Goal: Task Accomplishment & Management: Manage account settings

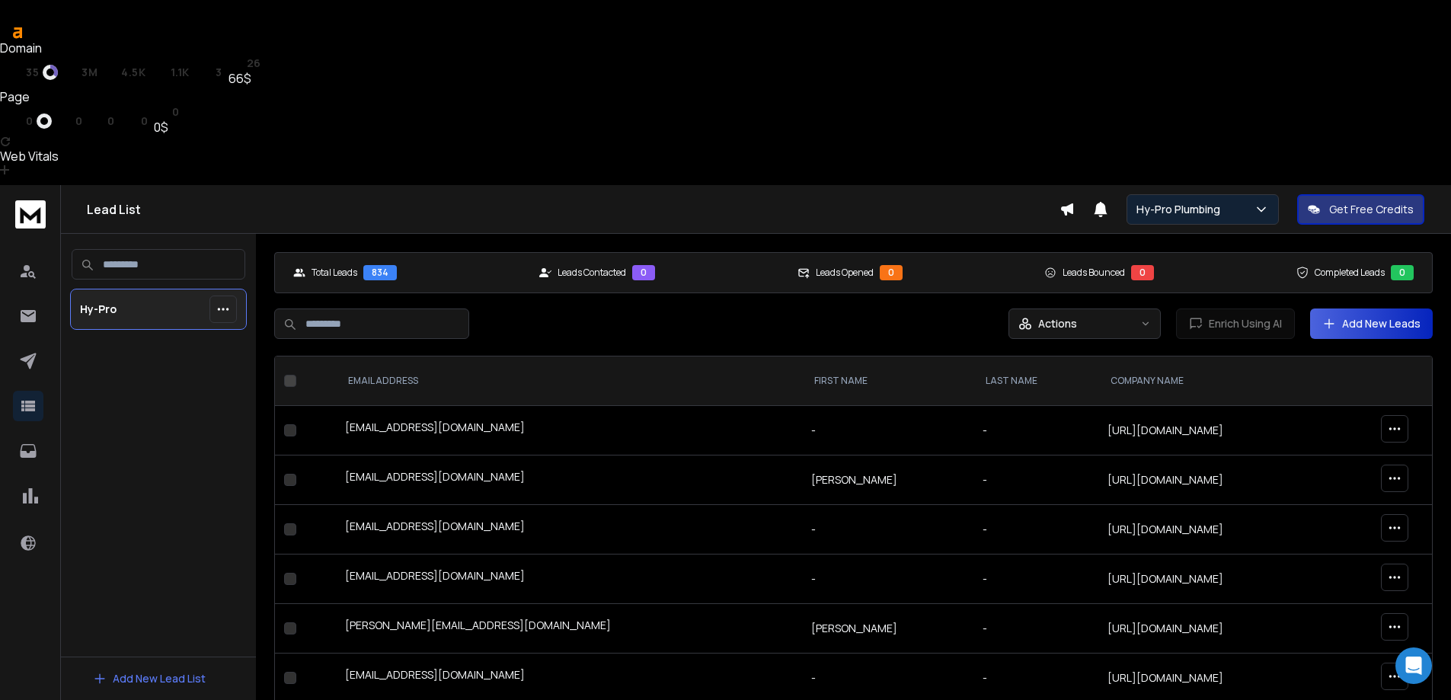
click at [1191, 202] on p "Hy-Pro Plumbing" at bounding box center [1181, 209] width 90 height 15
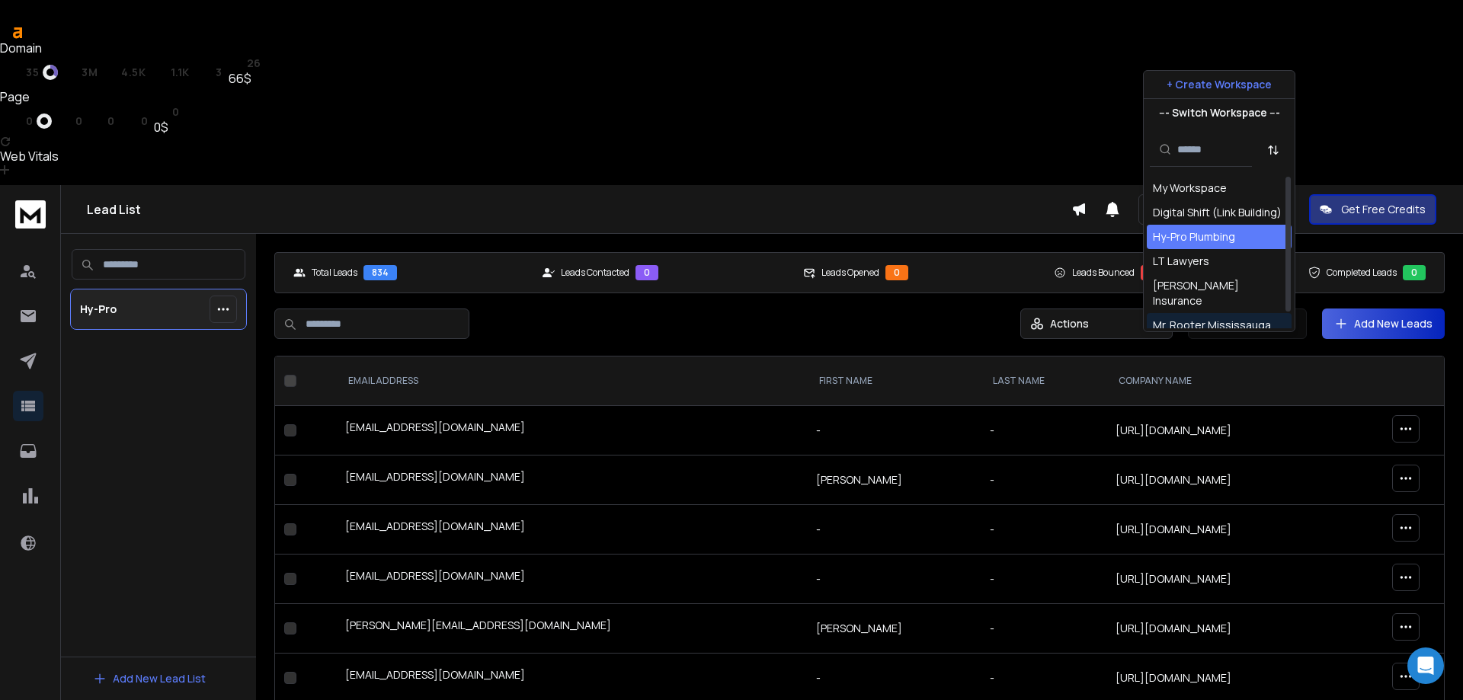
click at [1196, 318] on div "Mr. Rooter Mississauga" at bounding box center [1211, 325] width 118 height 15
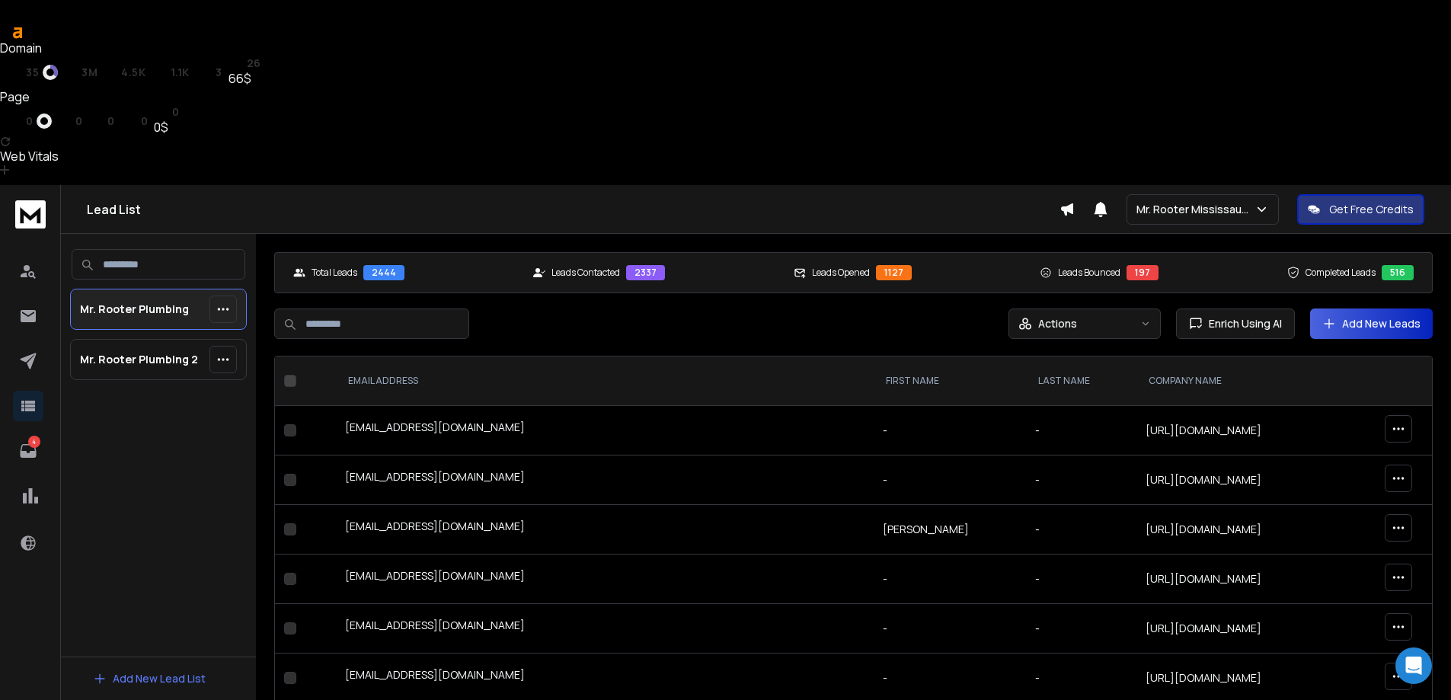
click at [183, 352] on p "Mr. Rooter Plumbing 2" at bounding box center [139, 359] width 118 height 15
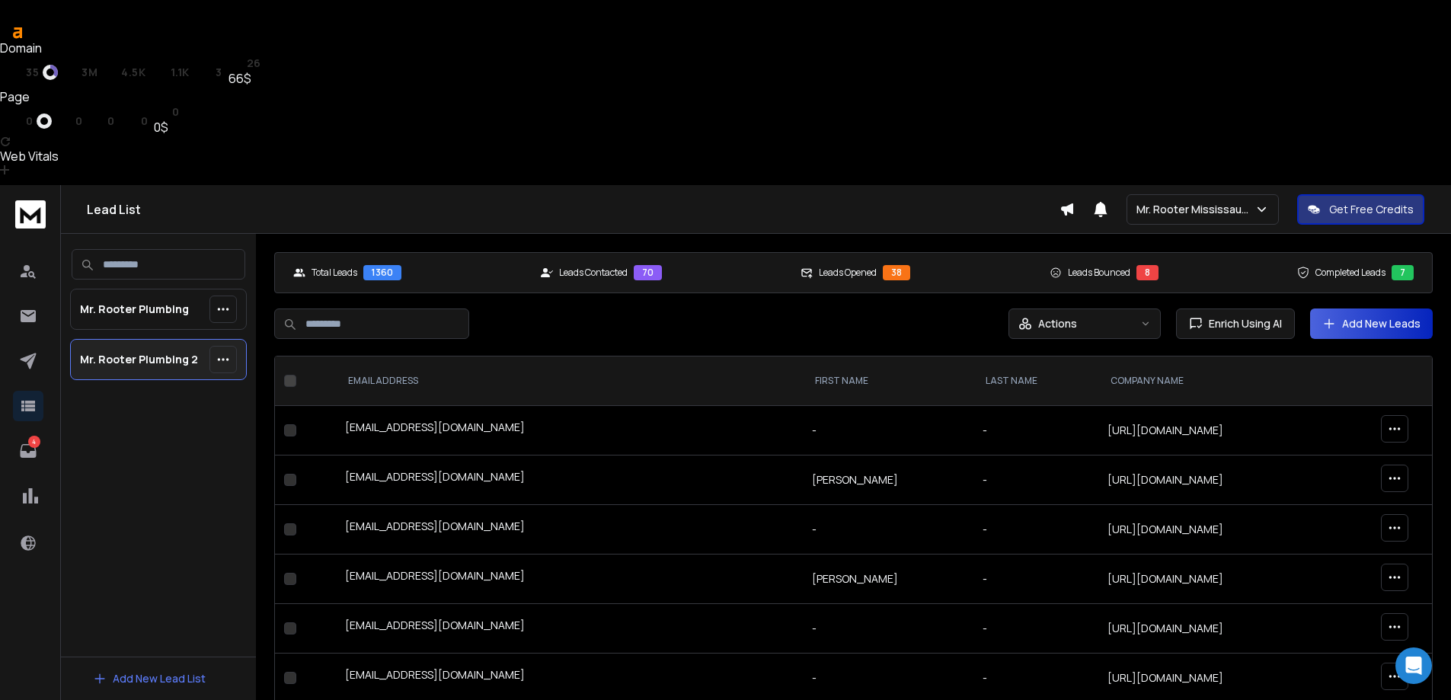
click at [1362, 316] on link "Add New Leads" at bounding box center [1371, 323] width 98 height 15
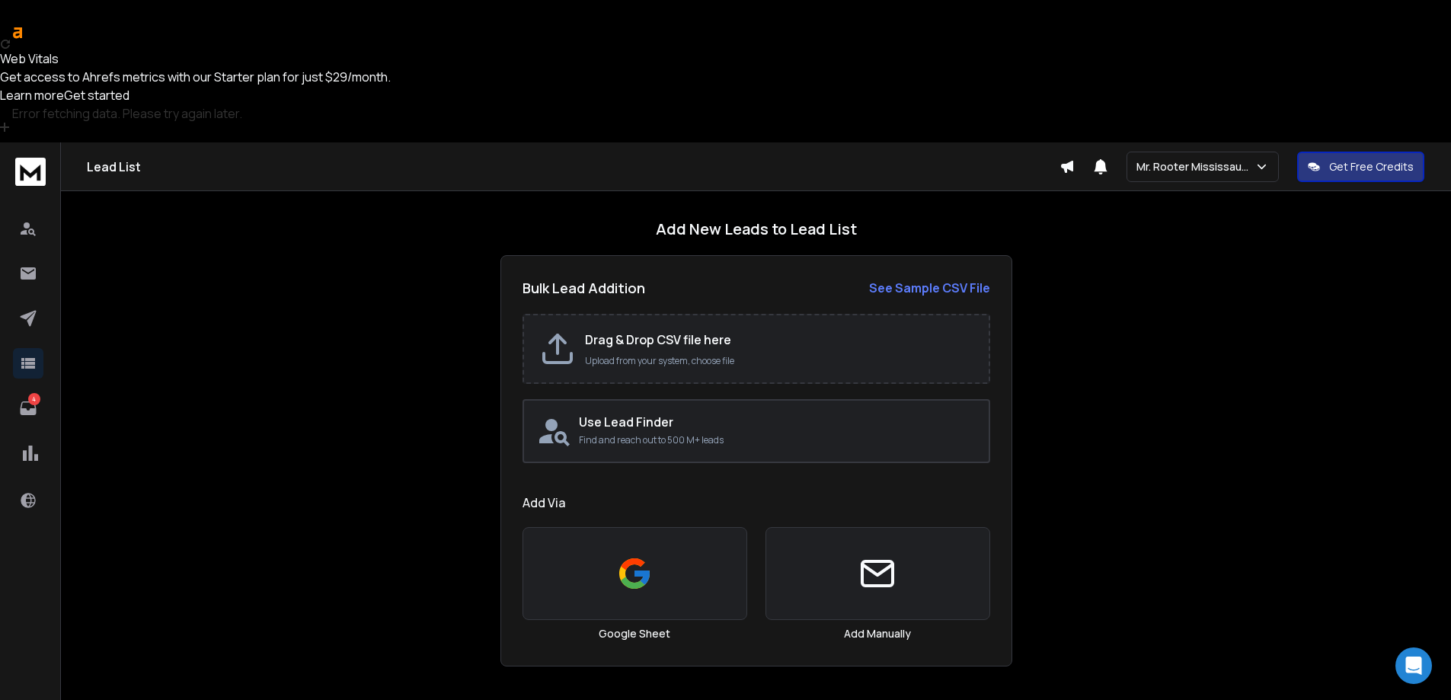
click at [644, 331] on h2 "Drag & Drop CSV file here" at bounding box center [779, 340] width 388 height 18
type input "**********"
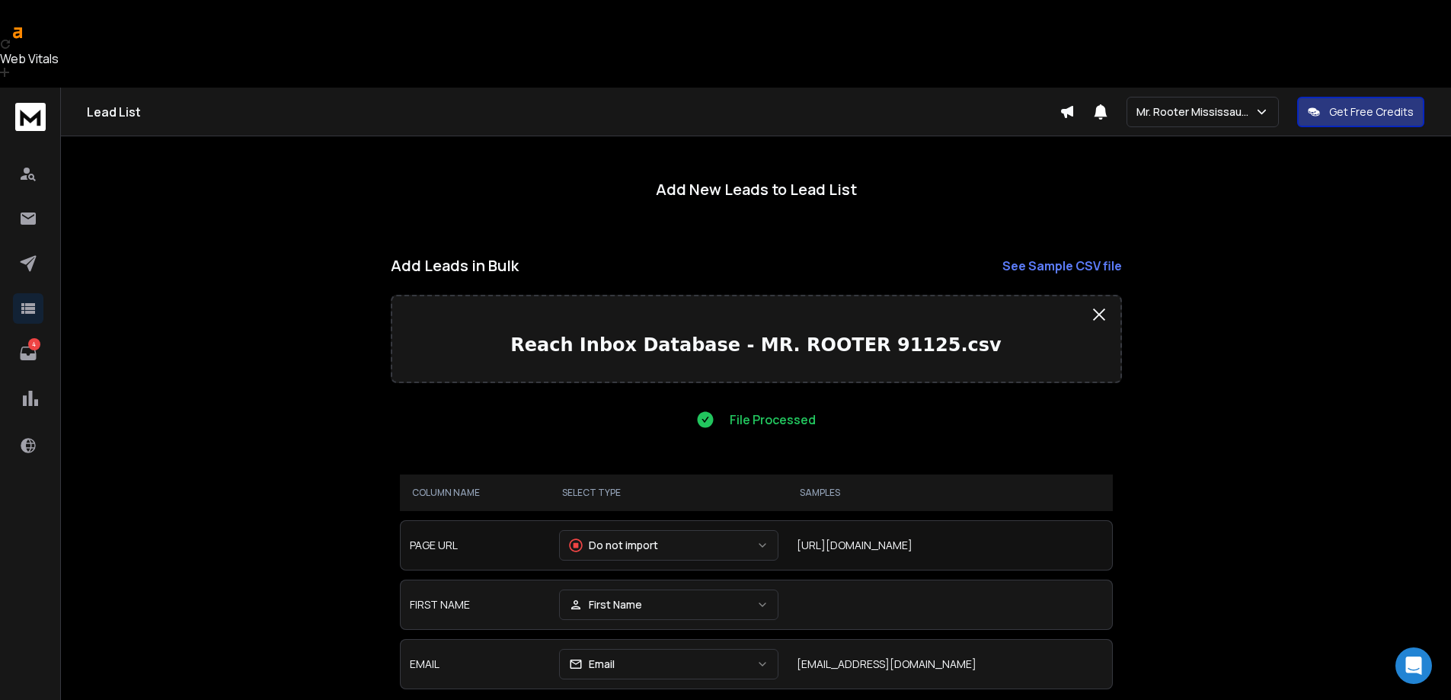
click at [614, 485] on body "Web Vitals Your warmest leads are on your site – Turn visits into conversations…" at bounding box center [725, 407] width 1451 height 760
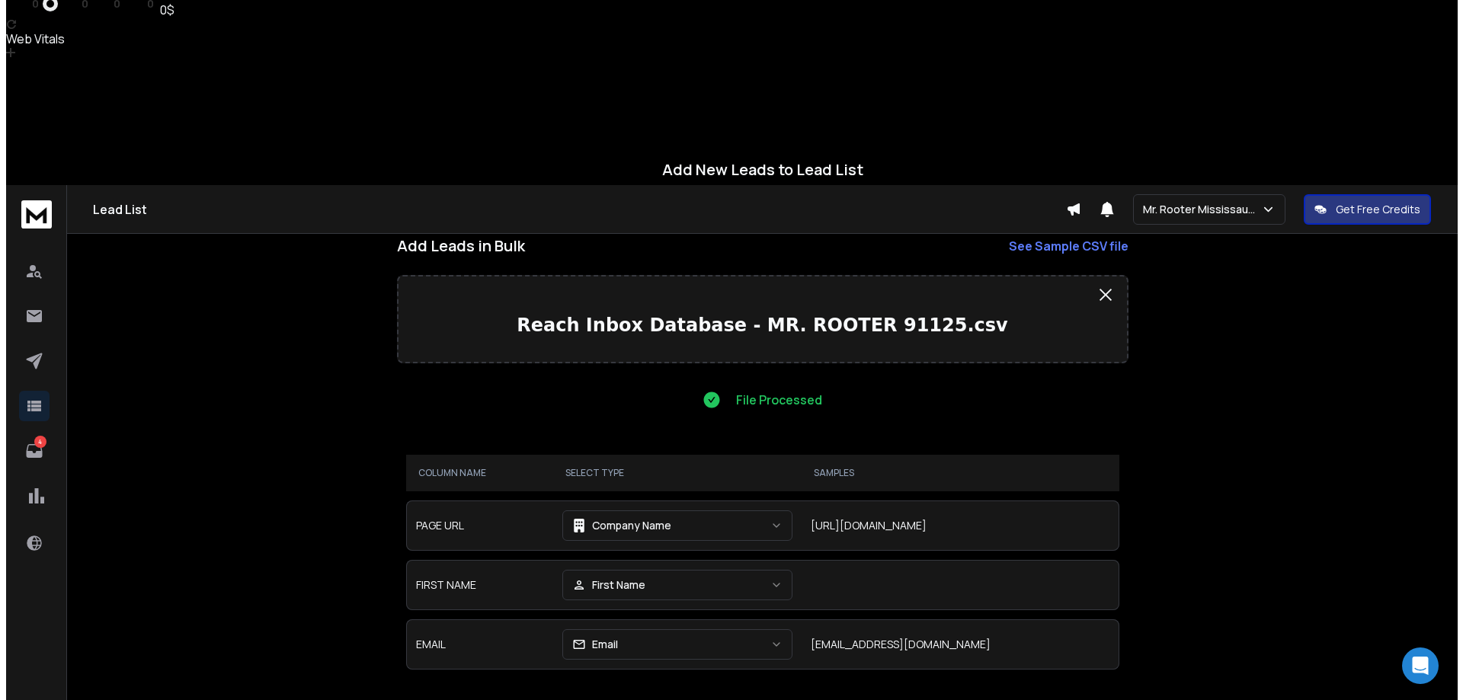
scroll to position [121, 0]
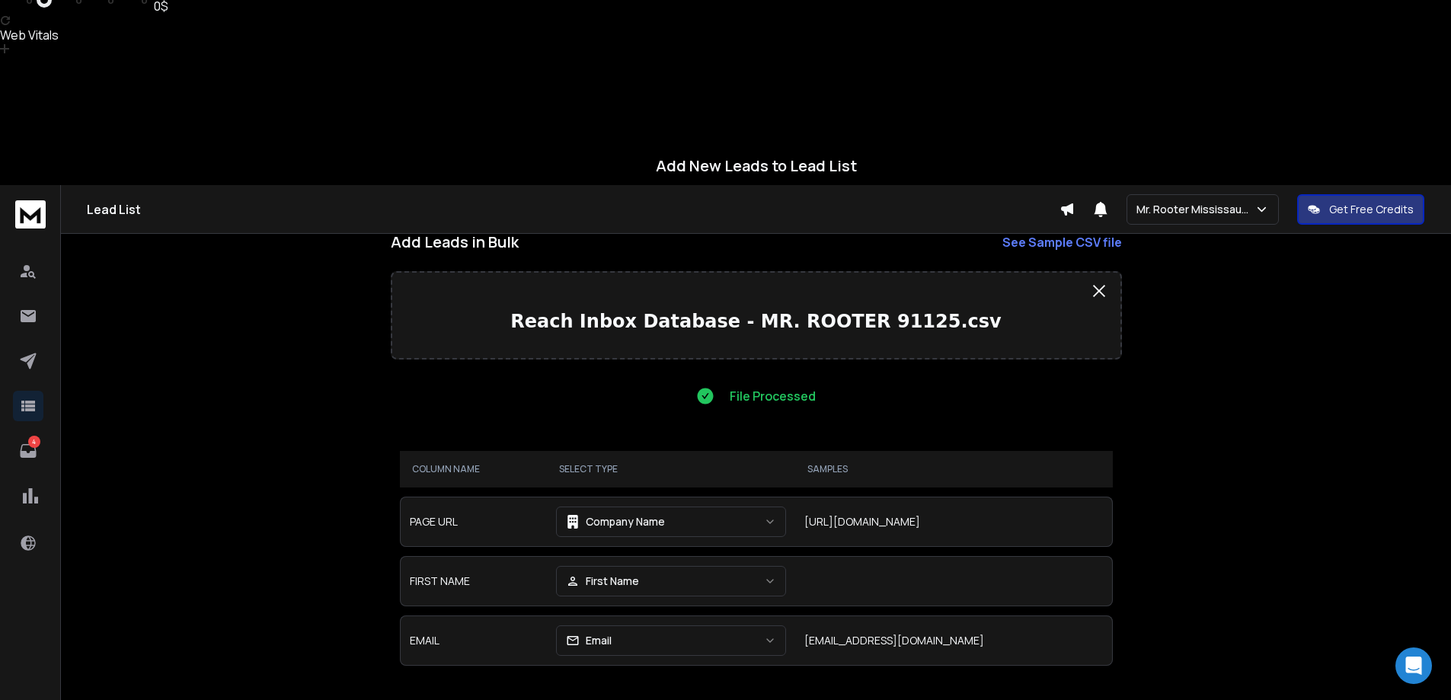
click at [666, 699] on button "Check for duplicates across all campaigns" at bounding box center [661, 714] width 12 height 12
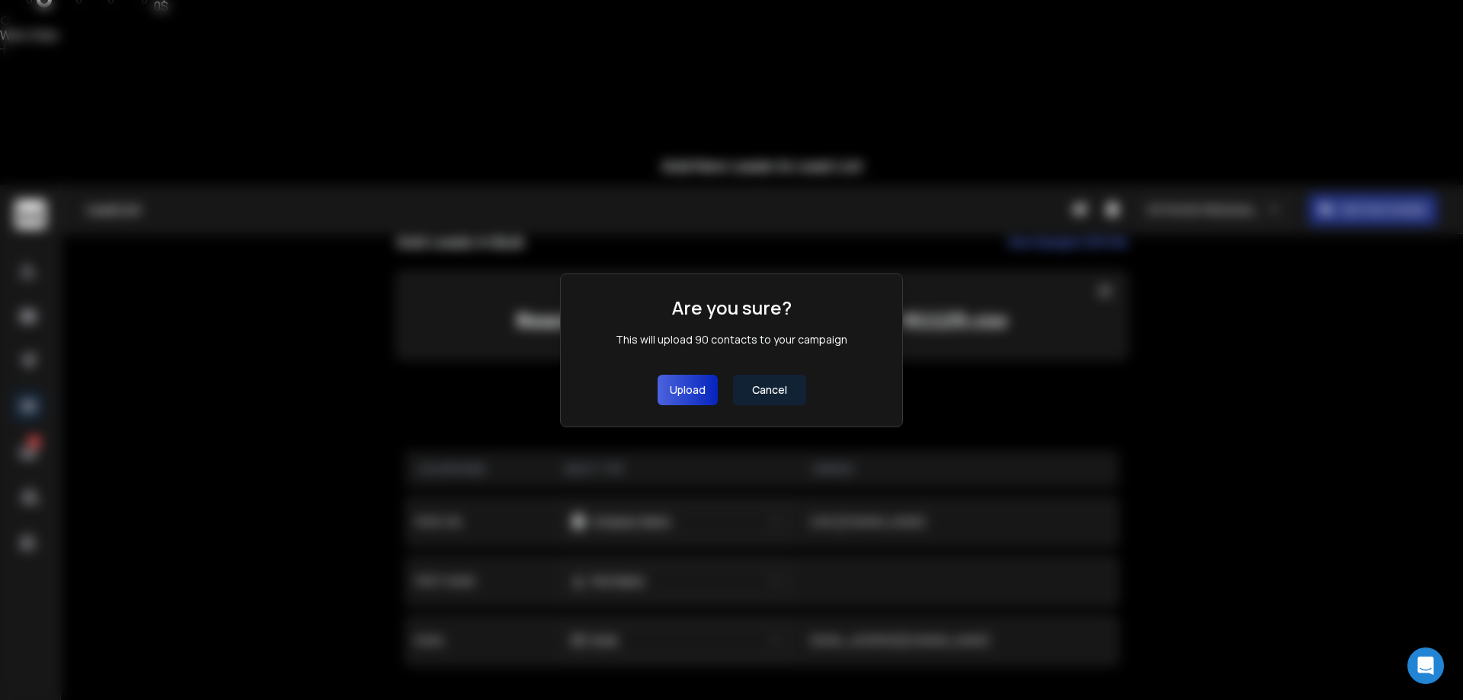
click at [686, 386] on button "Upload" at bounding box center [687, 390] width 60 height 30
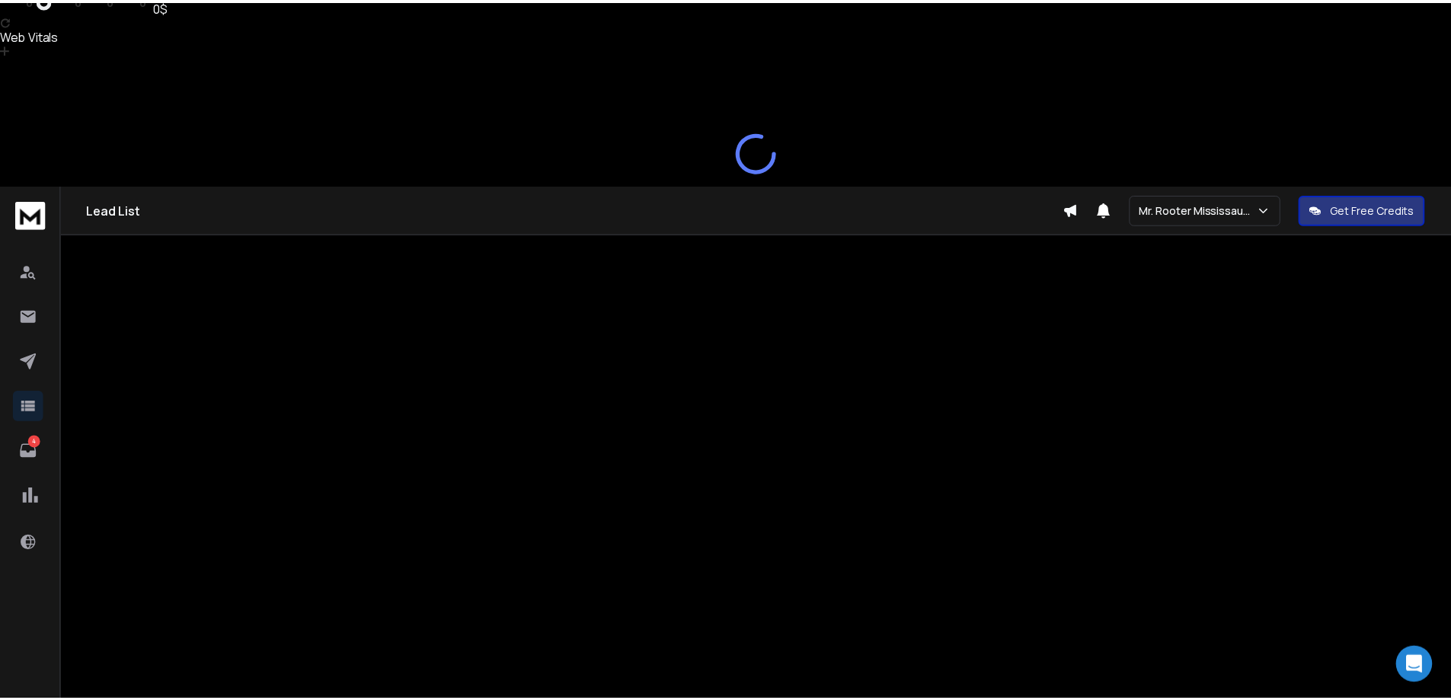
scroll to position [27, 0]
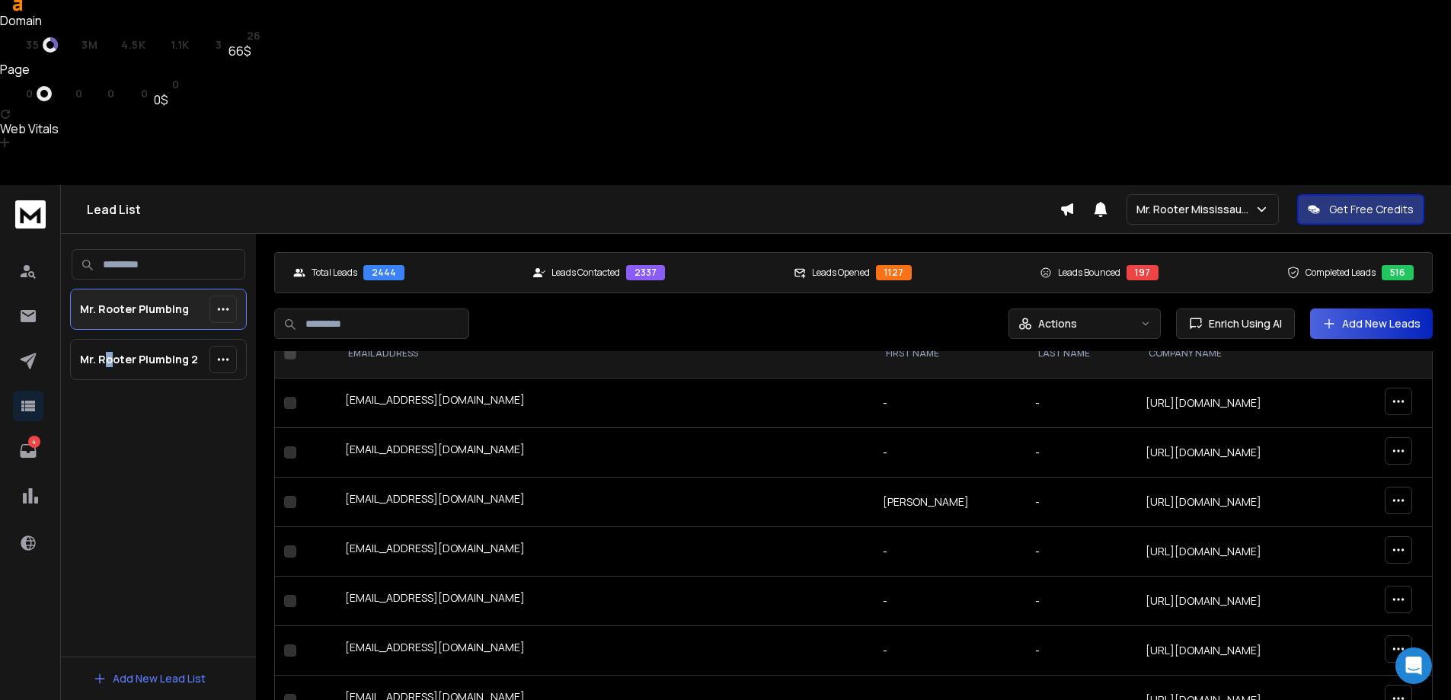
click at [109, 352] on p "Mr. Rooter Plumbing 2" at bounding box center [139, 359] width 118 height 15
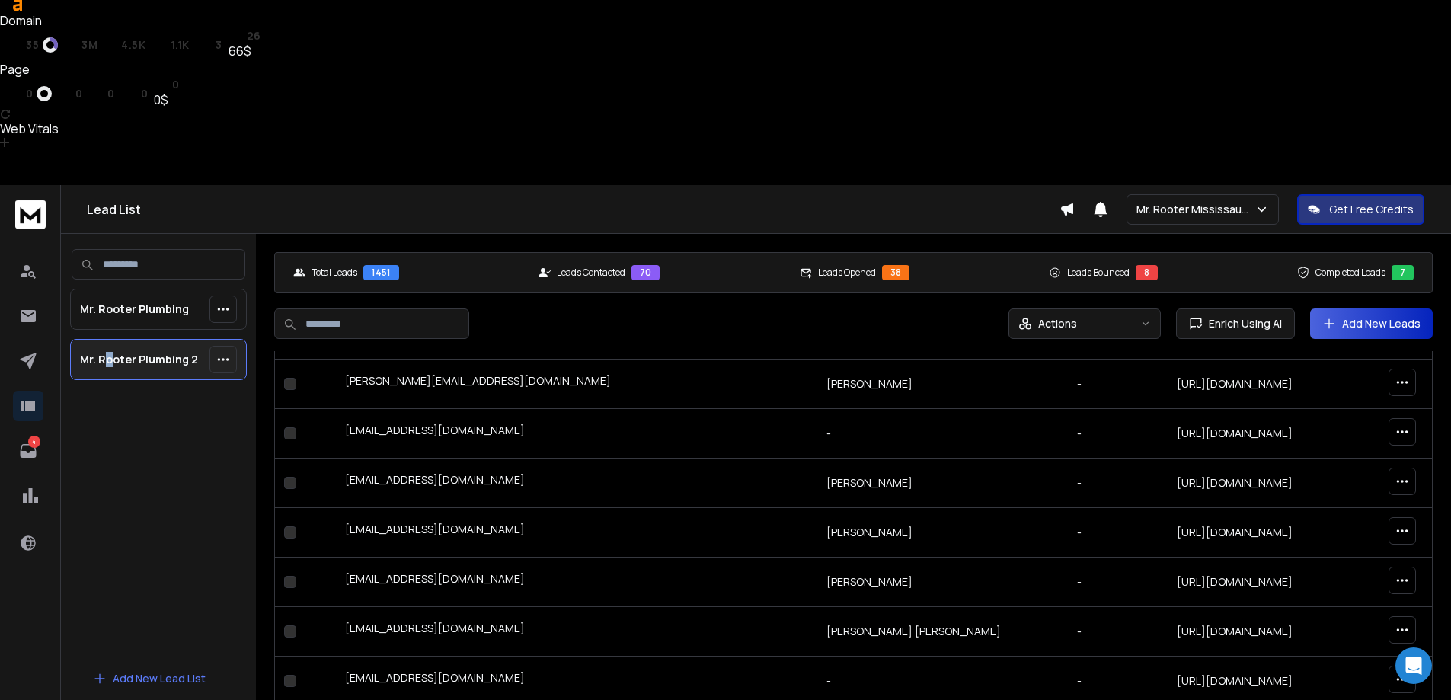
scroll to position [49080, 0]
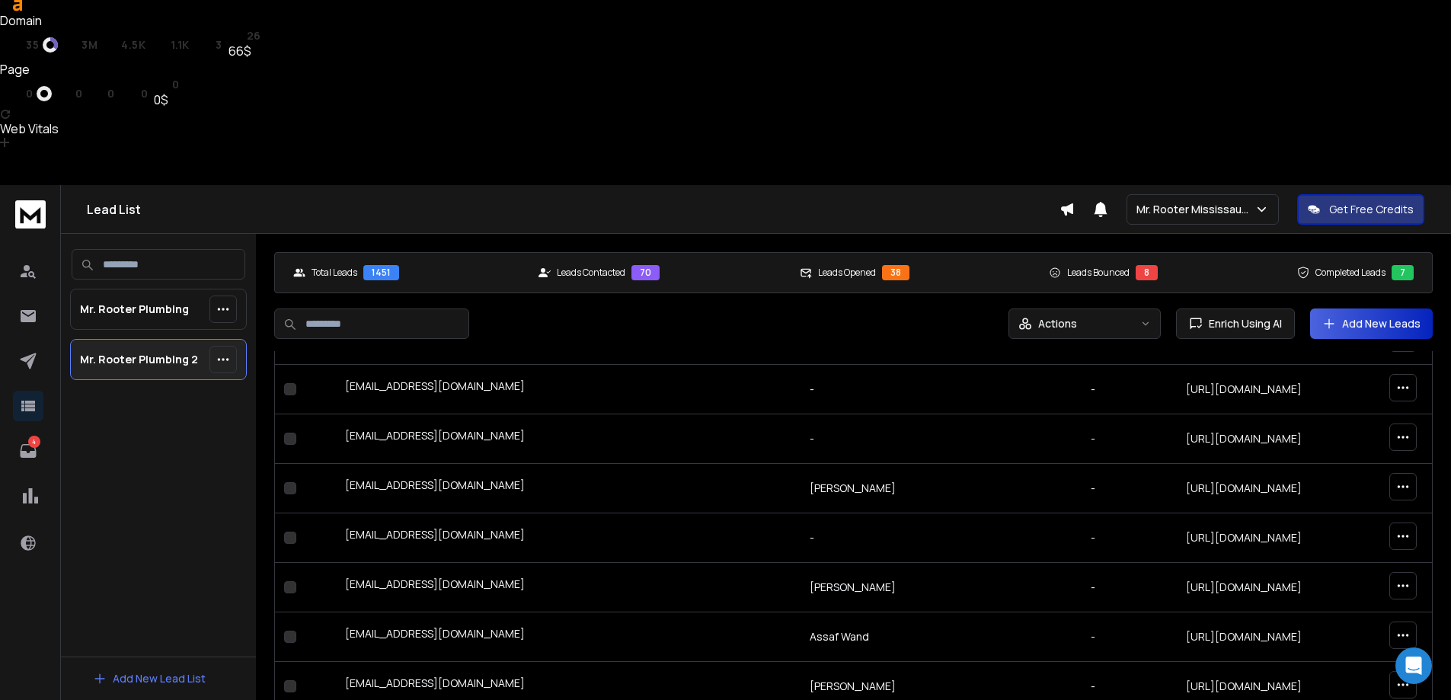
click at [177, 305] on div "Mr. Rooter Plumbing Mr. Rooter Plumbing 2" at bounding box center [158, 556] width 195 height 535
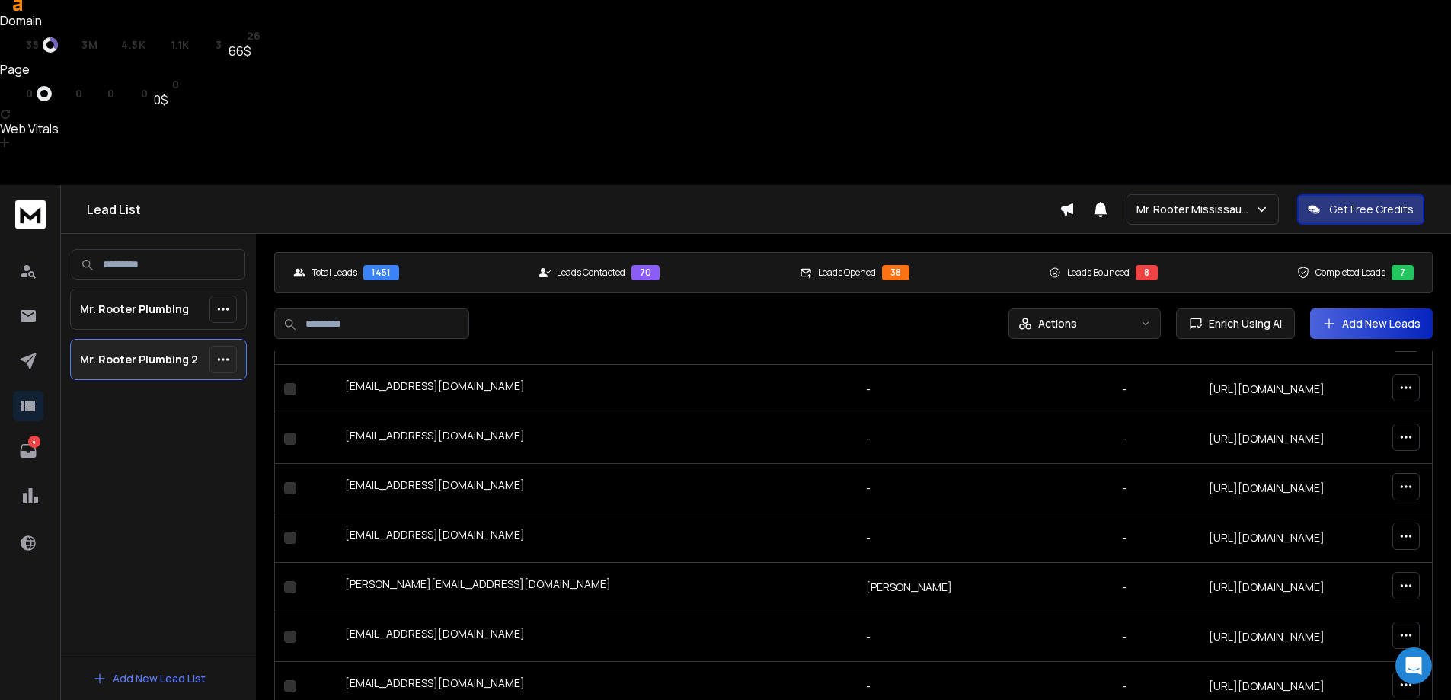
scroll to position [71361, 0]
click at [75, 401] on div "Mr. Rooter Plumbing Mr. Rooter Plumbing 2" at bounding box center [158, 556] width 195 height 535
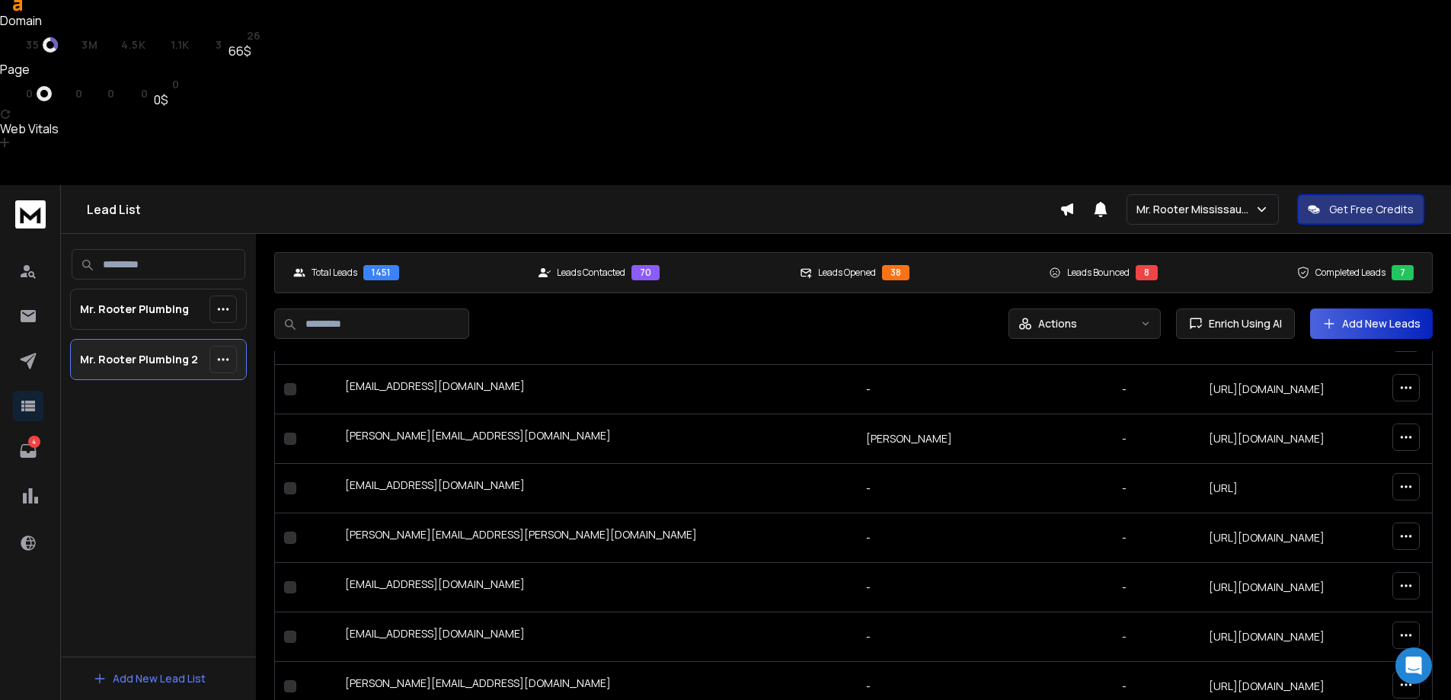
drag, startPoint x: 290, startPoint y: 531, endPoint x: 293, endPoint y: 478, distance: 53.4
click at [291, 680] on button "button" at bounding box center [290, 686] width 12 height 12
drag, startPoint x: 293, startPoint y: 478, endPoint x: 289, endPoint y: 430, distance: 48.1
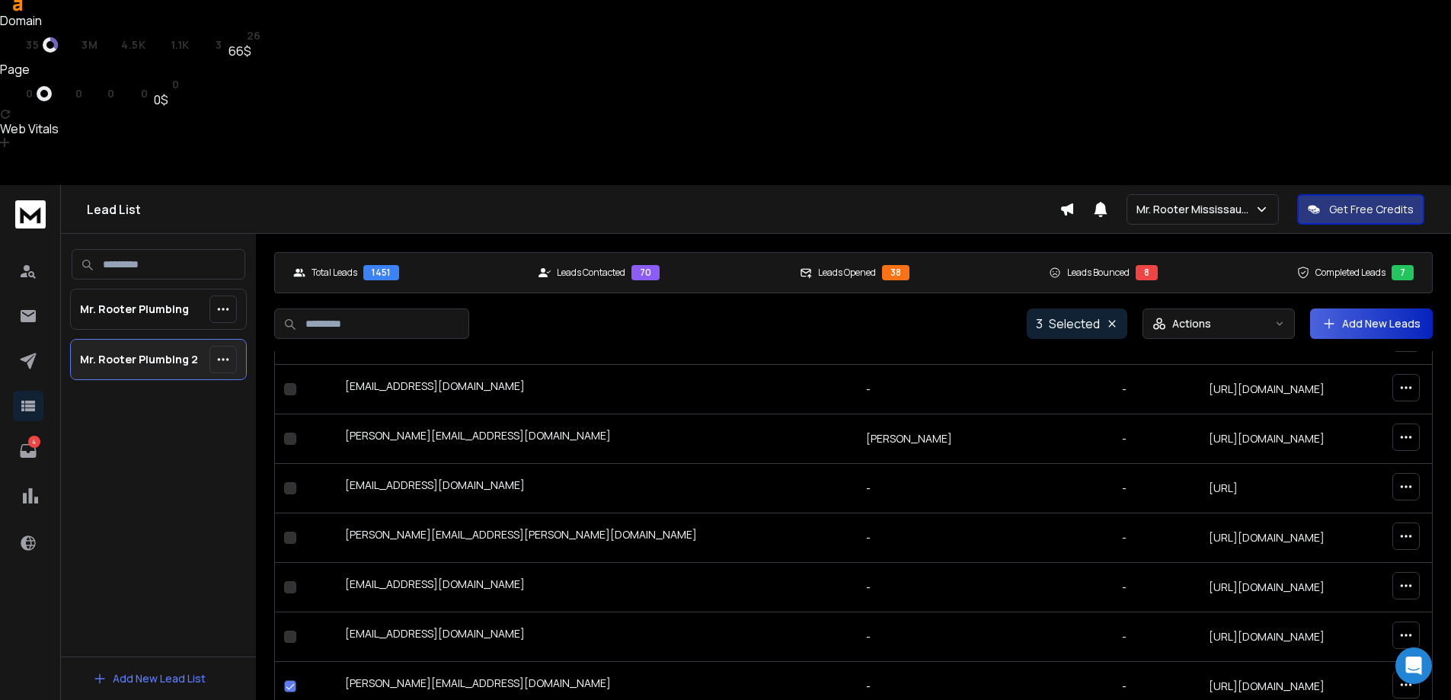
click at [292, 631] on button "button" at bounding box center [290, 637] width 12 height 12
drag, startPoint x: 289, startPoint y: 430, endPoint x: 289, endPoint y: 383, distance: 46.5
click at [289, 581] on button "button" at bounding box center [290, 587] width 12 height 12
drag, startPoint x: 289, startPoint y: 383, endPoint x: 291, endPoint y: 326, distance: 57.2
click at [289, 532] on button "button" at bounding box center [290, 538] width 12 height 12
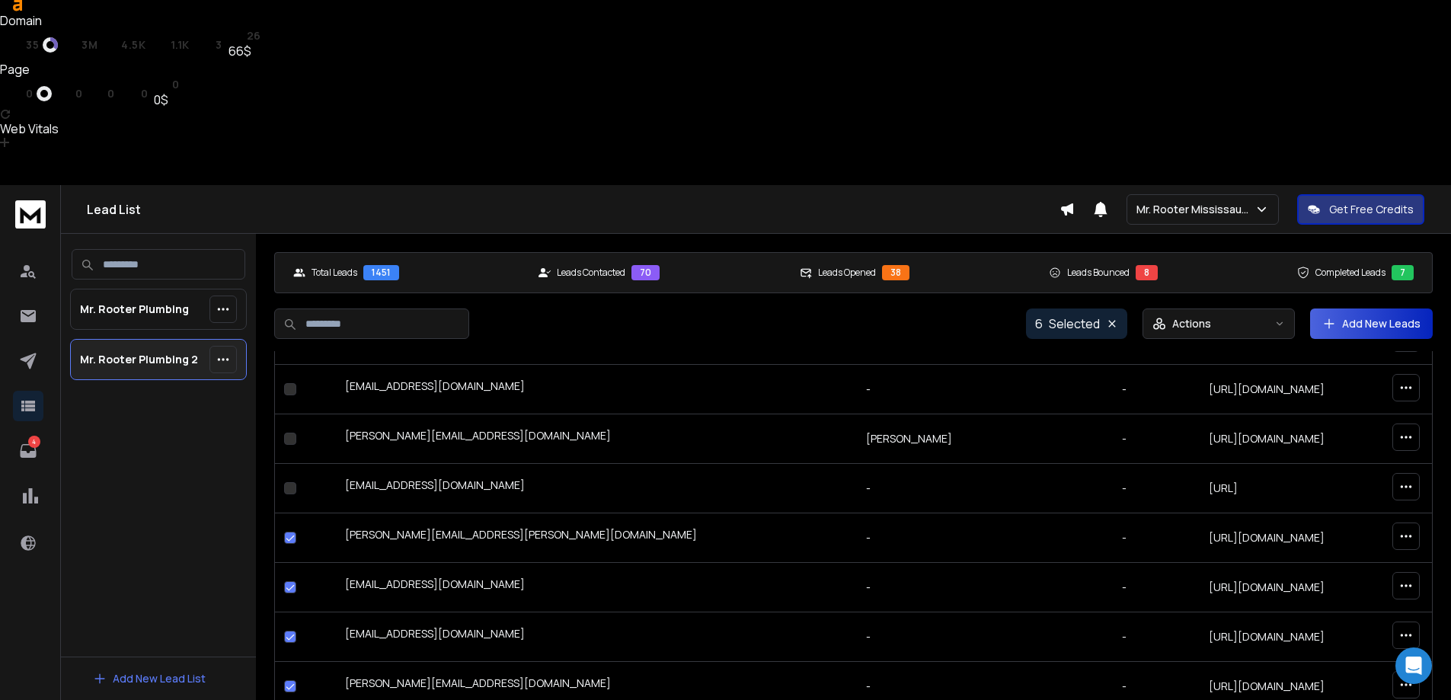
click at [291, 482] on button "button" at bounding box center [290, 488] width 12 height 12
click at [291, 433] on button "button" at bounding box center [290, 439] width 12 height 12
click at [291, 383] on button "button" at bounding box center [290, 389] width 12 height 12
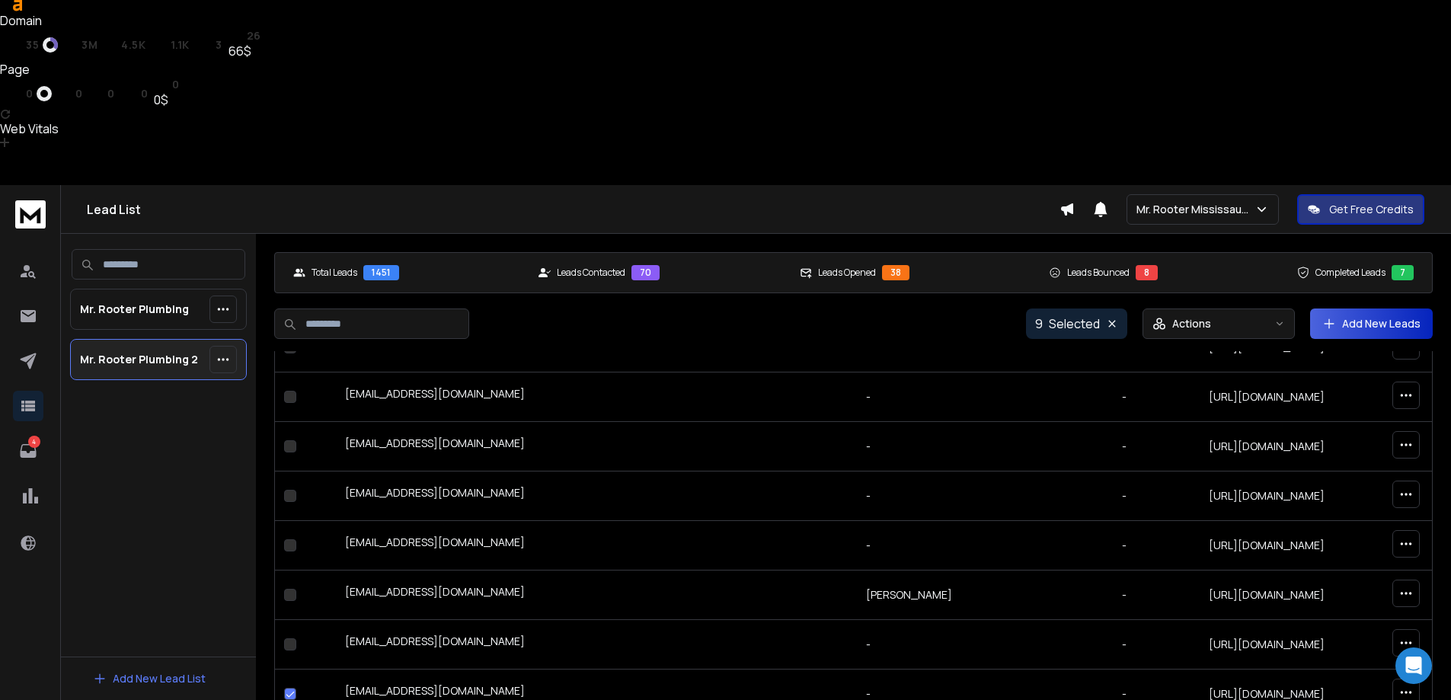
drag, startPoint x: 289, startPoint y: 486, endPoint x: 288, endPoint y: 436, distance: 50.3
click at [290, 638] on button "button" at bounding box center [290, 644] width 12 height 12
click at [290, 589] on button "button" at bounding box center [290, 595] width 12 height 12
drag, startPoint x: 293, startPoint y: 388, endPoint x: 292, endPoint y: 341, distance: 46.5
click at [293, 539] on button "button" at bounding box center [290, 545] width 12 height 12
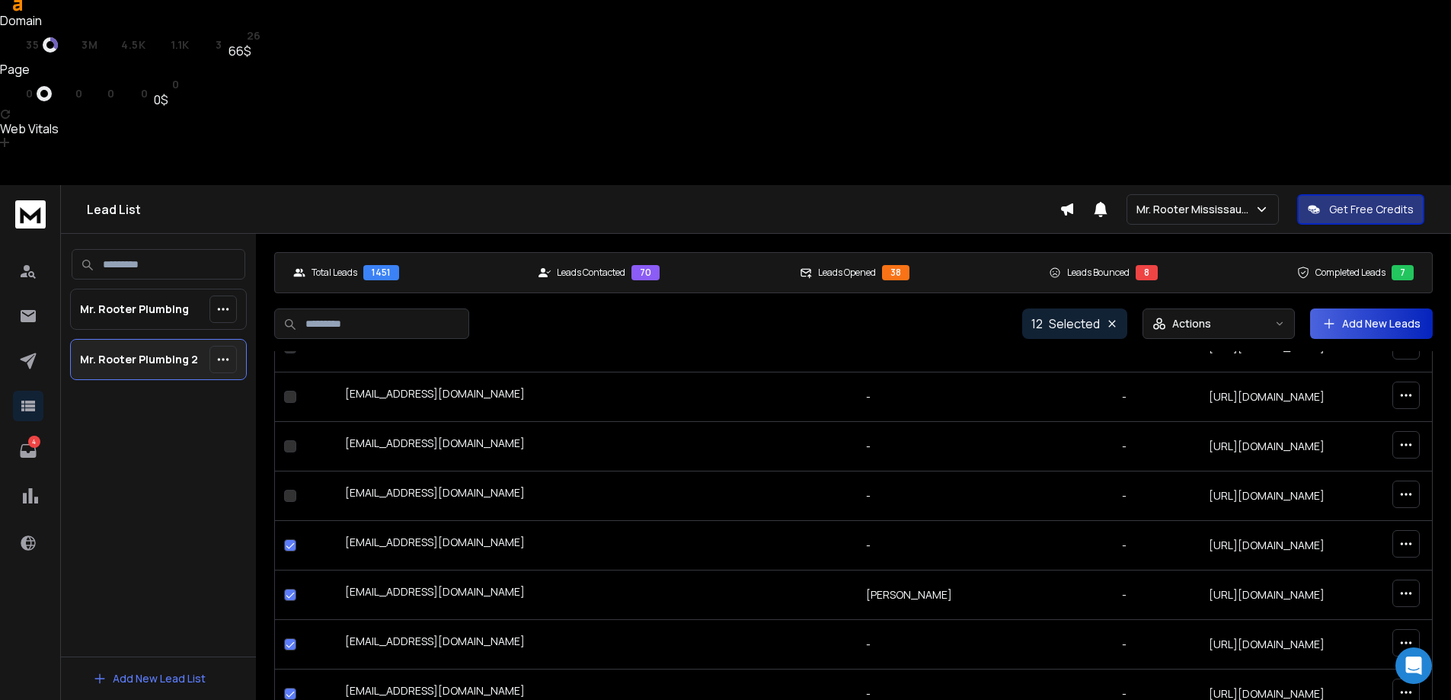
drag, startPoint x: 292, startPoint y: 341, endPoint x: 290, endPoint y: 238, distance: 102.8
click at [292, 490] on button "button" at bounding box center [290, 496] width 12 height 12
click at [291, 440] on button "button" at bounding box center [290, 446] width 12 height 12
click at [290, 391] on button "button" at bounding box center [290, 397] width 12 height 12
click at [292, 341] on button "button" at bounding box center [290, 347] width 12 height 12
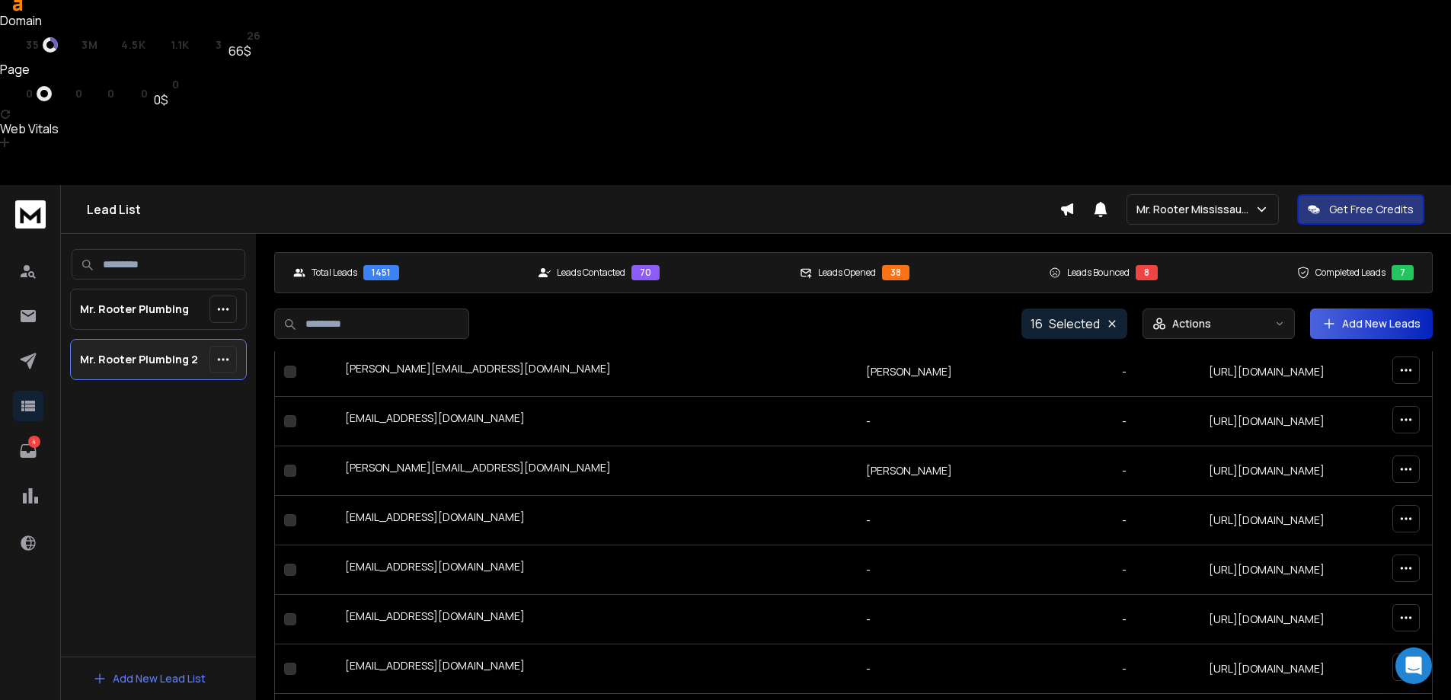
scroll to position [70725, 0]
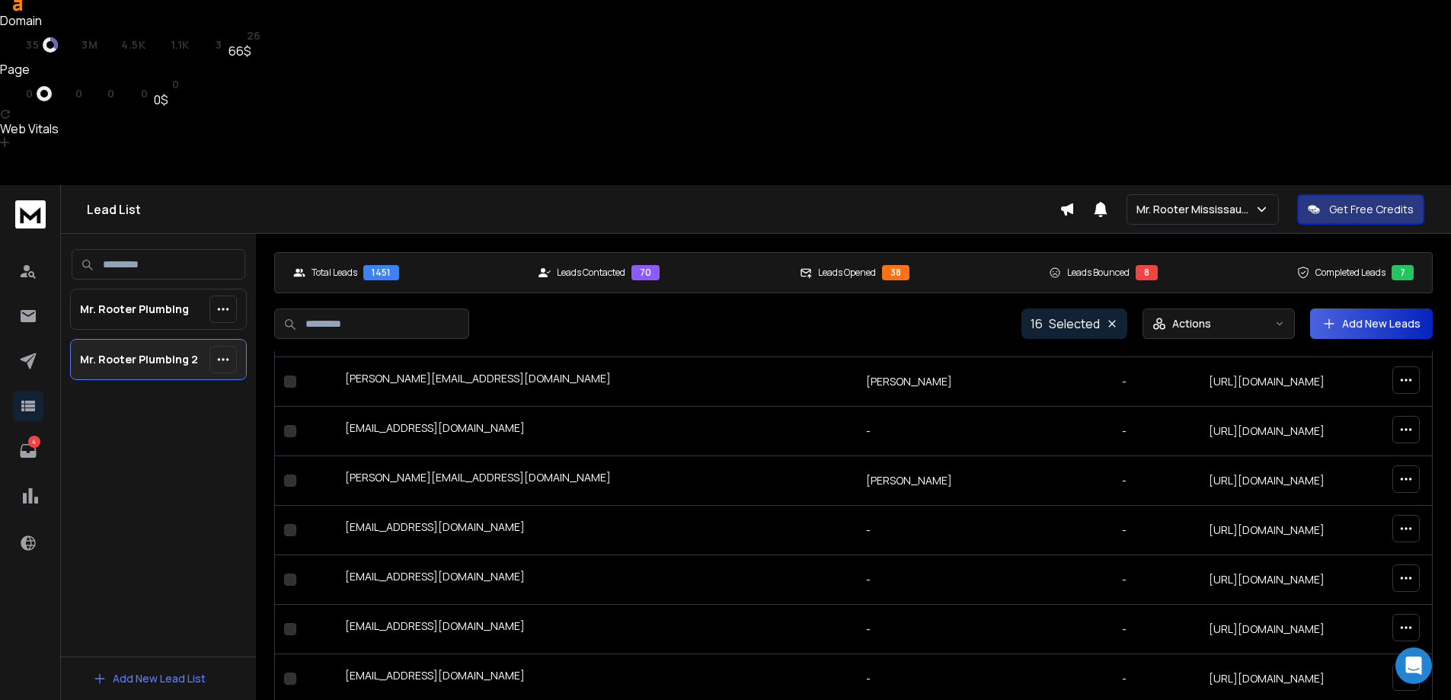
click at [291, 673] on button "button" at bounding box center [290, 679] width 12 height 12
drag, startPoint x: 291, startPoint y: 468, endPoint x: 291, endPoint y: 418, distance: 50.3
click at [291, 623] on button "button" at bounding box center [290, 629] width 12 height 12
click at [291, 574] on button "button" at bounding box center [290, 580] width 12 height 12
drag, startPoint x: 289, startPoint y: 369, endPoint x: 289, endPoint y: 272, distance: 96.7
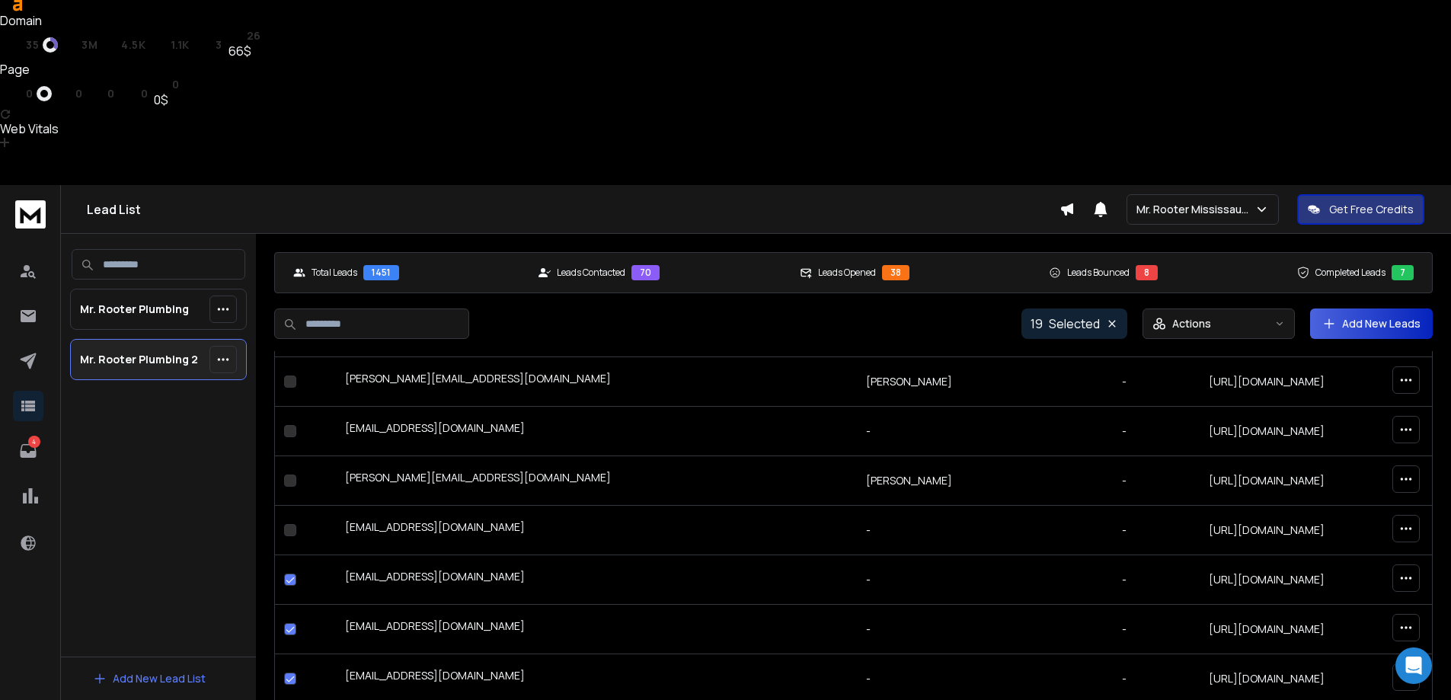
click at [289, 524] on button "button" at bounding box center [290, 530] width 12 height 12
click at [289, 475] on button "button" at bounding box center [290, 481] width 12 height 12
drag, startPoint x: 289, startPoint y: 272, endPoint x: 292, endPoint y: 225, distance: 47.3
click at [289, 425] on button "button" at bounding box center [290, 431] width 12 height 12
click at [292, 376] on button "button" at bounding box center [290, 382] width 12 height 12
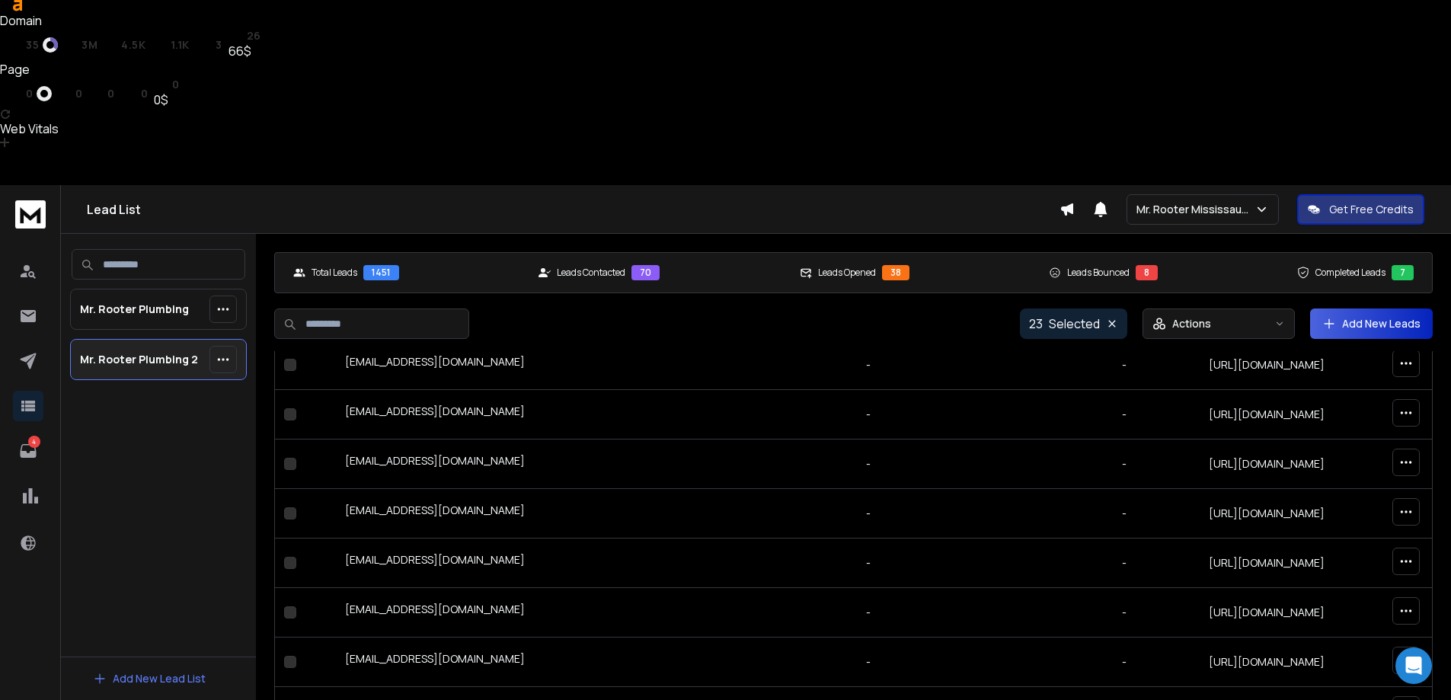
scroll to position [70344, 0]
drag, startPoint x: 288, startPoint y: 556, endPoint x: 288, endPoint y: 506, distance: 50.3
click at [287, 699] on button "button" at bounding box center [290, 713] width 12 height 12
drag, startPoint x: 288, startPoint y: 506, endPoint x: 291, endPoint y: 453, distance: 52.6
click at [290, 657] on button "button" at bounding box center [290, 663] width 12 height 12
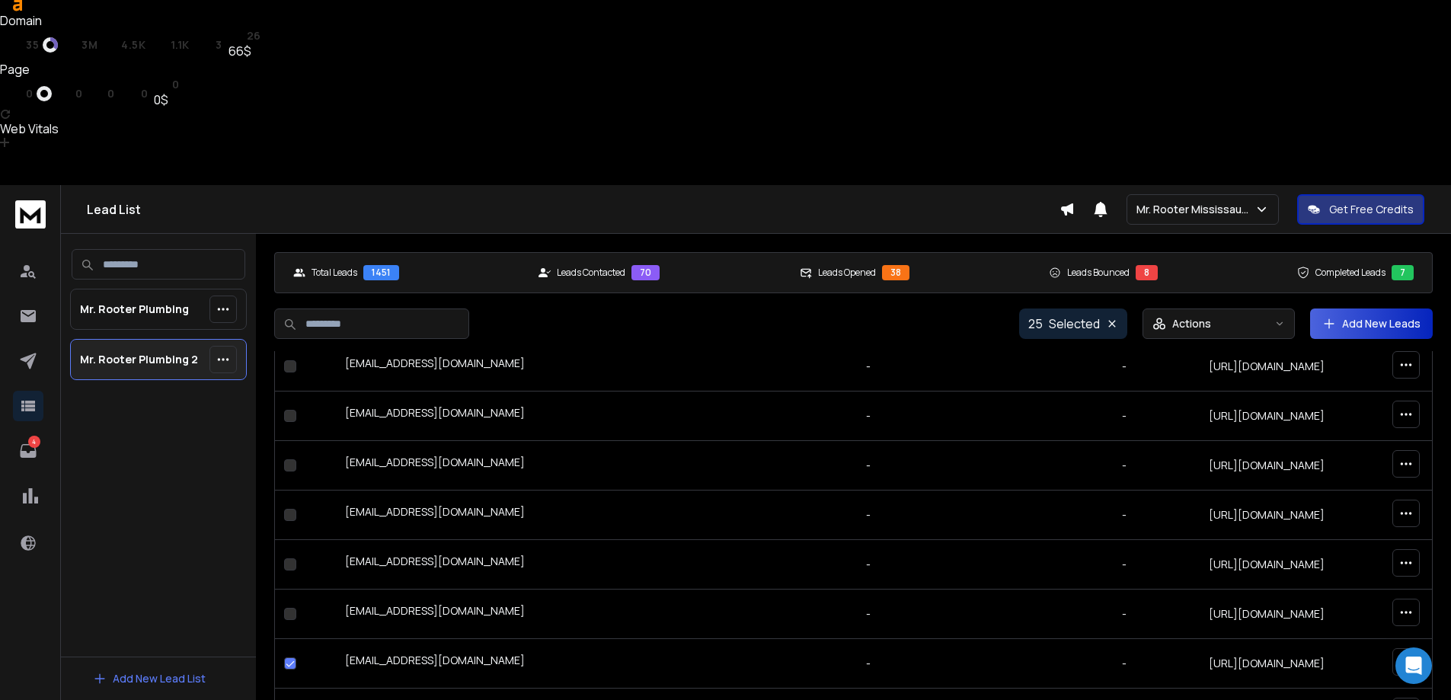
click at [291, 608] on button "button" at bounding box center [290, 614] width 12 height 12
drag, startPoint x: 286, startPoint y: 409, endPoint x: 287, endPoint y: 355, distance: 54.1
click at [287, 558] on button "button" at bounding box center [290, 564] width 12 height 12
click at [287, 509] on button "button" at bounding box center [290, 515] width 12 height 12
click at [289, 459] on button "button" at bounding box center [290, 465] width 12 height 12
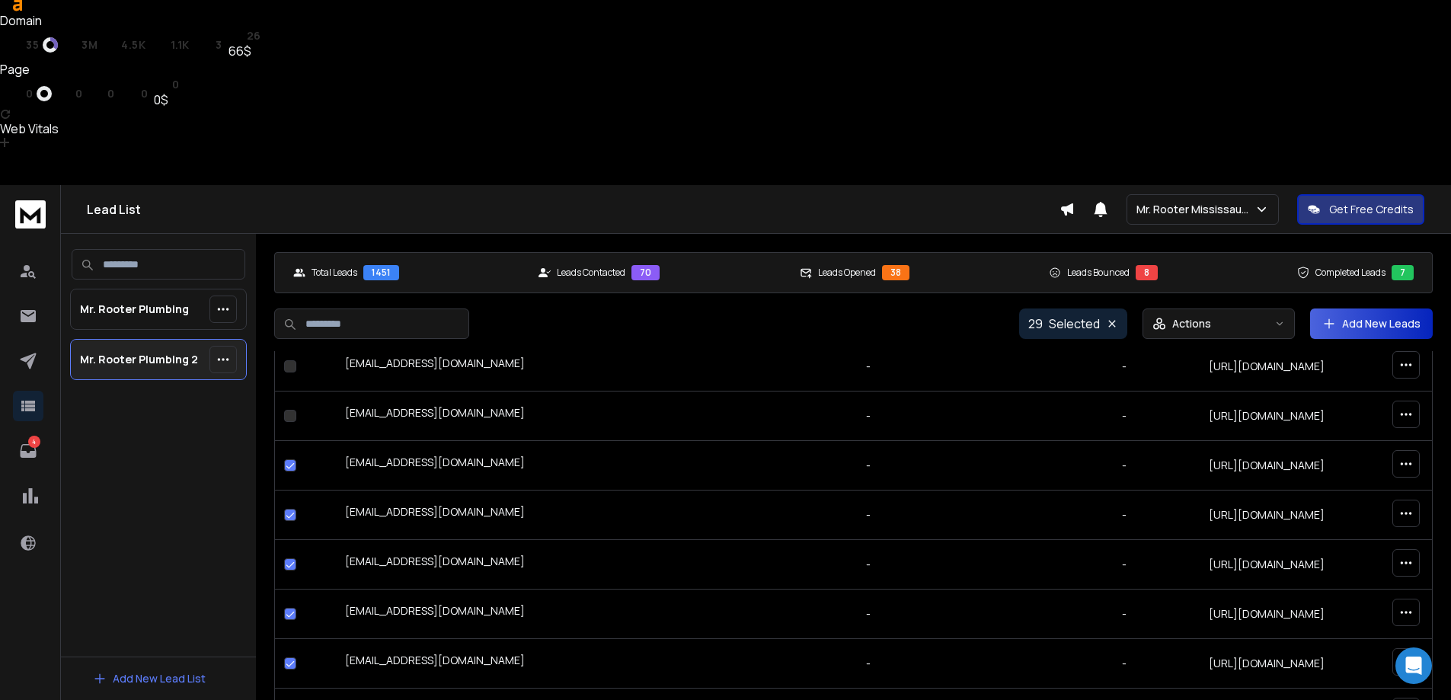
click at [289, 410] on button "button" at bounding box center [290, 416] width 12 height 12
click at [291, 360] on button "button" at bounding box center [290, 366] width 12 height 12
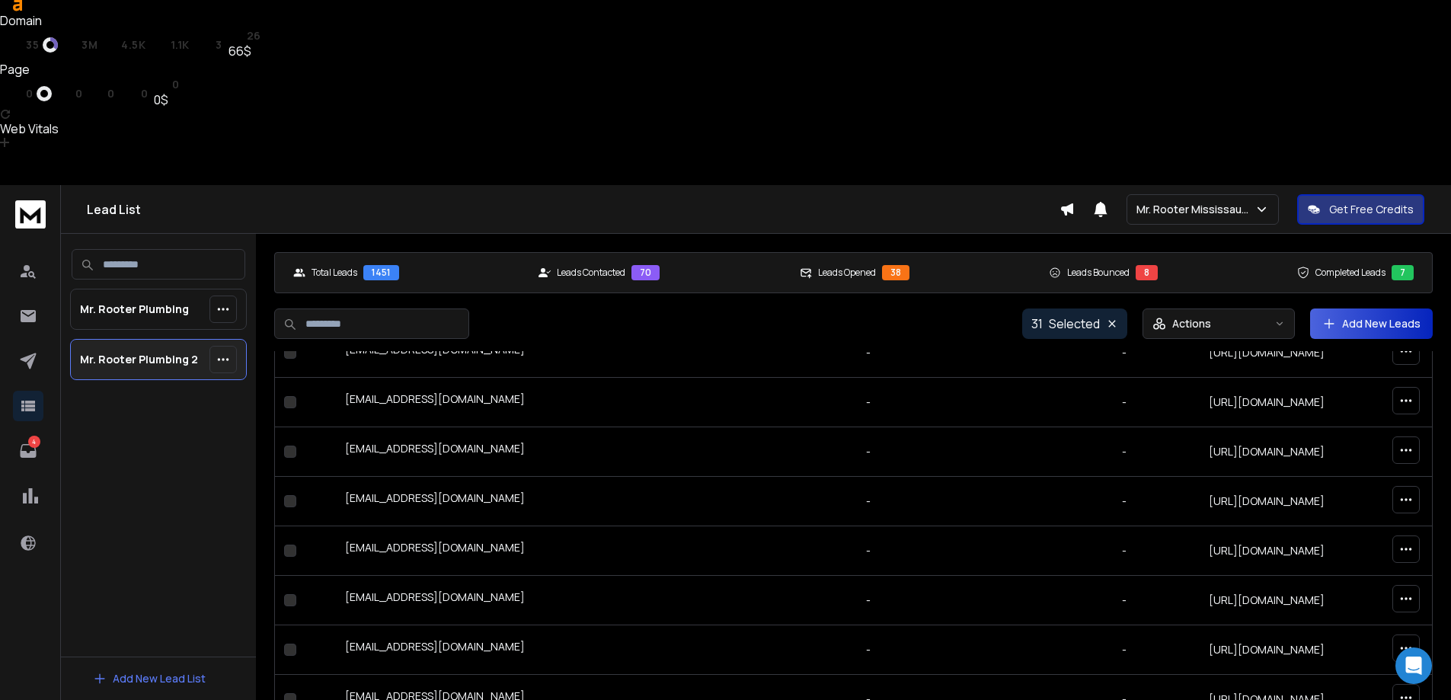
scroll to position [69887, 0]
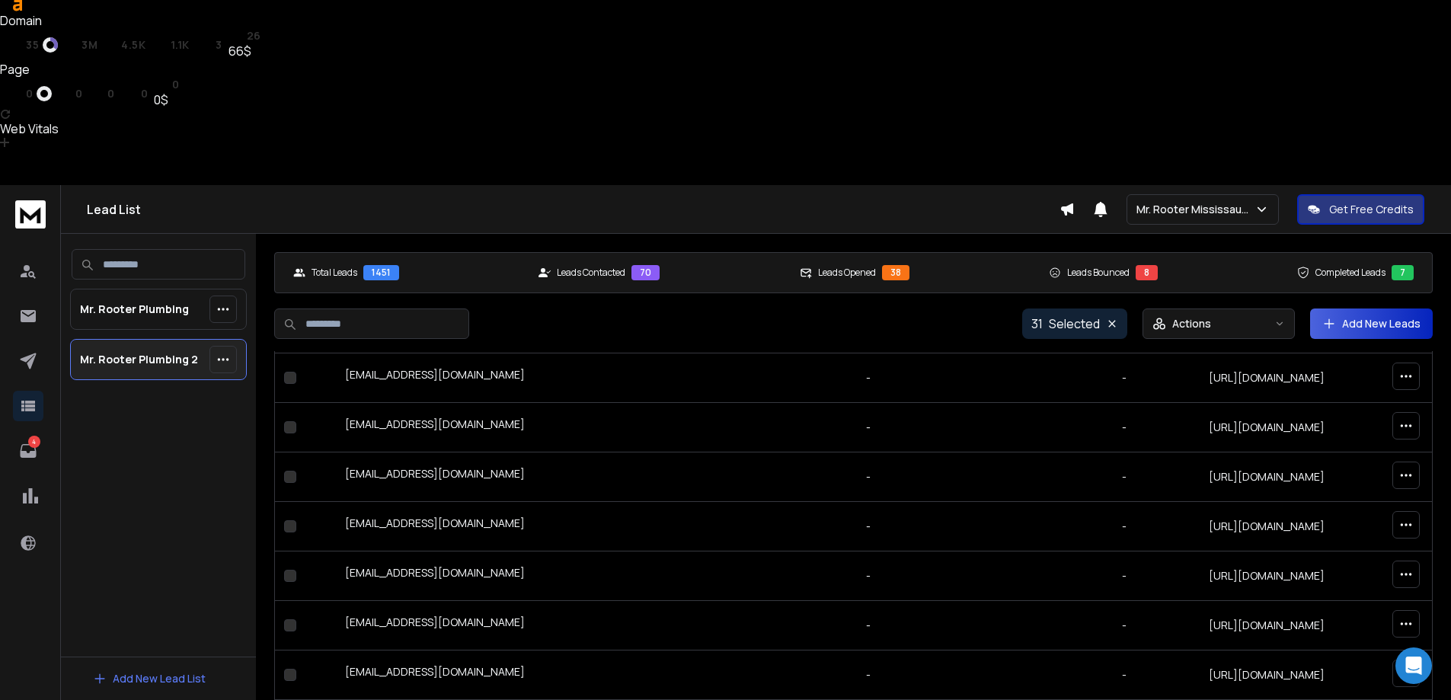
drag, startPoint x: 290, startPoint y: 615, endPoint x: 283, endPoint y: 566, distance: 50.1
drag, startPoint x: 286, startPoint y: 515, endPoint x: 289, endPoint y: 468, distance: 46.6
click at [286, 669] on button "button" at bounding box center [290, 675] width 12 height 12
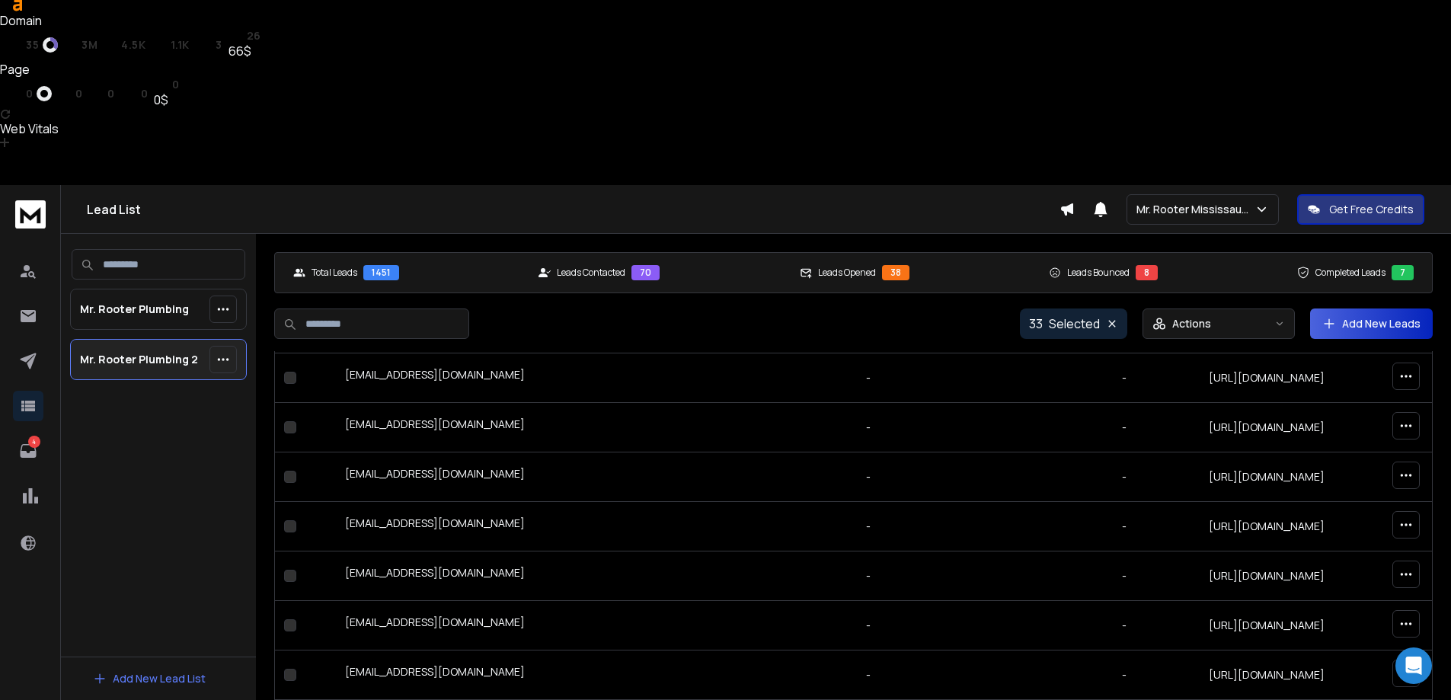
click at [289, 619] on button "button" at bounding box center [290, 625] width 12 height 12
drag, startPoint x: 288, startPoint y: 419, endPoint x: 288, endPoint y: 360, distance: 58.7
click at [288, 570] on button "button" at bounding box center [290, 576] width 12 height 12
click at [288, 502] on td at bounding box center [305, 527] width 61 height 50
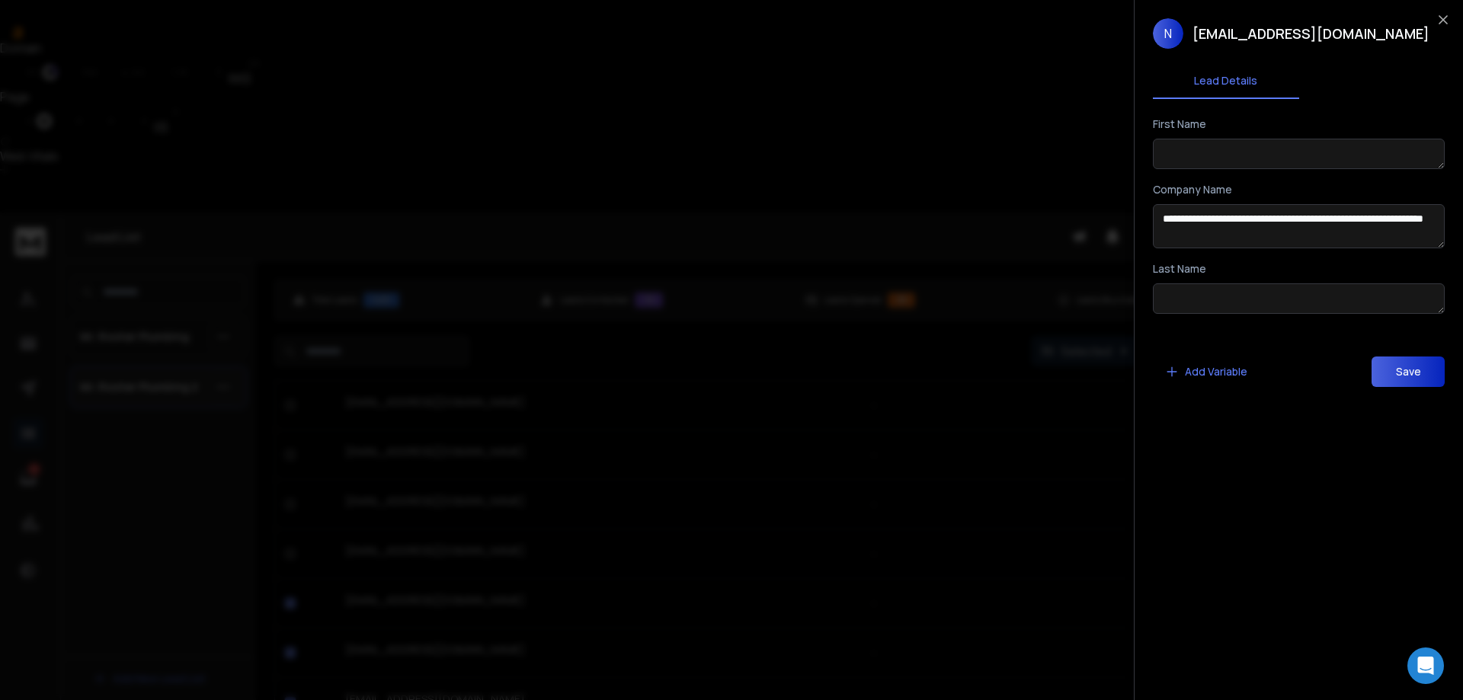
click at [207, 470] on div at bounding box center [731, 350] width 1463 height 700
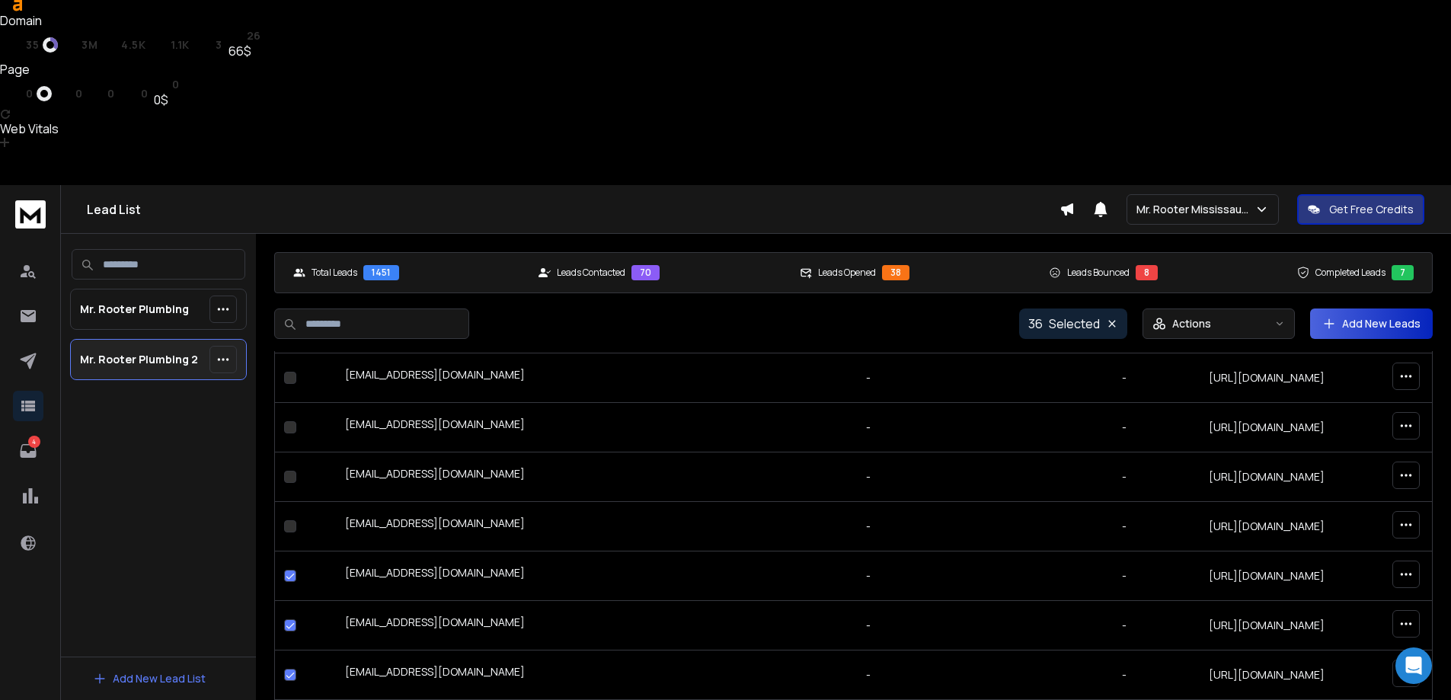
drag, startPoint x: 288, startPoint y: 369, endPoint x: 288, endPoint y: 323, distance: 45.7
click at [288, 520] on button "button" at bounding box center [290, 526] width 12 height 12
drag, startPoint x: 288, startPoint y: 319, endPoint x: 291, endPoint y: 221, distance: 98.3
click at [288, 471] on button "button" at bounding box center [290, 477] width 12 height 12
click at [292, 421] on button "button" at bounding box center [290, 427] width 12 height 12
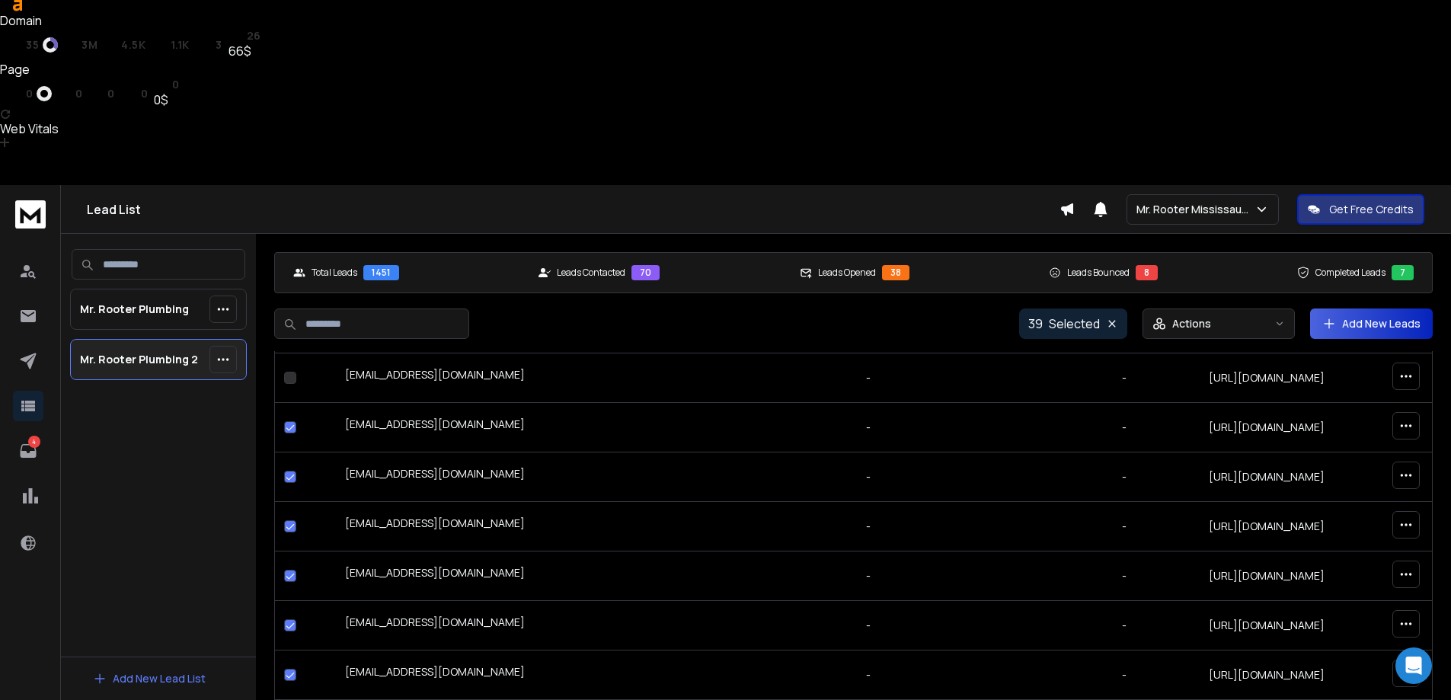
click at [291, 372] on button "button" at bounding box center [290, 378] width 12 height 12
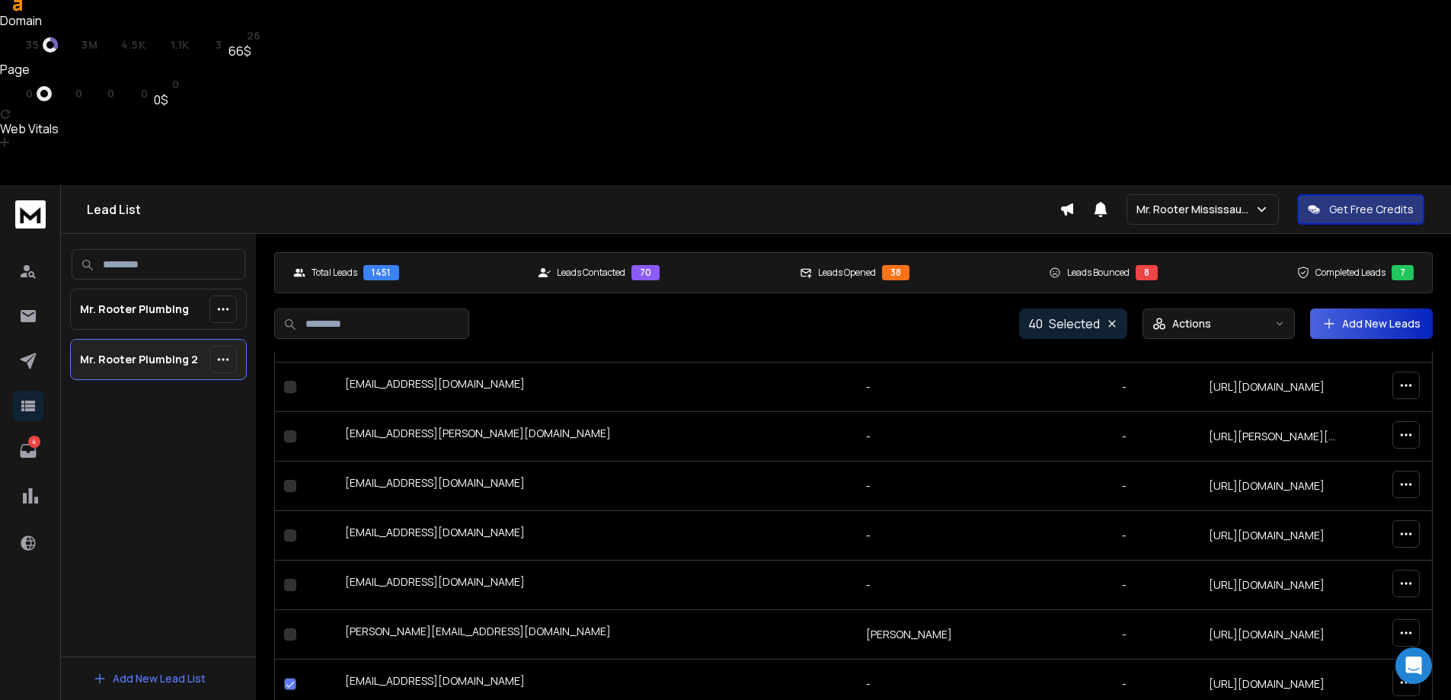
scroll to position [69582, 0]
click at [288, 627] on button "button" at bounding box center [290, 633] width 12 height 12
drag, startPoint x: 288, startPoint y: 424, endPoint x: 285, endPoint y: 379, distance: 45.0
click at [287, 577] on button "button" at bounding box center [290, 583] width 12 height 12
drag, startPoint x: 286, startPoint y: 376, endPoint x: 289, endPoint y: 328, distance: 47.3
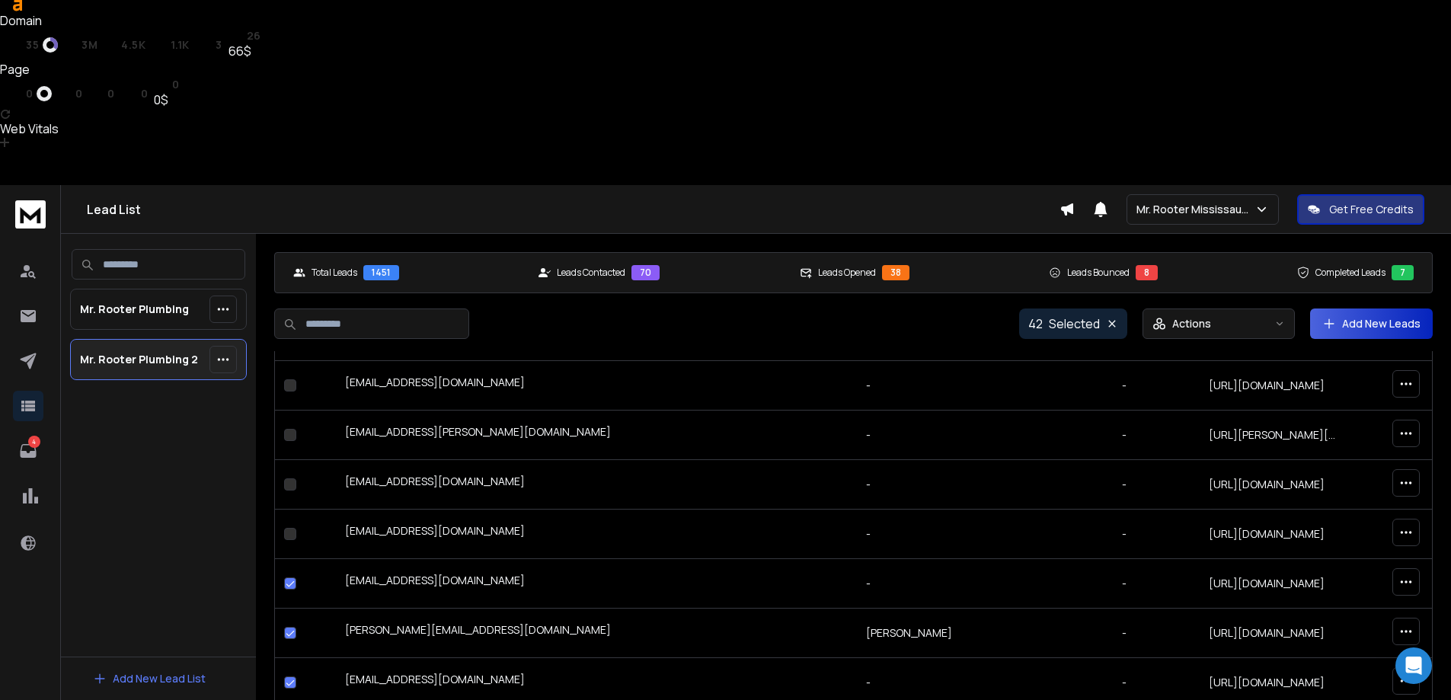
click at [286, 528] on button "button" at bounding box center [290, 534] width 12 height 12
click at [289, 478] on button "button" at bounding box center [290, 484] width 12 height 12
drag, startPoint x: 288, startPoint y: 280, endPoint x: 289, endPoint y: 230, distance: 49.5
click at [288, 429] on button "button" at bounding box center [290, 435] width 12 height 12
click at [289, 379] on button "button" at bounding box center [290, 385] width 12 height 12
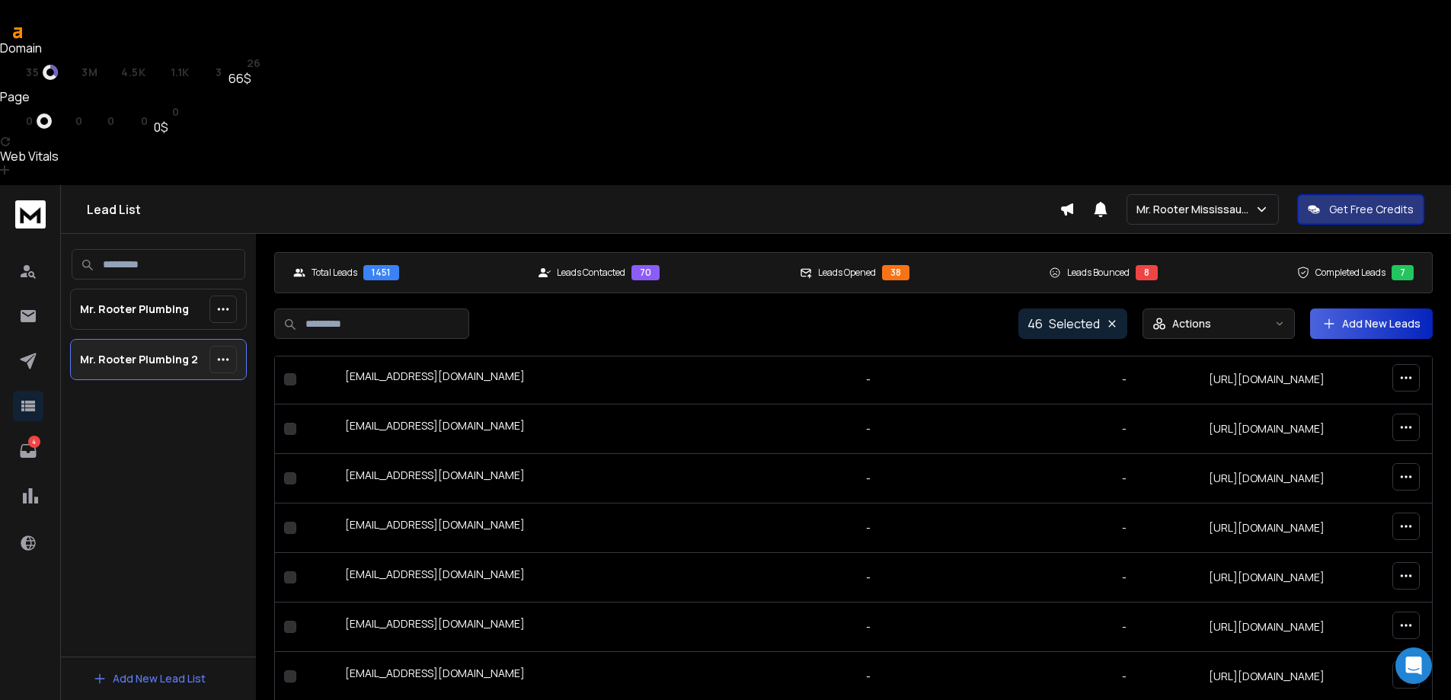
scroll to position [69201, 0]
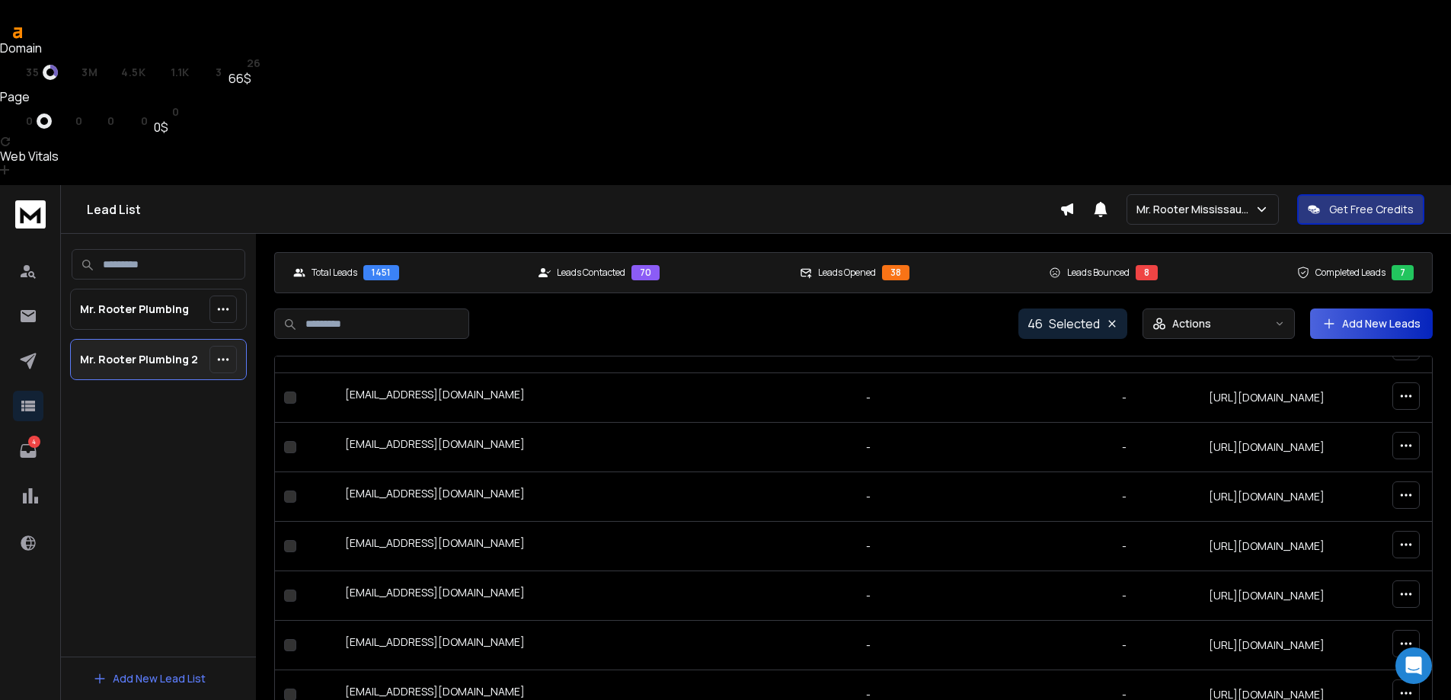
drag, startPoint x: 289, startPoint y: 588, endPoint x: 293, endPoint y: 536, distance: 51.9
drag, startPoint x: 293, startPoint y: 536, endPoint x: 287, endPoint y: 487, distance: 49.8
click at [293, 689] on button "button" at bounding box center [290, 695] width 12 height 12
click at [287, 639] on button "button" at bounding box center [290, 645] width 12 height 12
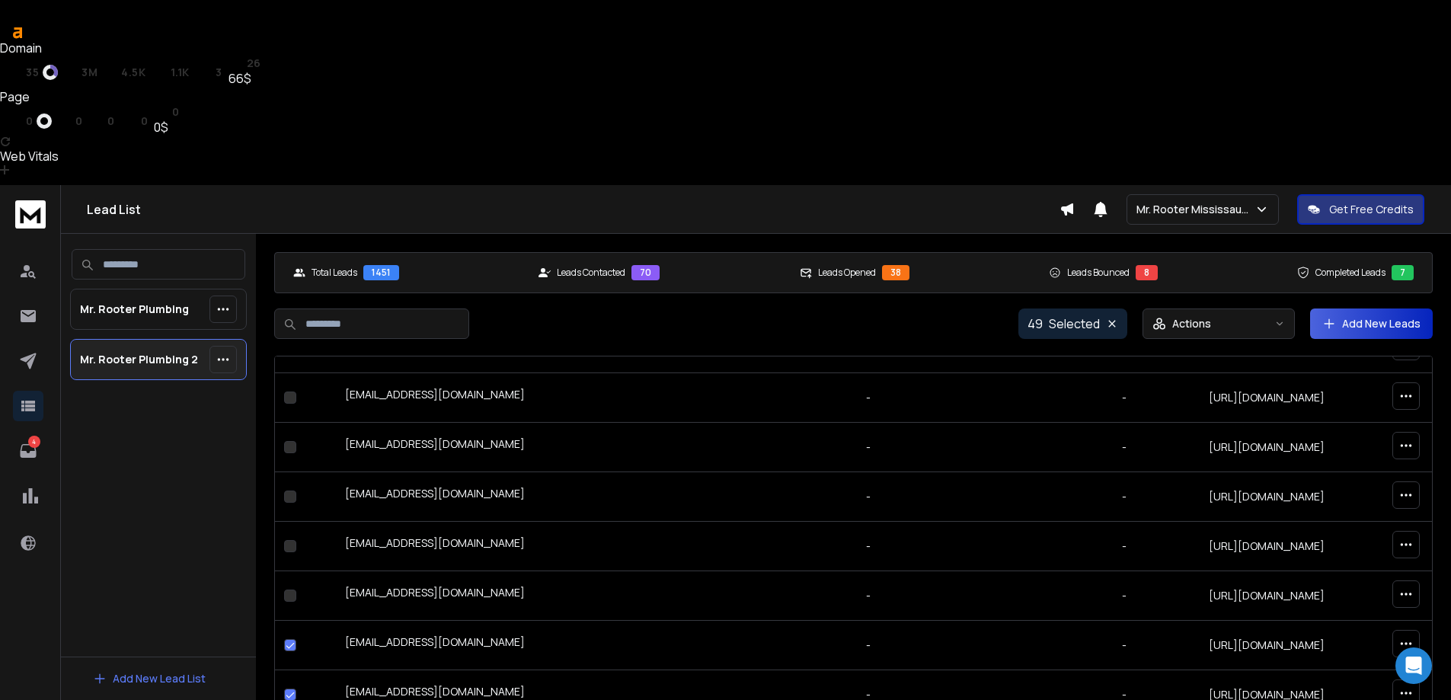
click at [289, 590] on button "button" at bounding box center [290, 596] width 12 height 12
click at [286, 540] on button "button" at bounding box center [290, 546] width 12 height 12
click at [288, 491] on button "button" at bounding box center [290, 497] width 12 height 12
click at [289, 441] on button "button" at bounding box center [290, 447] width 12 height 12
click at [291, 392] on button "button" at bounding box center [290, 398] width 12 height 12
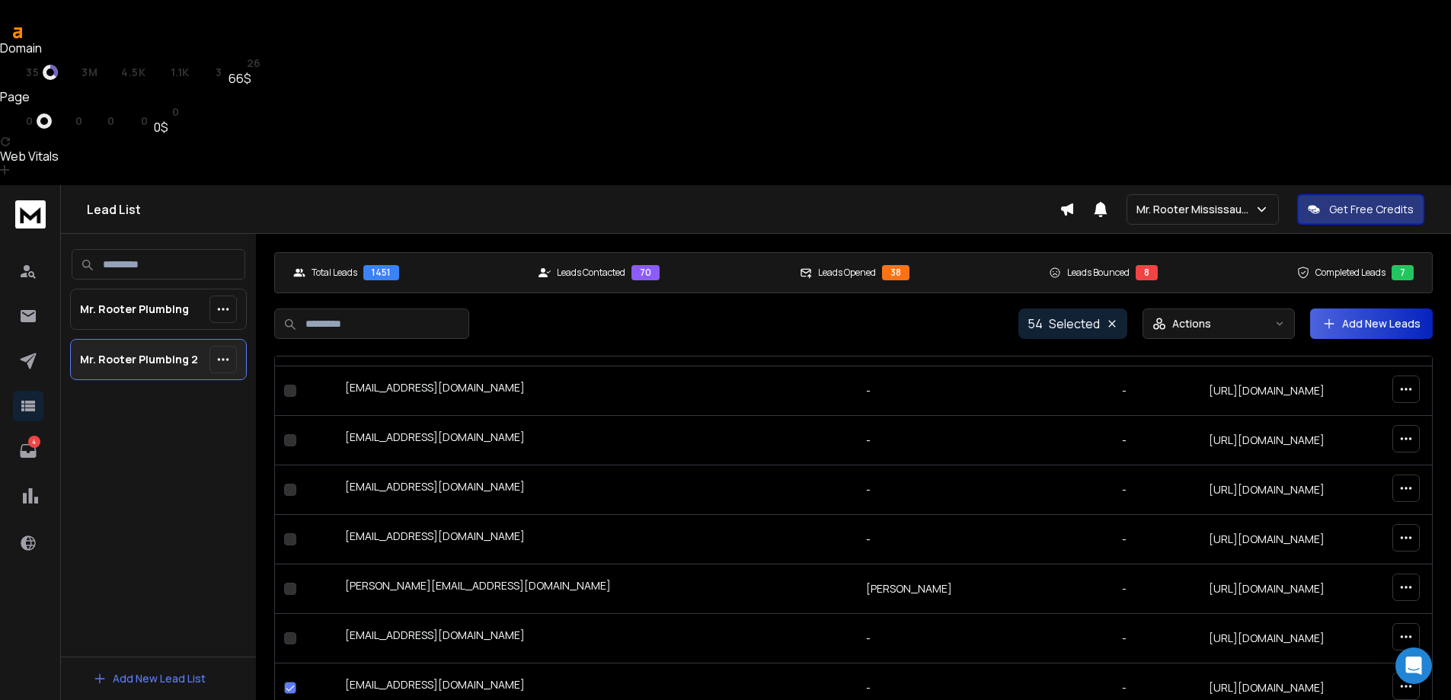
scroll to position [68820, 0]
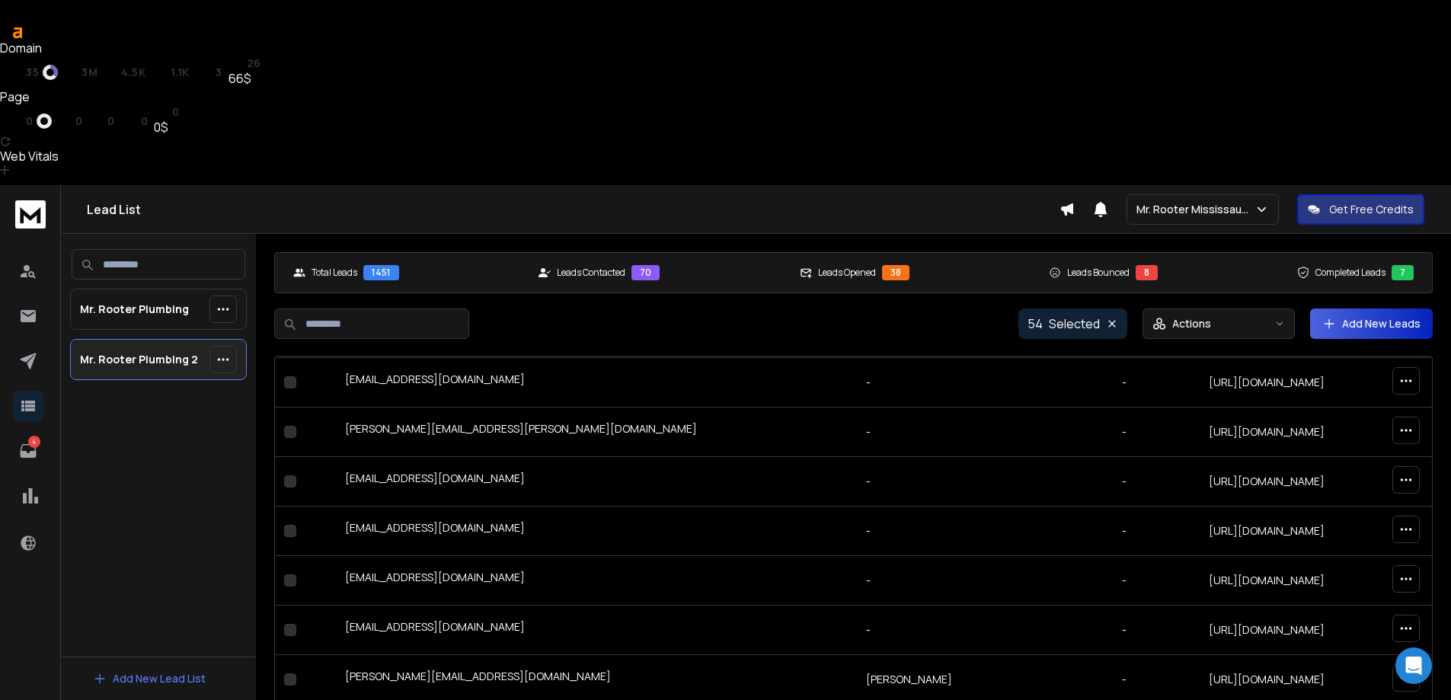
drag, startPoint x: 290, startPoint y: 571, endPoint x: 290, endPoint y: 520, distance: 51.0
drag, startPoint x: 290, startPoint y: 520, endPoint x: 293, endPoint y: 472, distance: 48.8
click at [290, 673] on button "button" at bounding box center [290, 679] width 12 height 12
drag, startPoint x: 293, startPoint y: 472, endPoint x: 291, endPoint y: 422, distance: 49.6
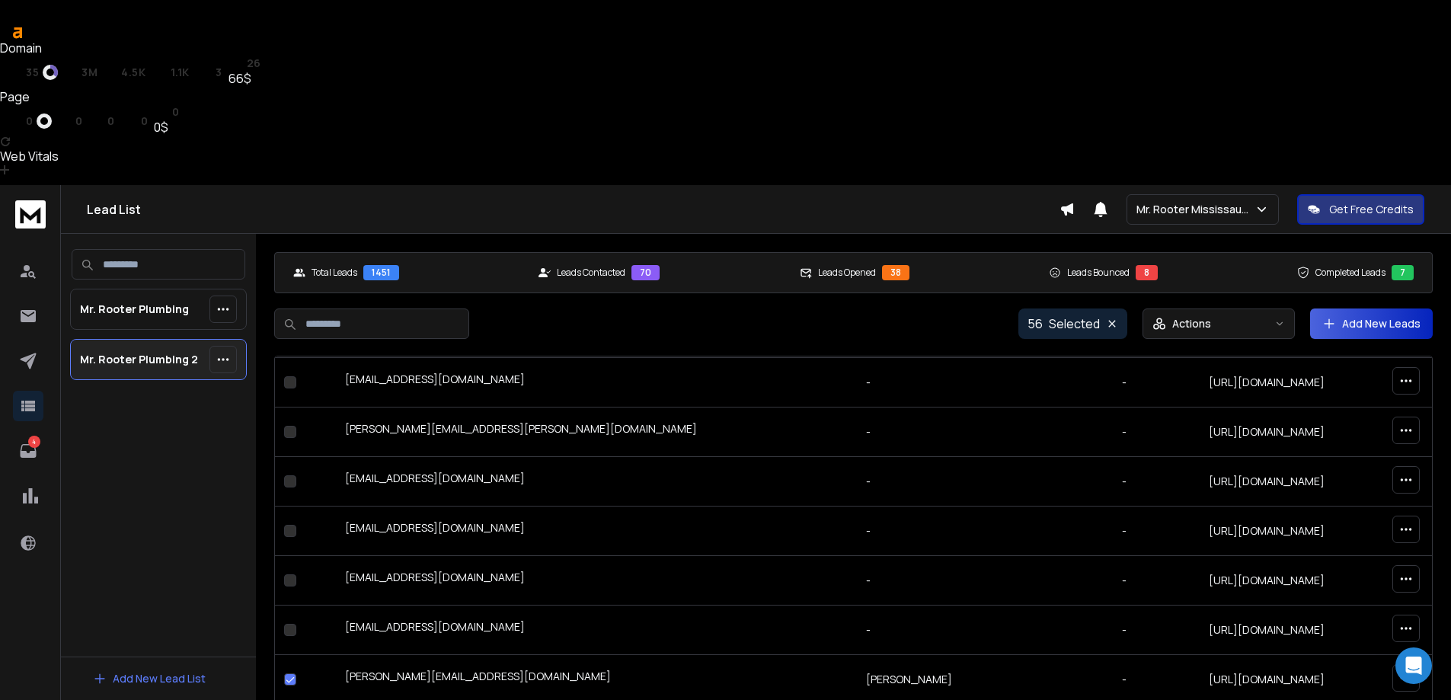
click at [293, 624] on button "button" at bounding box center [290, 630] width 12 height 12
click at [291, 574] on button "button" at bounding box center [290, 580] width 12 height 12
click at [291, 507] on td at bounding box center [305, 532] width 61 height 50
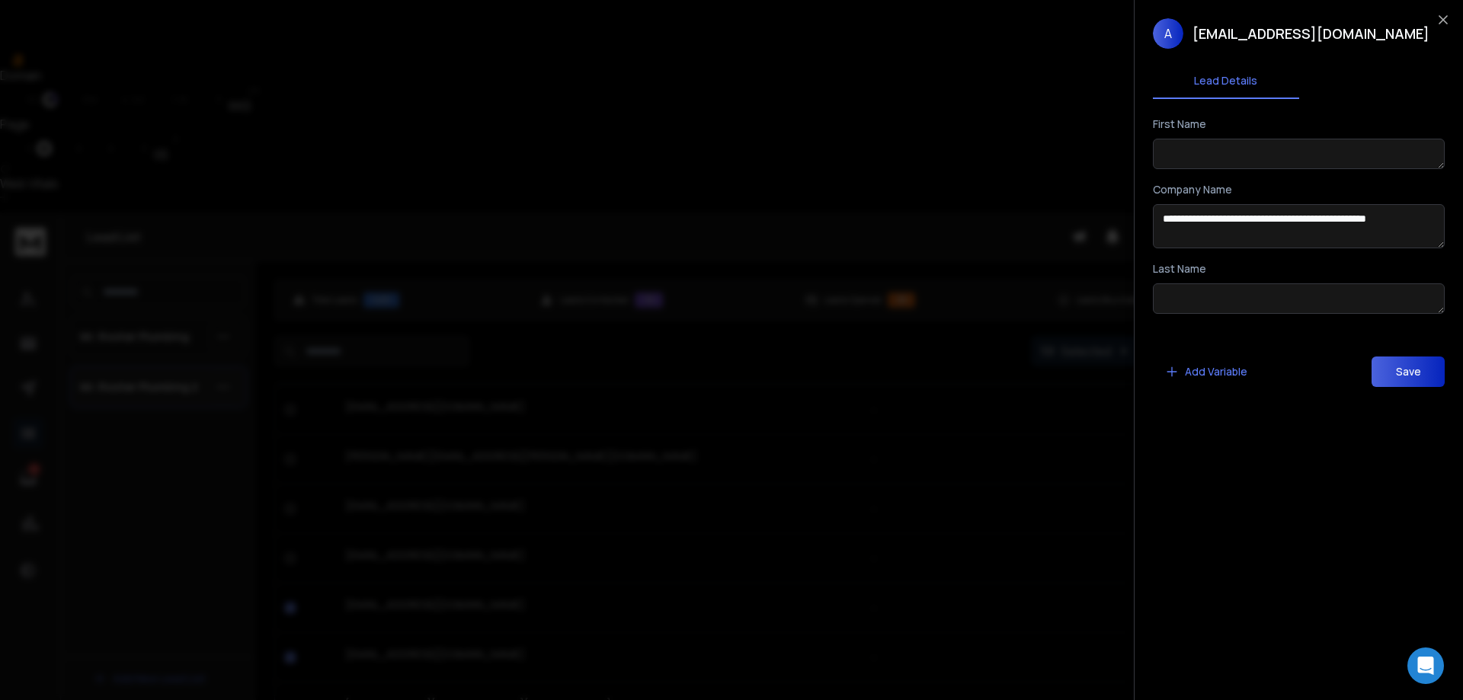
click at [200, 420] on div at bounding box center [731, 350] width 1463 height 700
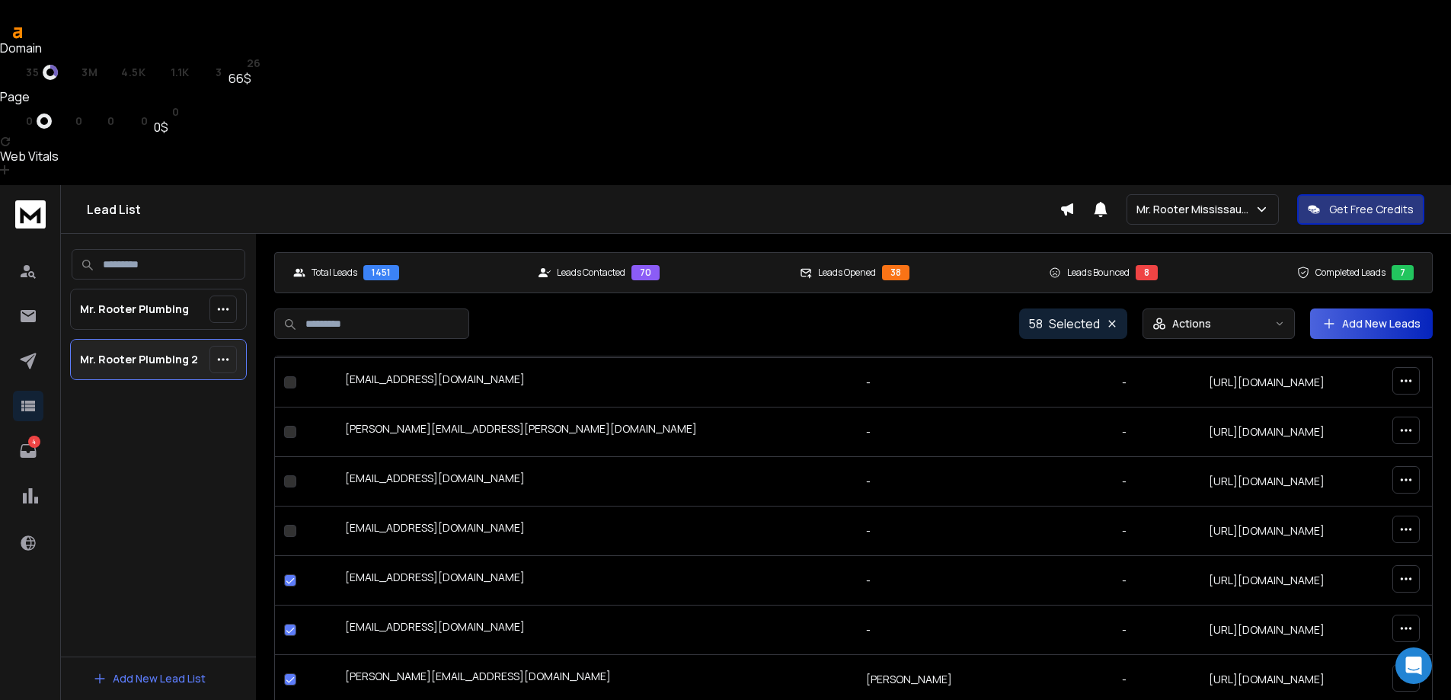
drag, startPoint x: 289, startPoint y: 375, endPoint x: 294, endPoint y: 318, distance: 56.6
click at [289, 525] on button "button" at bounding box center [290, 531] width 12 height 12
drag, startPoint x: 289, startPoint y: 321, endPoint x: 286, endPoint y: 278, distance: 43.5
click at [289, 475] on button "button" at bounding box center [290, 481] width 12 height 12
click at [286, 426] on button "button" at bounding box center [290, 432] width 12 height 12
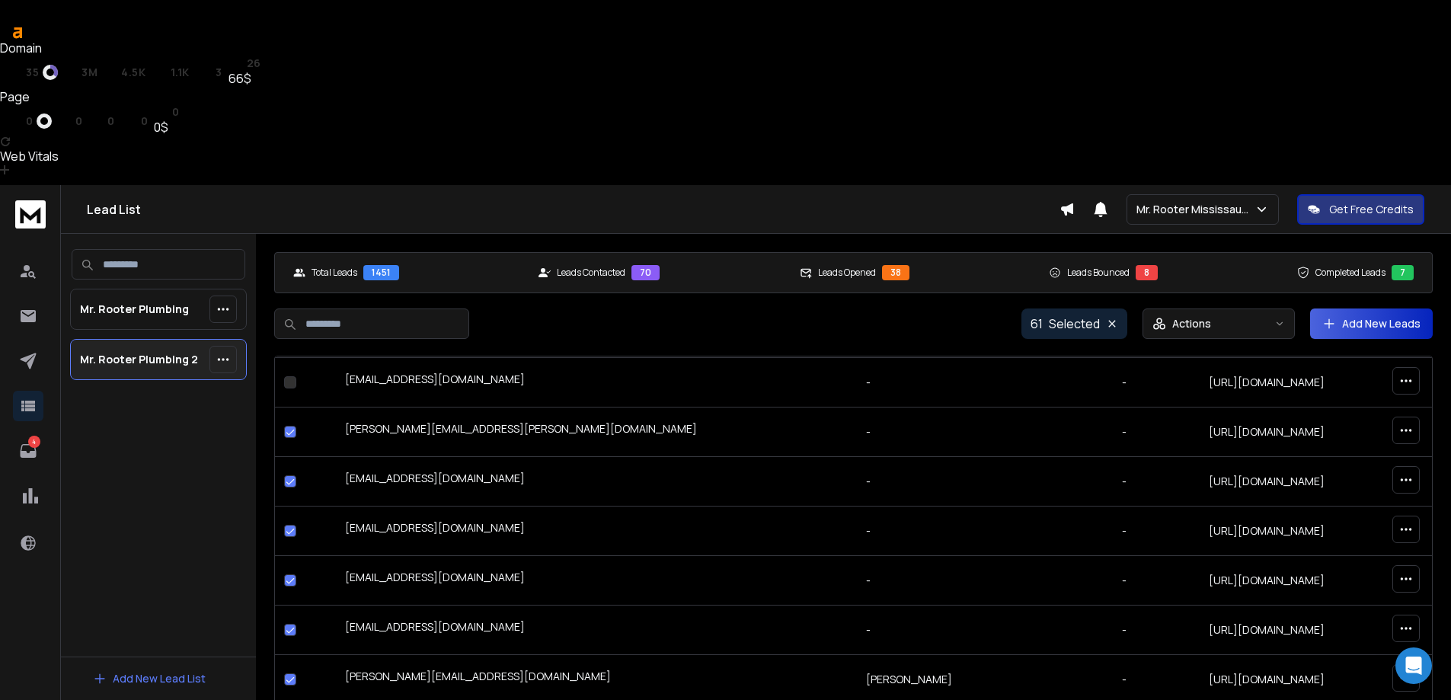
click at [289, 376] on button "button" at bounding box center [290, 382] width 12 height 12
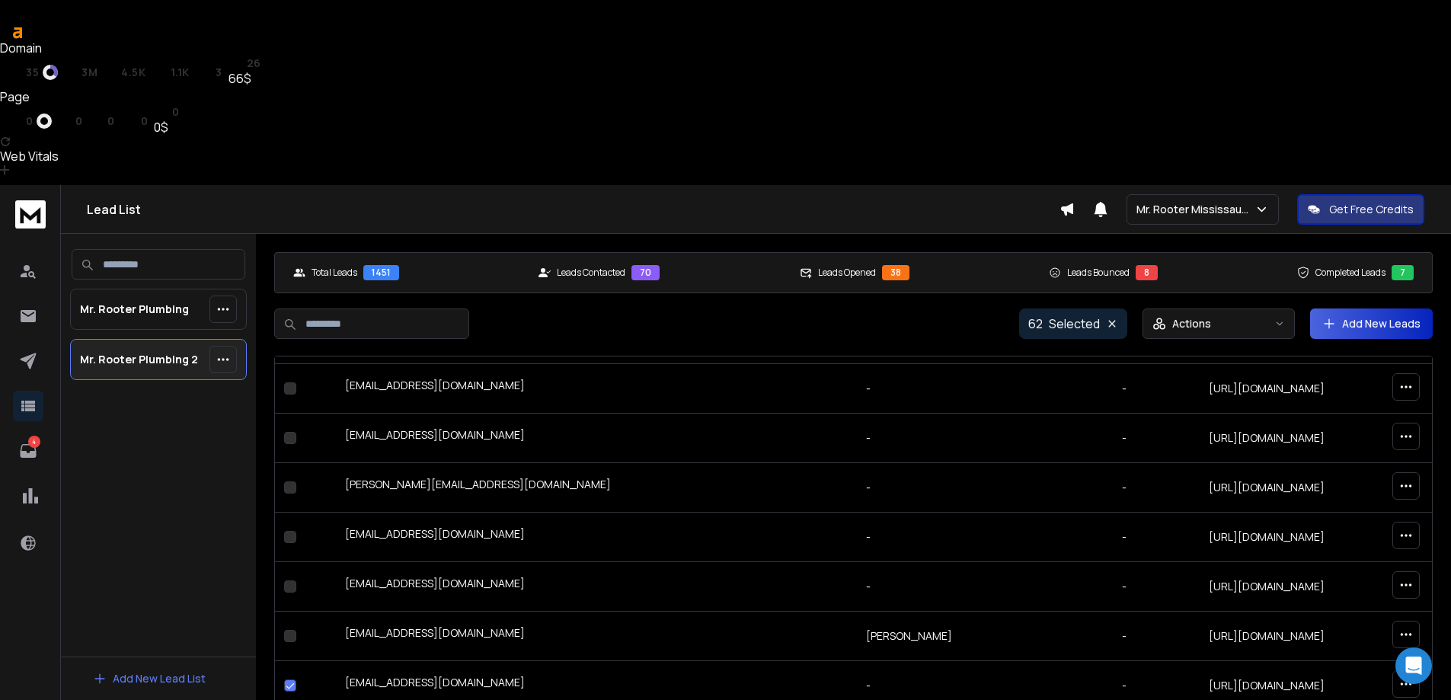
scroll to position [68440, 0]
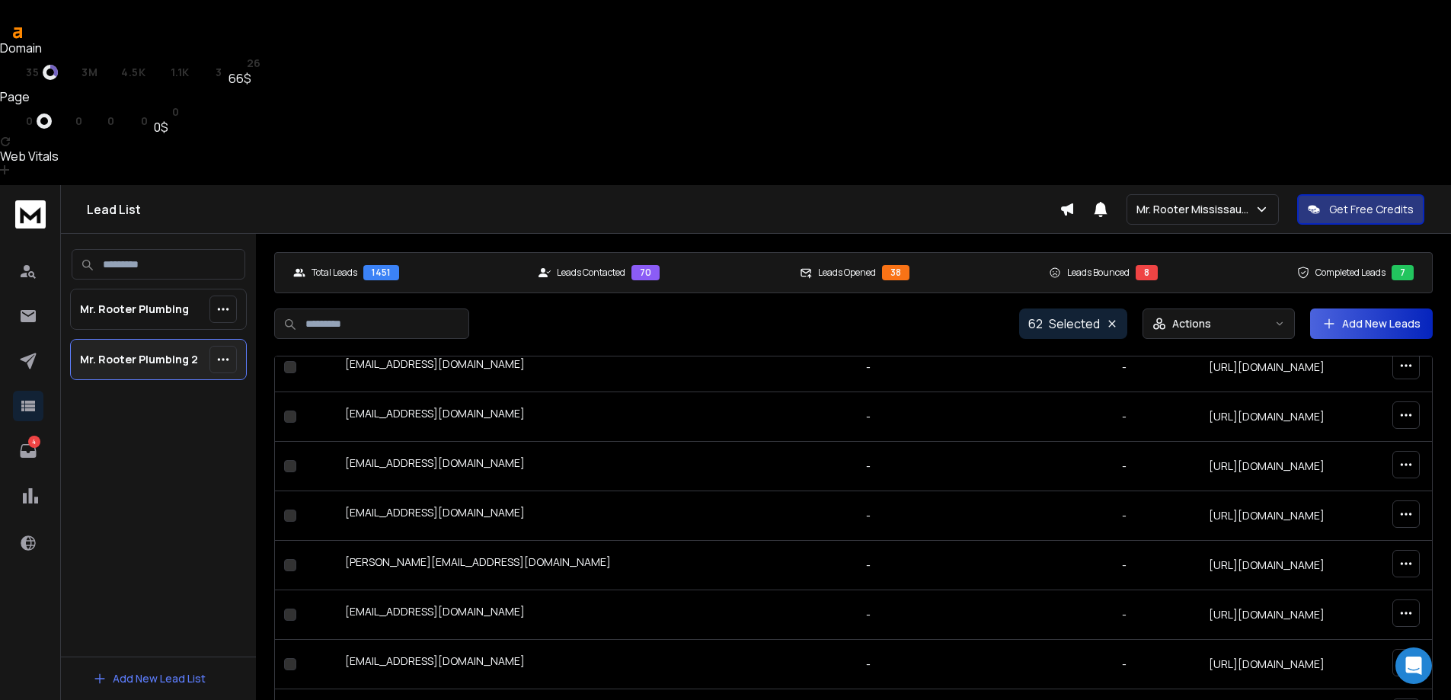
drag, startPoint x: 291, startPoint y: 556, endPoint x: 289, endPoint y: 502, distance: 54.1
click at [292, 699] on button "button" at bounding box center [290, 714] width 12 height 12
click at [289, 658] on button "button" at bounding box center [290, 664] width 12 height 12
click at [292, 609] on button "button" at bounding box center [290, 615] width 12 height 12
click at [289, 559] on button "button" at bounding box center [290, 565] width 12 height 12
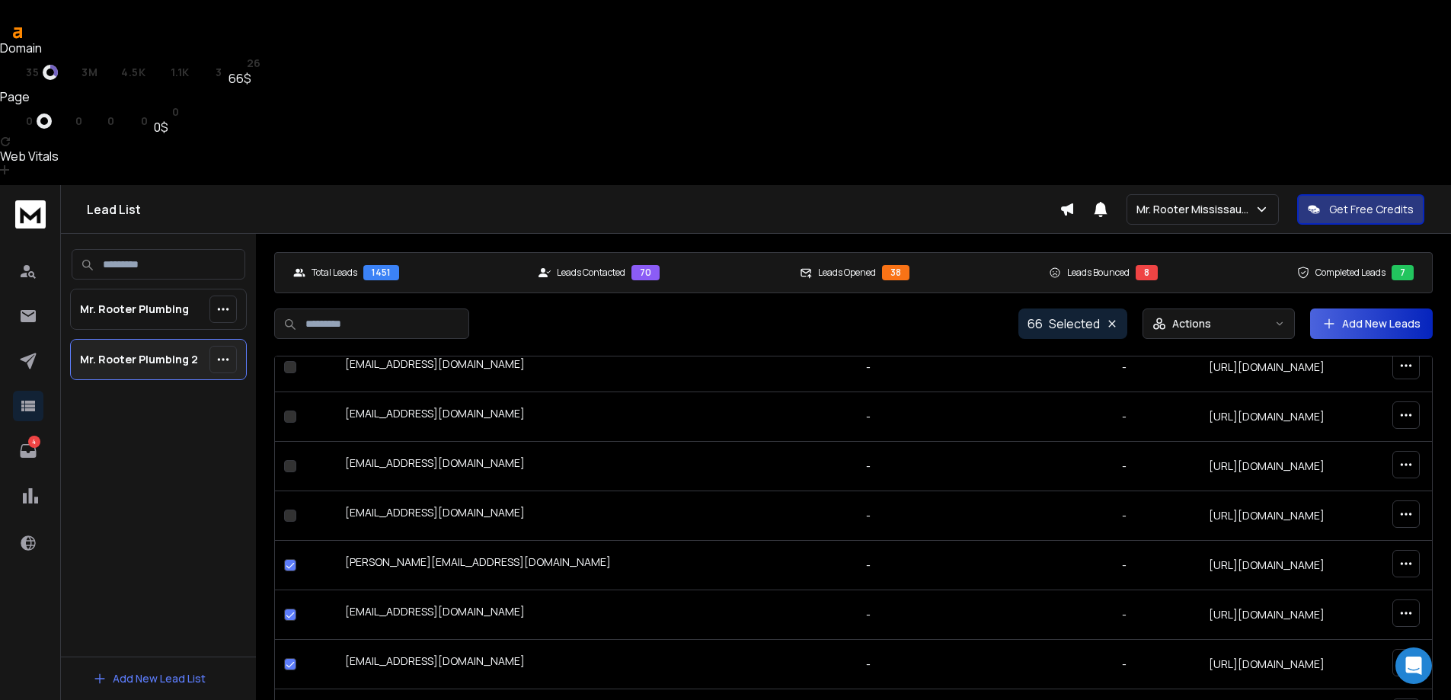
drag, startPoint x: 288, startPoint y: 358, endPoint x: 289, endPoint y: 307, distance: 51.0
click at [288, 510] on button "button" at bounding box center [290, 516] width 12 height 12
drag, startPoint x: 289, startPoint y: 307, endPoint x: 294, endPoint y: 257, distance: 50.6
click at [289, 460] on button "button" at bounding box center [290, 466] width 12 height 12
click at [290, 411] on button "button" at bounding box center [290, 417] width 12 height 12
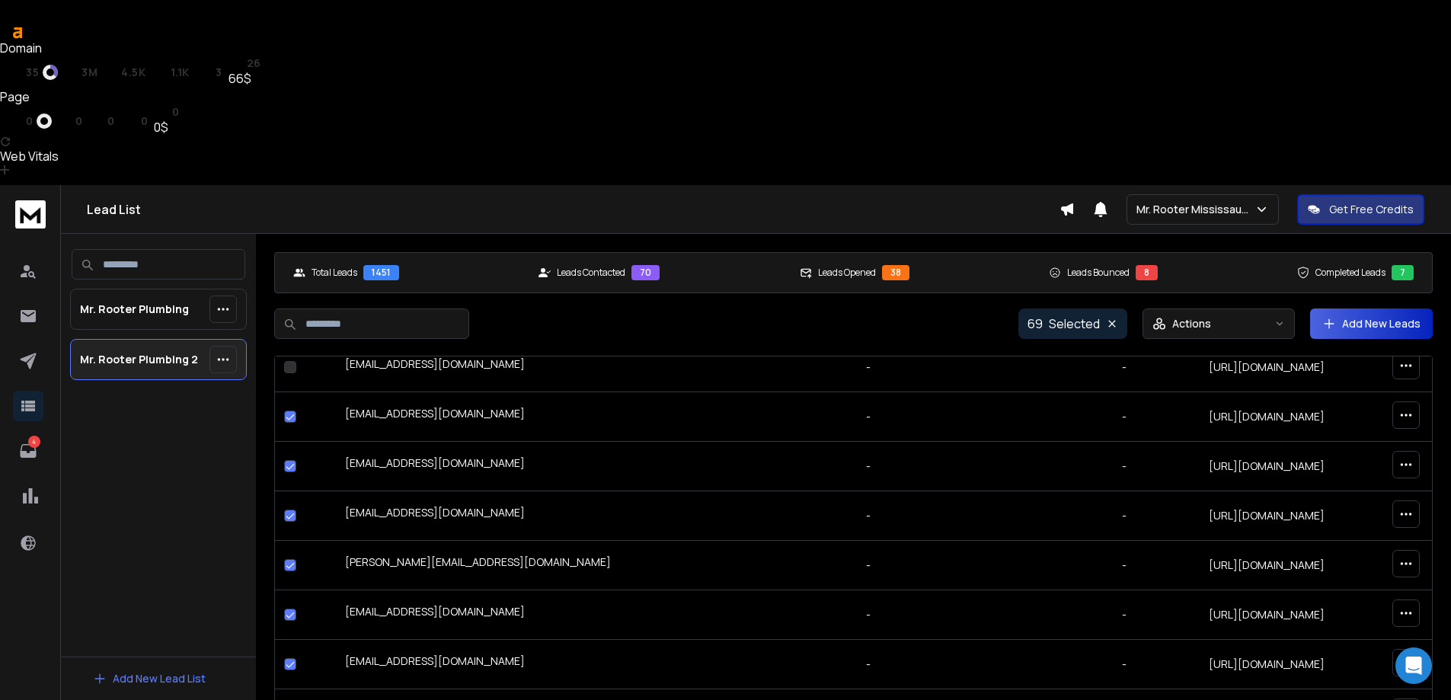
click at [290, 361] on button "button" at bounding box center [290, 367] width 12 height 12
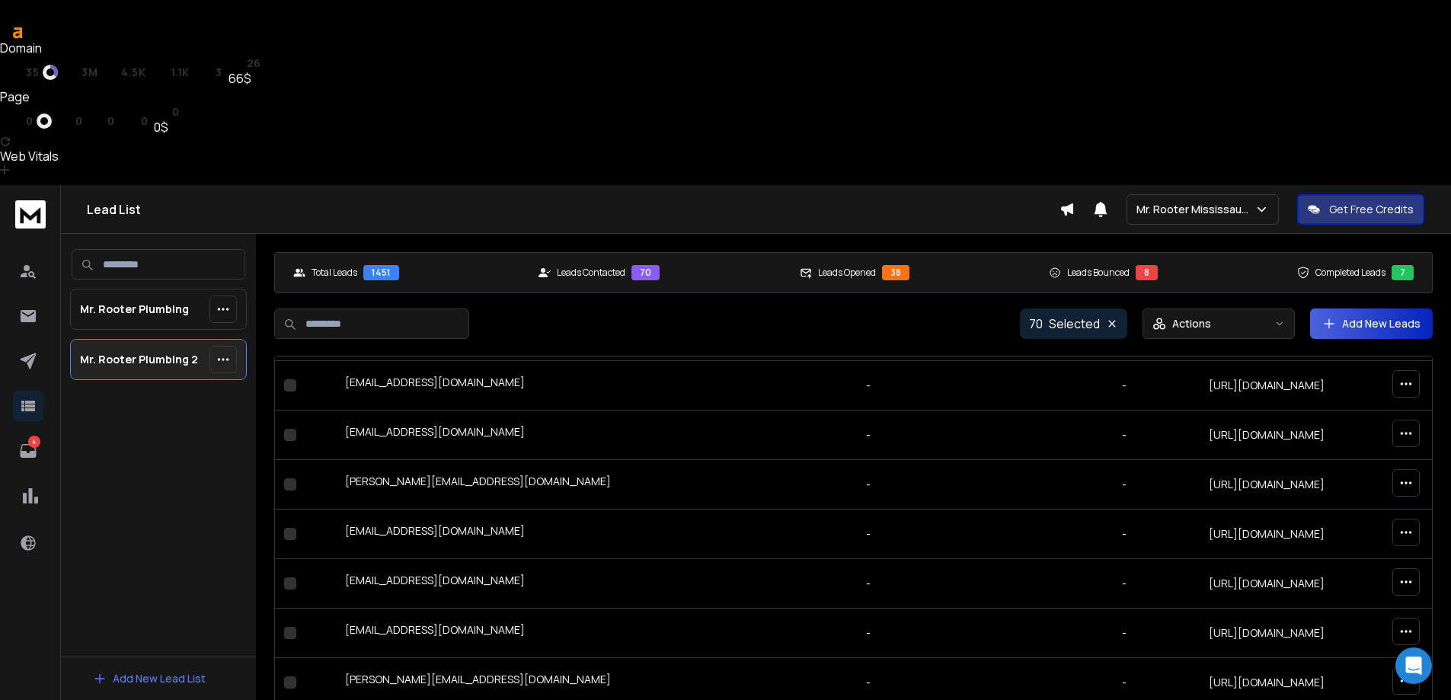
scroll to position [68059, 0]
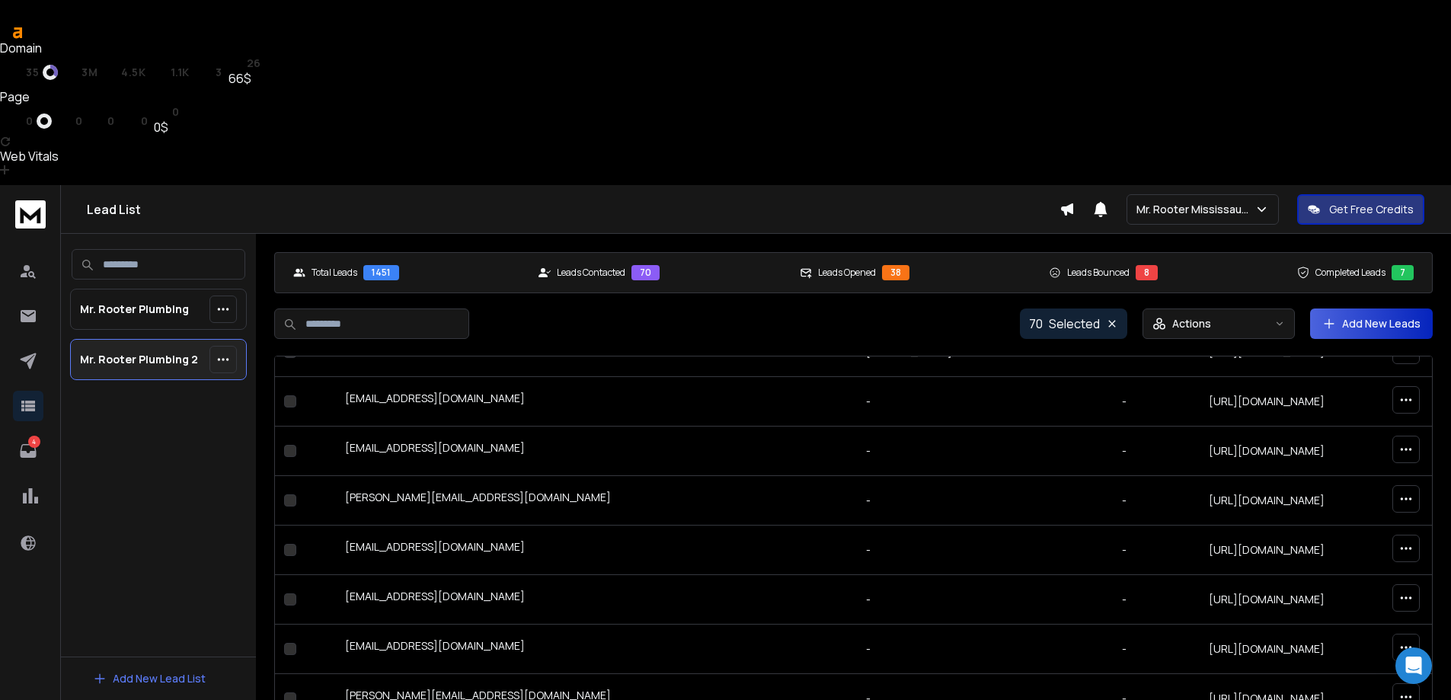
drag, startPoint x: 289, startPoint y: 539, endPoint x: 286, endPoint y: 443, distance: 96.0
click at [290, 692] on button "button" at bounding box center [290, 698] width 12 height 12
click at [293, 643] on button "button" at bounding box center [290, 649] width 12 height 12
drag, startPoint x: 286, startPoint y: 441, endPoint x: 289, endPoint y: 395, distance: 46.5
click at [286, 593] on button "button" at bounding box center [290, 599] width 12 height 12
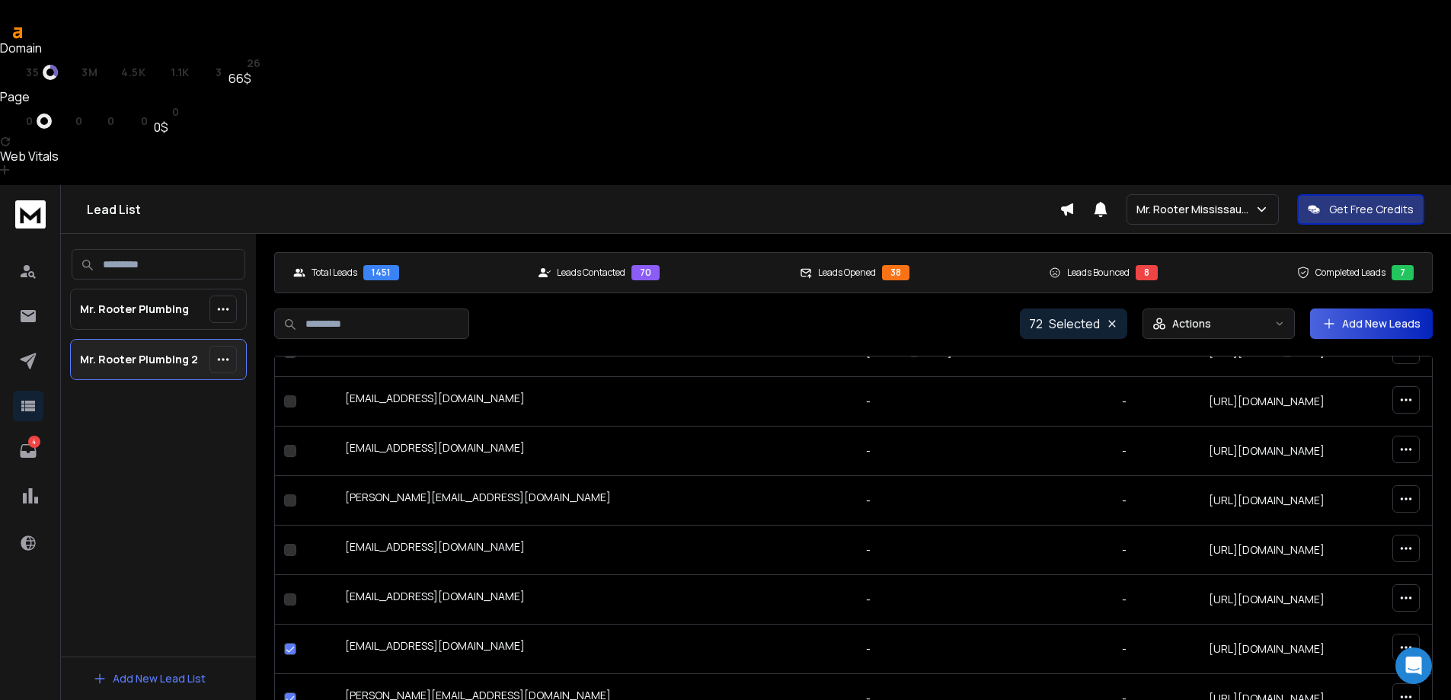
click at [289, 544] on button "button" at bounding box center [290, 550] width 12 height 12
click at [289, 494] on button "button" at bounding box center [290, 500] width 12 height 12
click at [291, 445] on button "button" at bounding box center [290, 451] width 12 height 12
click at [287, 395] on button "button" at bounding box center [290, 401] width 12 height 12
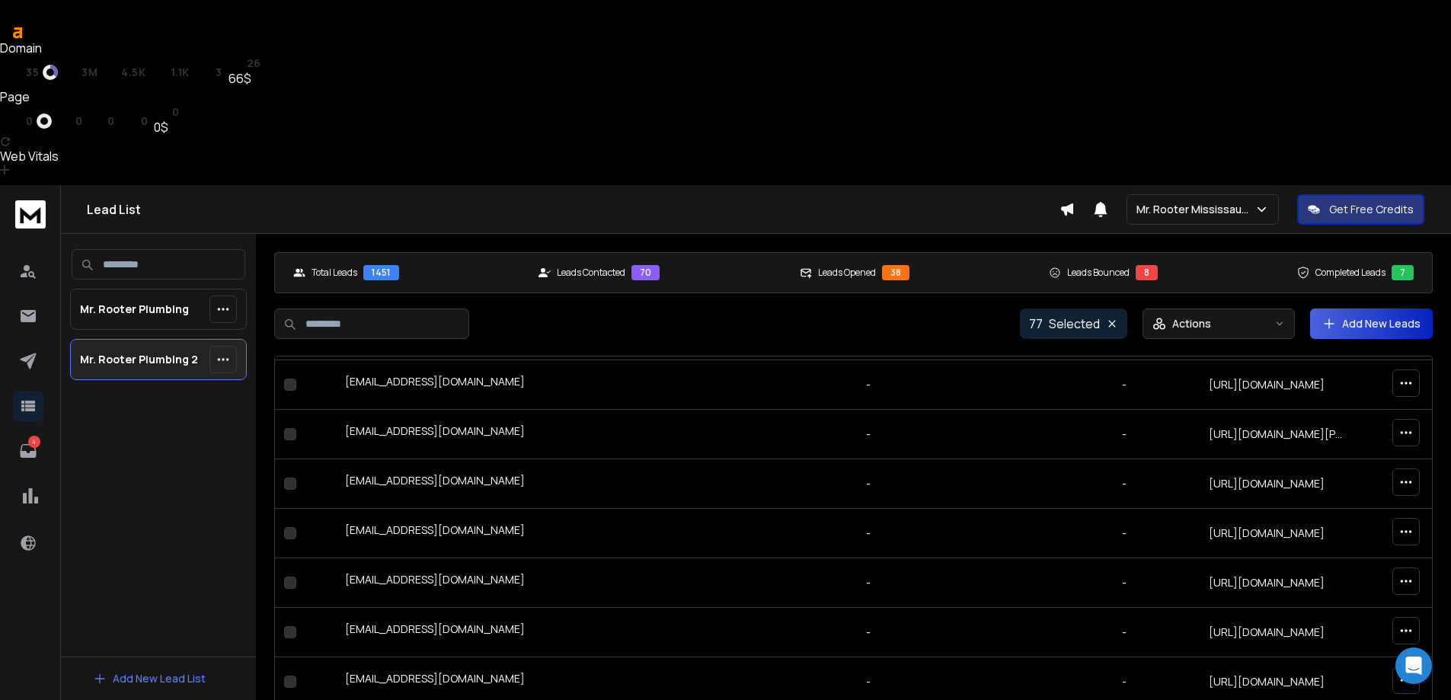
scroll to position [67678, 0]
drag, startPoint x: 292, startPoint y: 573, endPoint x: 289, endPoint y: 473, distance: 99.8
click at [292, 677] on button "button" at bounding box center [290, 683] width 12 height 12
click at [289, 628] on button "button" at bounding box center [290, 634] width 12 height 12
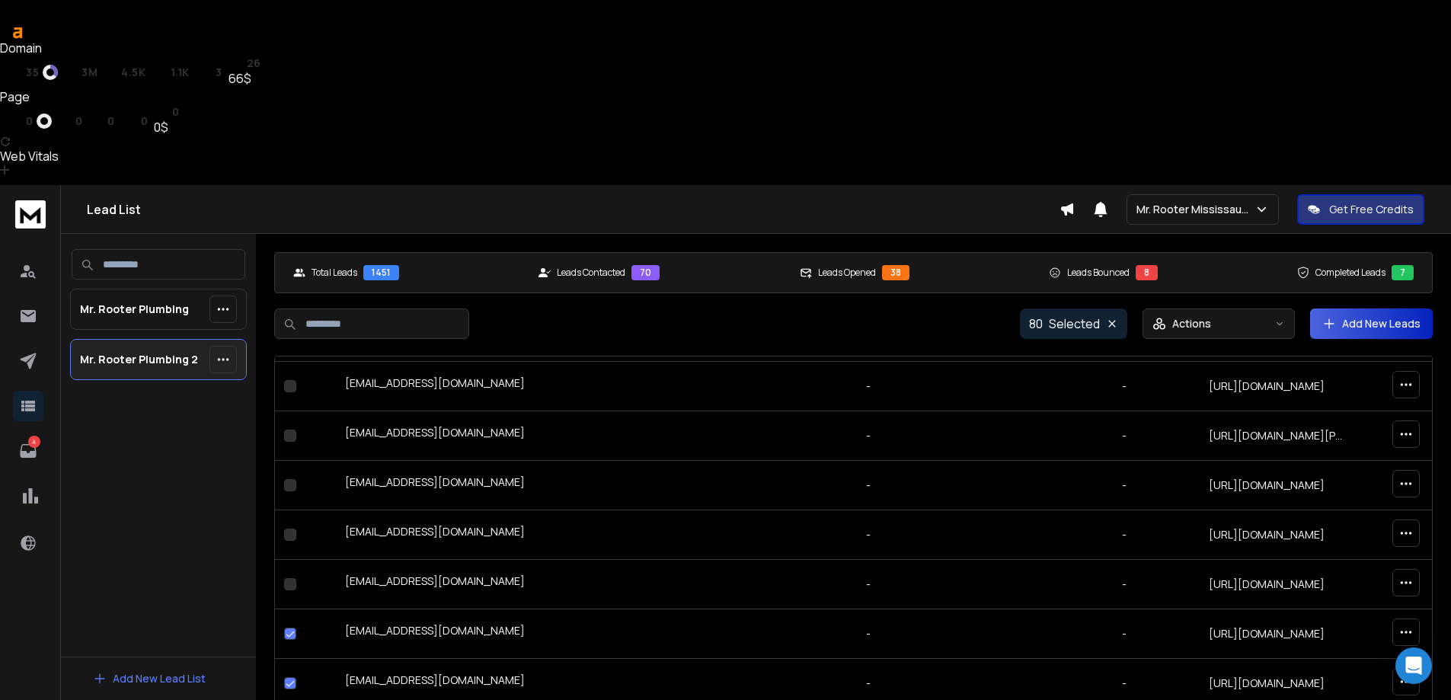
drag, startPoint x: 292, startPoint y: 429, endPoint x: 292, endPoint y: 334, distance: 95.2
click at [292, 578] on button "button" at bounding box center [290, 584] width 12 height 12
click at [292, 529] on button "button" at bounding box center [290, 535] width 12 height 12
click at [292, 461] on td at bounding box center [305, 486] width 61 height 50
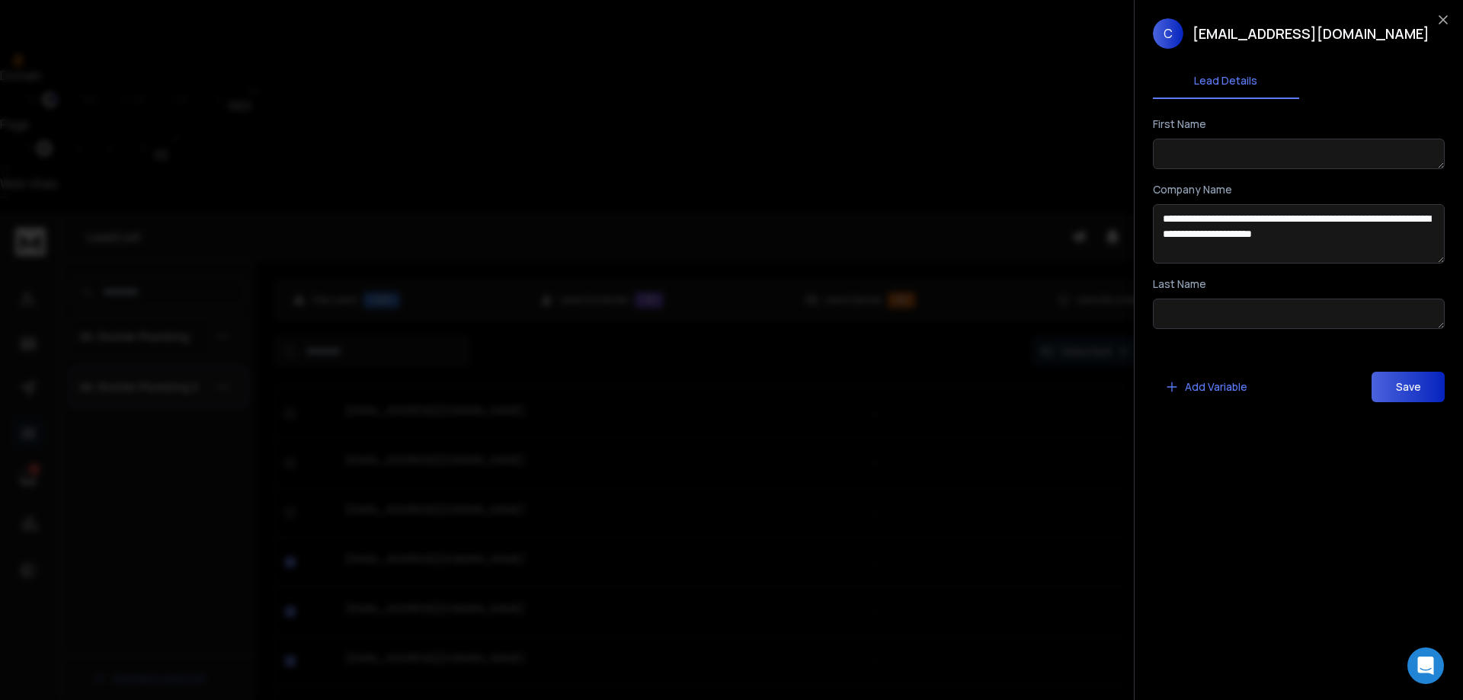
click at [542, 497] on div at bounding box center [731, 350] width 1463 height 700
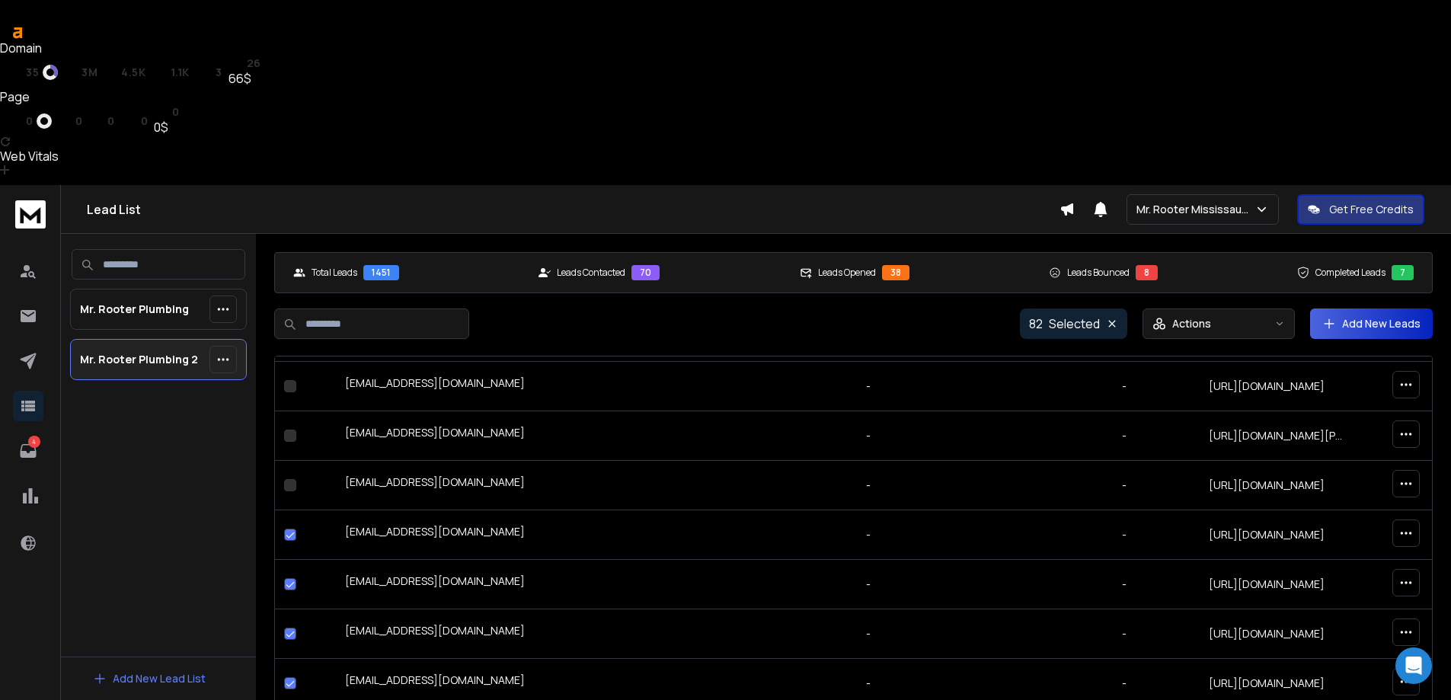
scroll to position [67526, 0]
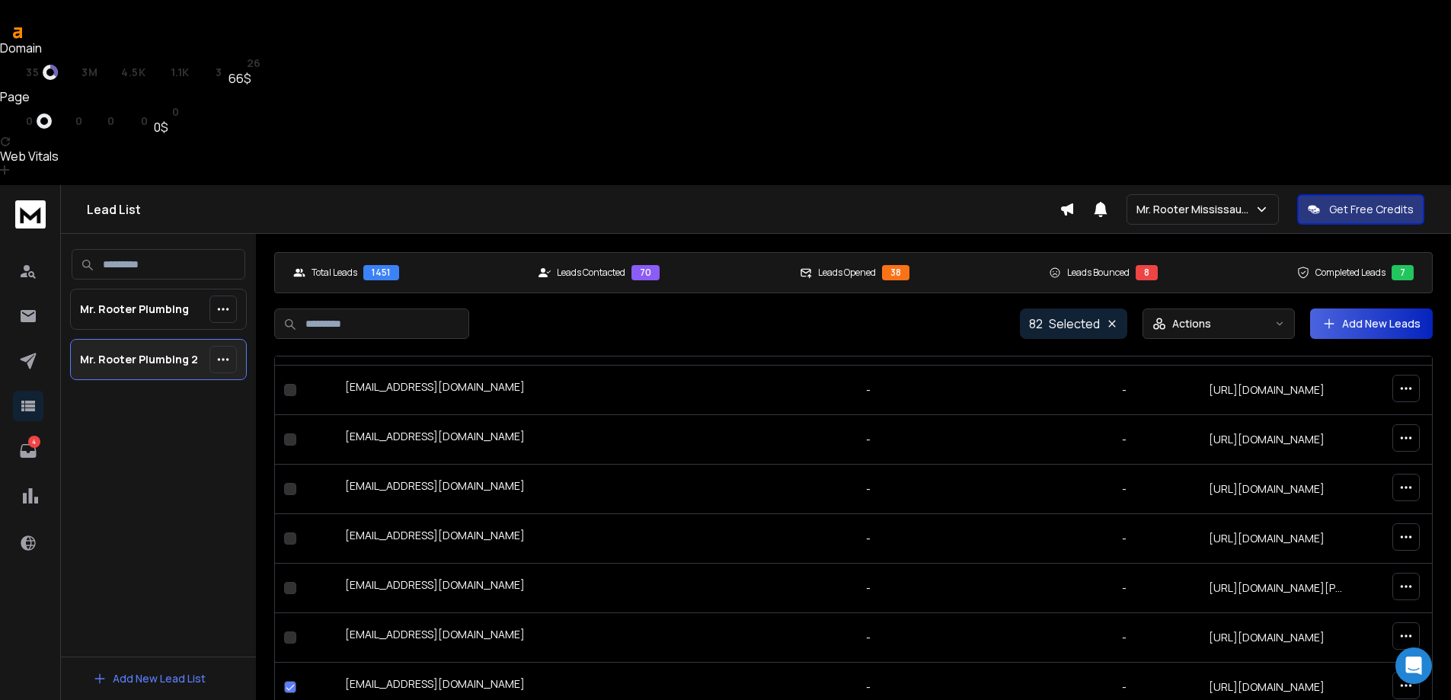
drag, startPoint x: 287, startPoint y: 475, endPoint x: 289, endPoint y: 385, distance: 90.7
click at [287, 631] on button "button" at bounding box center [290, 637] width 12 height 12
click at [287, 582] on button "button" at bounding box center [290, 588] width 12 height 12
drag, startPoint x: 289, startPoint y: 385, endPoint x: 293, endPoint y: 331, distance: 53.4
click at [289, 532] on button "button" at bounding box center [290, 538] width 12 height 12
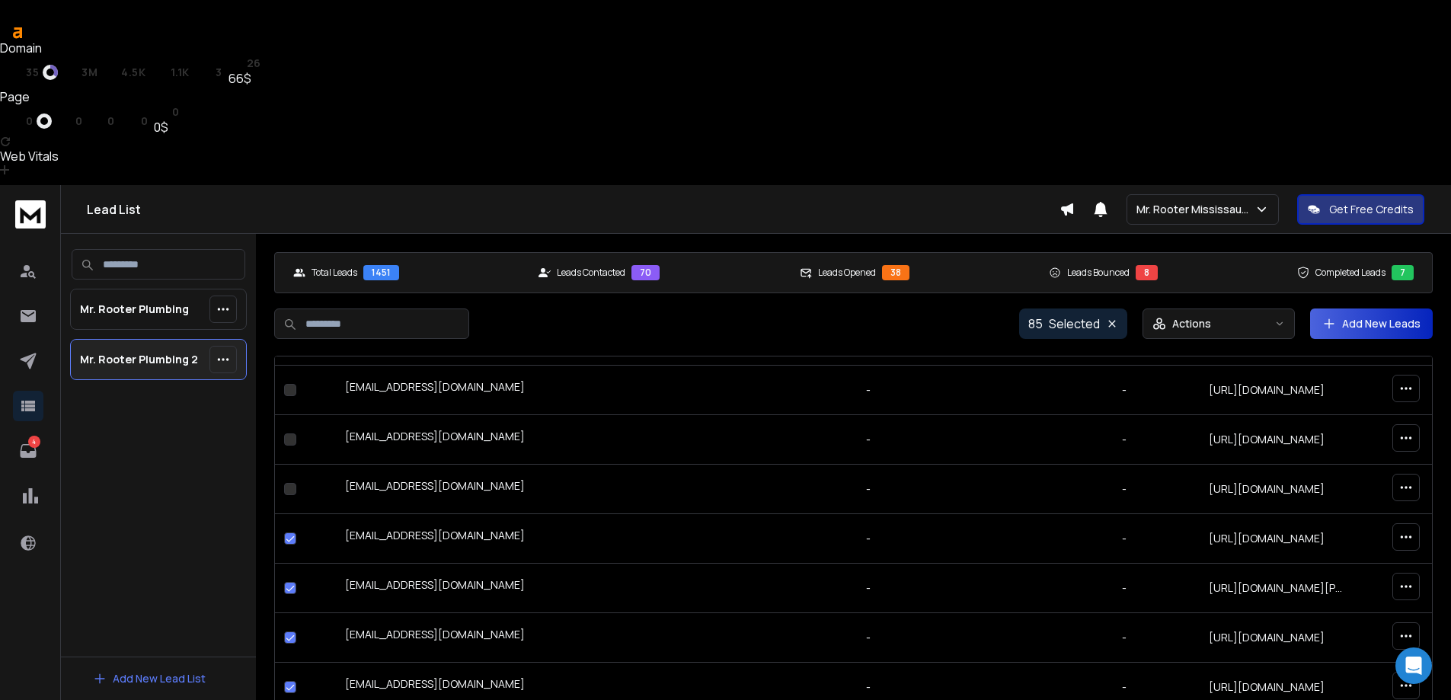
drag, startPoint x: 293, startPoint y: 331, endPoint x: 293, endPoint y: 279, distance: 52.6
click at [293, 483] on button "button" at bounding box center [290, 489] width 12 height 12
drag, startPoint x: 293, startPoint y: 279, endPoint x: 289, endPoint y: 234, distance: 45.1
click at [293, 433] on button "button" at bounding box center [290, 439] width 12 height 12
click at [289, 384] on button "button" at bounding box center [290, 390] width 12 height 12
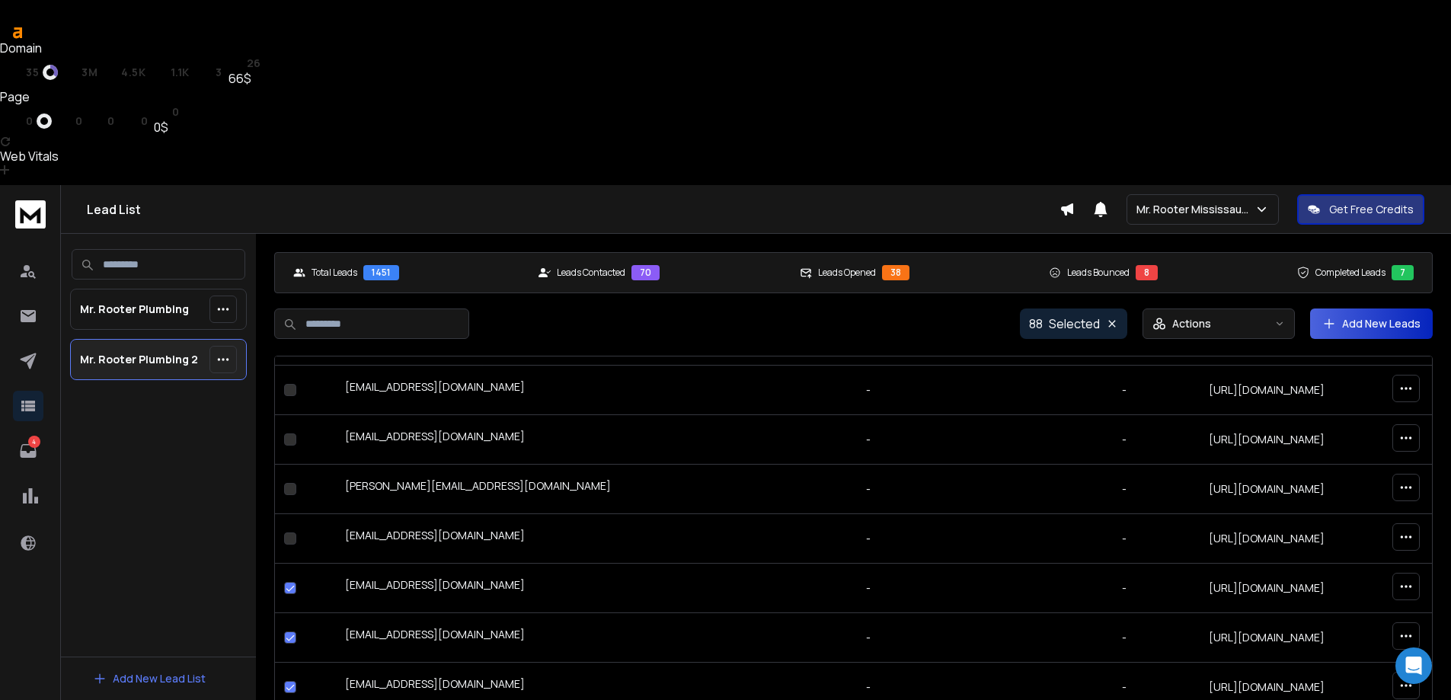
scroll to position [67221, 0]
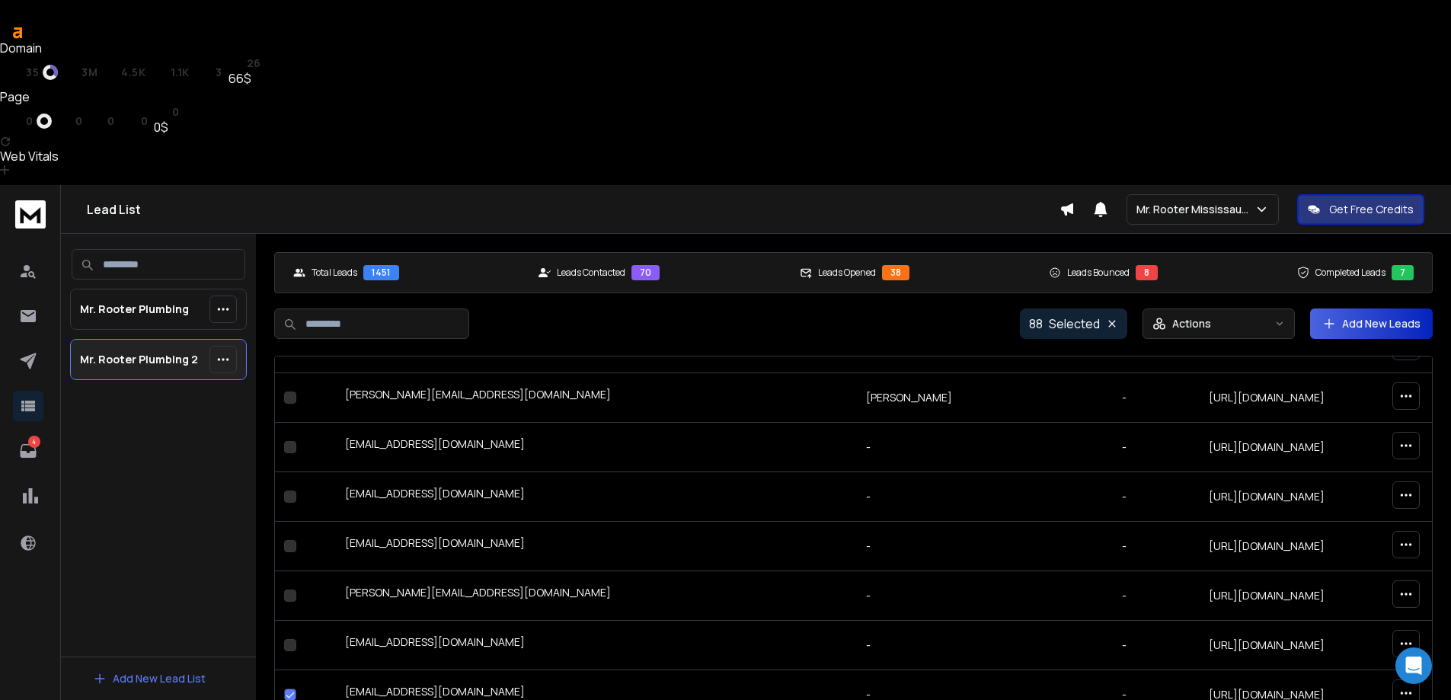
drag, startPoint x: 289, startPoint y: 488, endPoint x: 292, endPoint y: 438, distance: 50.3
click at [289, 639] on button "button" at bounding box center [290, 645] width 12 height 12
click at [292, 590] on button "button" at bounding box center [290, 596] width 12 height 12
click at [1204, 316] on p "Actions" at bounding box center [1191, 323] width 39 height 15
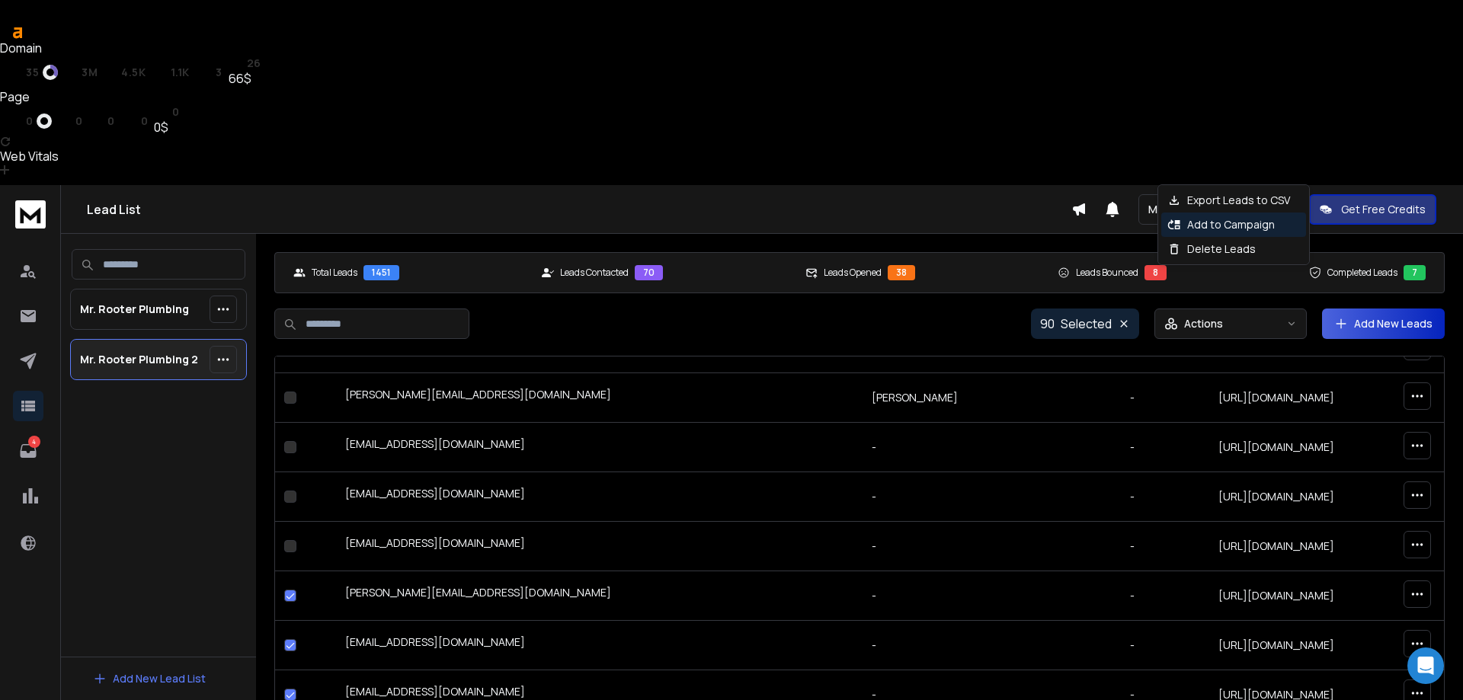
click at [1204, 224] on p "Add to Campaign" at bounding box center [1231, 224] width 88 height 15
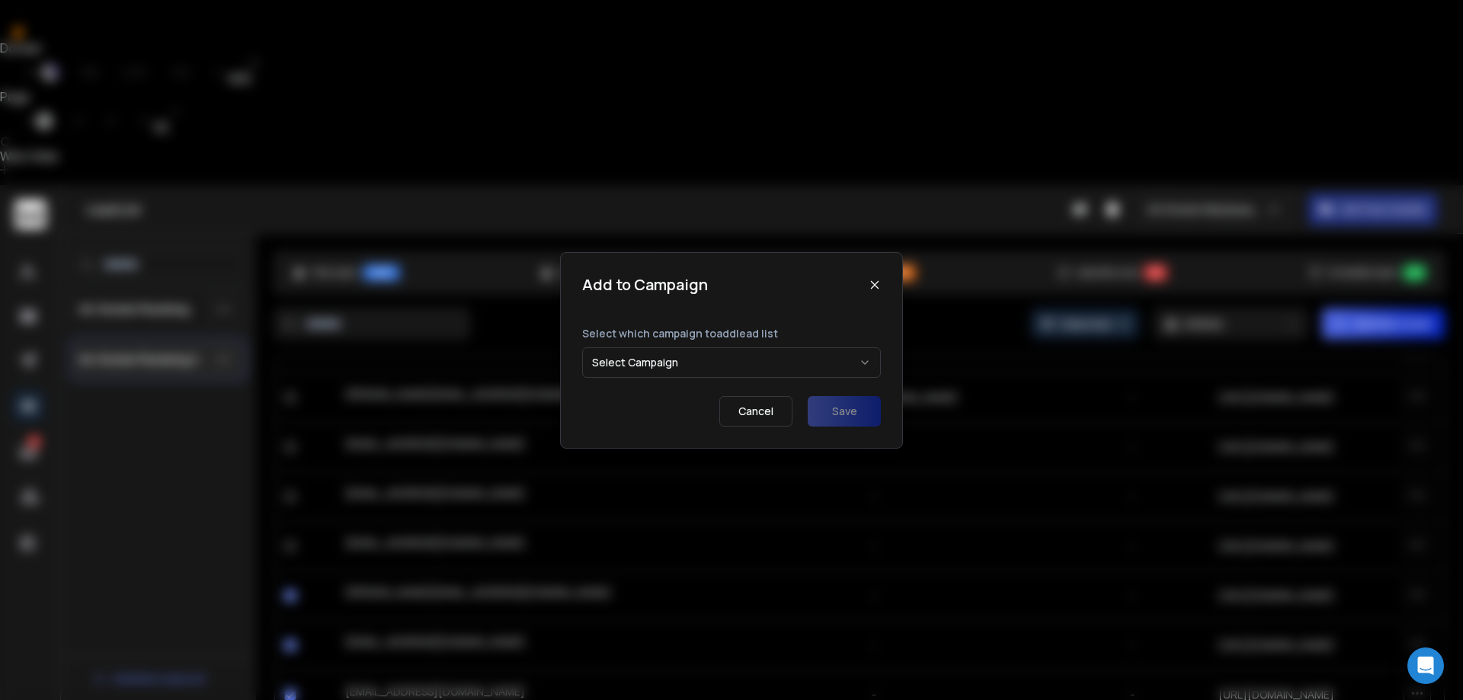
click at [681, 363] on button "Select Campaign" at bounding box center [731, 362] width 299 height 30
click at [840, 412] on button "Save" at bounding box center [843, 411] width 73 height 30
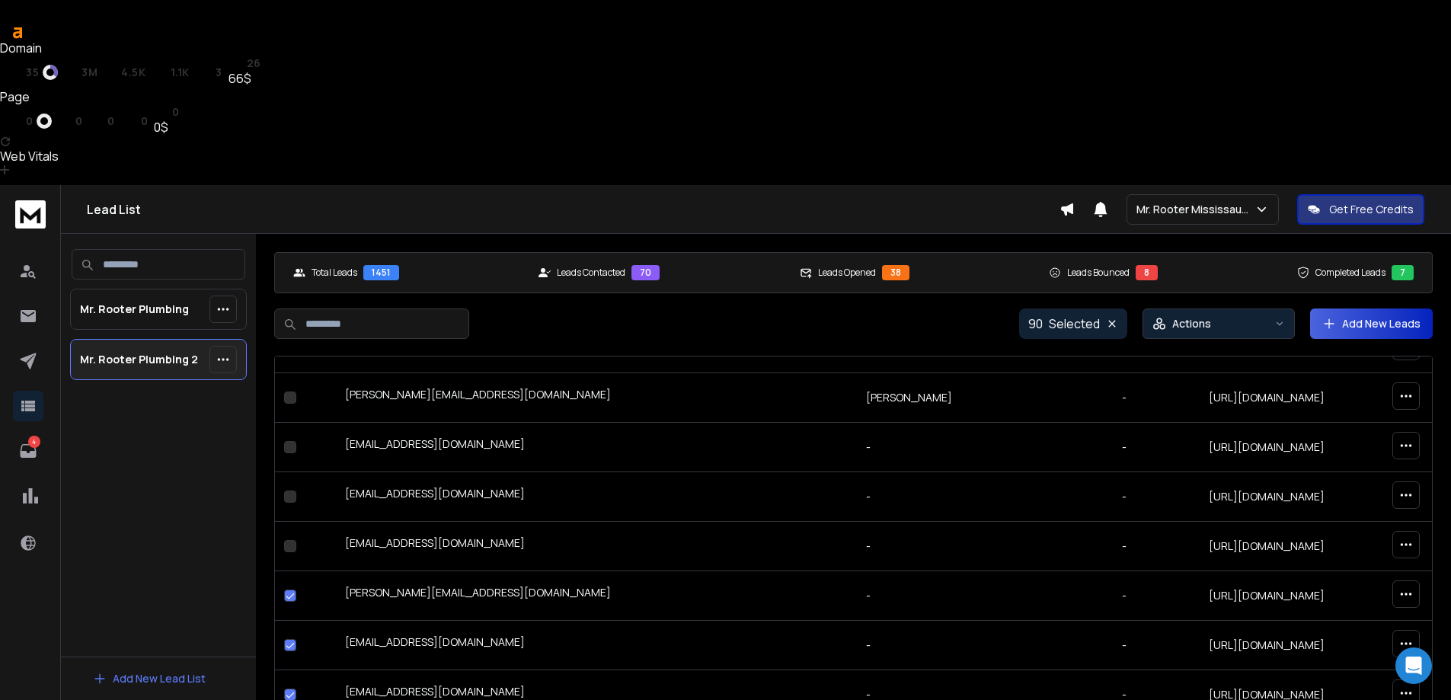
click at [1206, 316] on p "Actions" at bounding box center [1191, 323] width 39 height 15
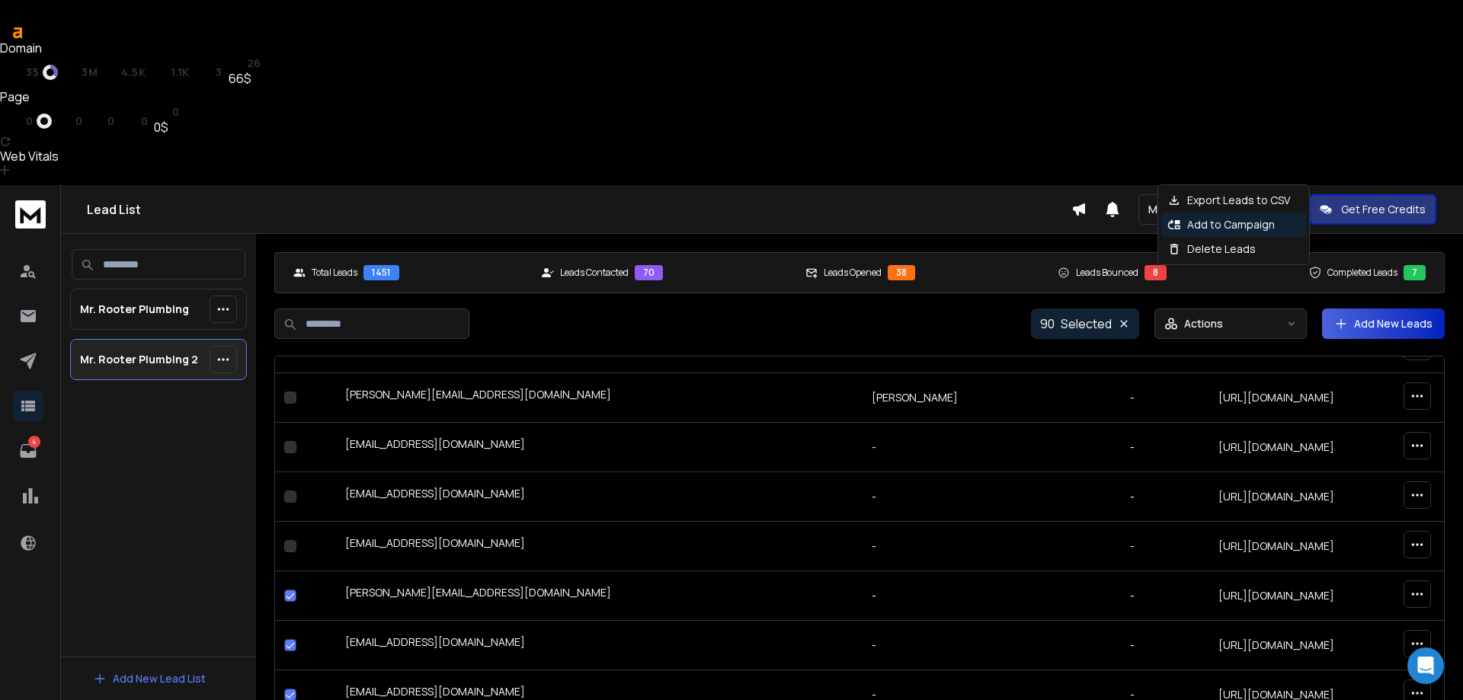
click at [1212, 220] on p "Add to Campaign" at bounding box center [1231, 224] width 88 height 15
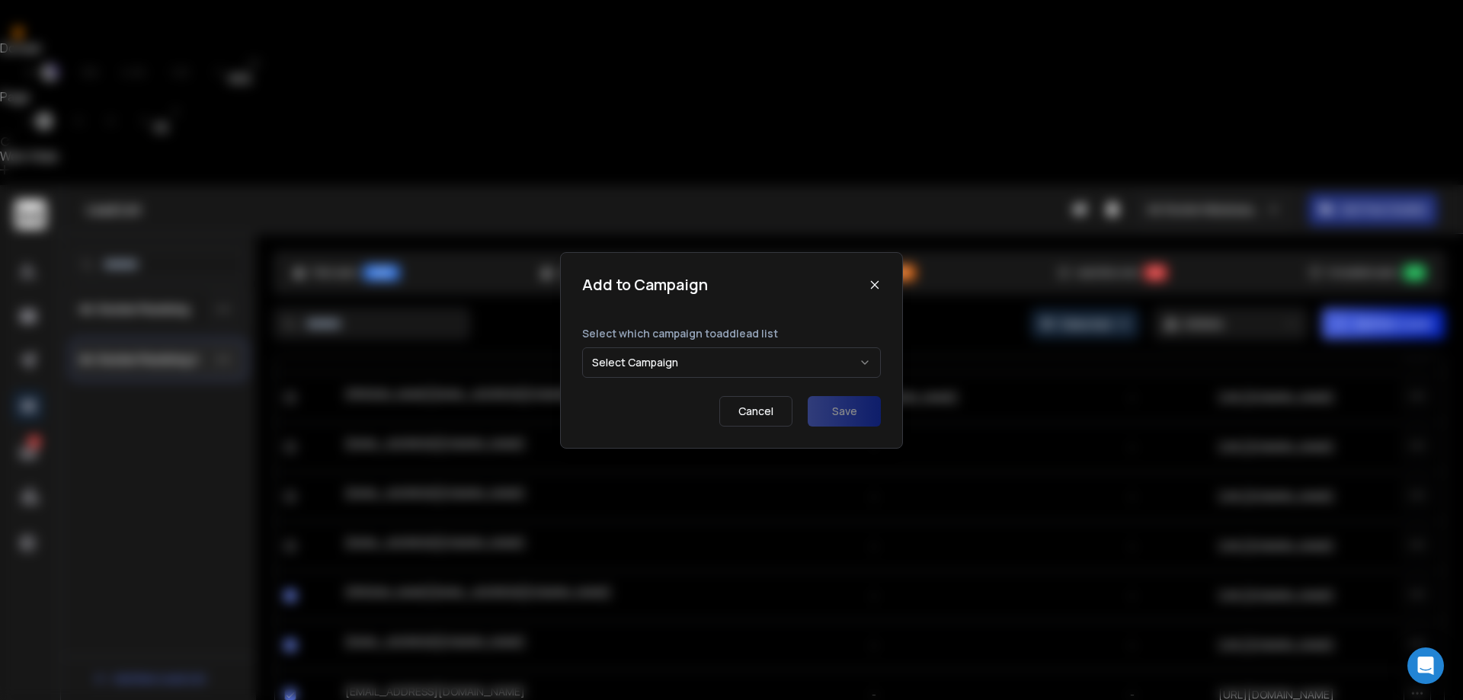
click at [662, 363] on button "Select Campaign" at bounding box center [731, 362] width 299 height 30
drag, startPoint x: 841, startPoint y: 412, endPoint x: 850, endPoint y: 408, distance: 9.9
click at [842, 412] on button "Save" at bounding box center [843, 411] width 73 height 30
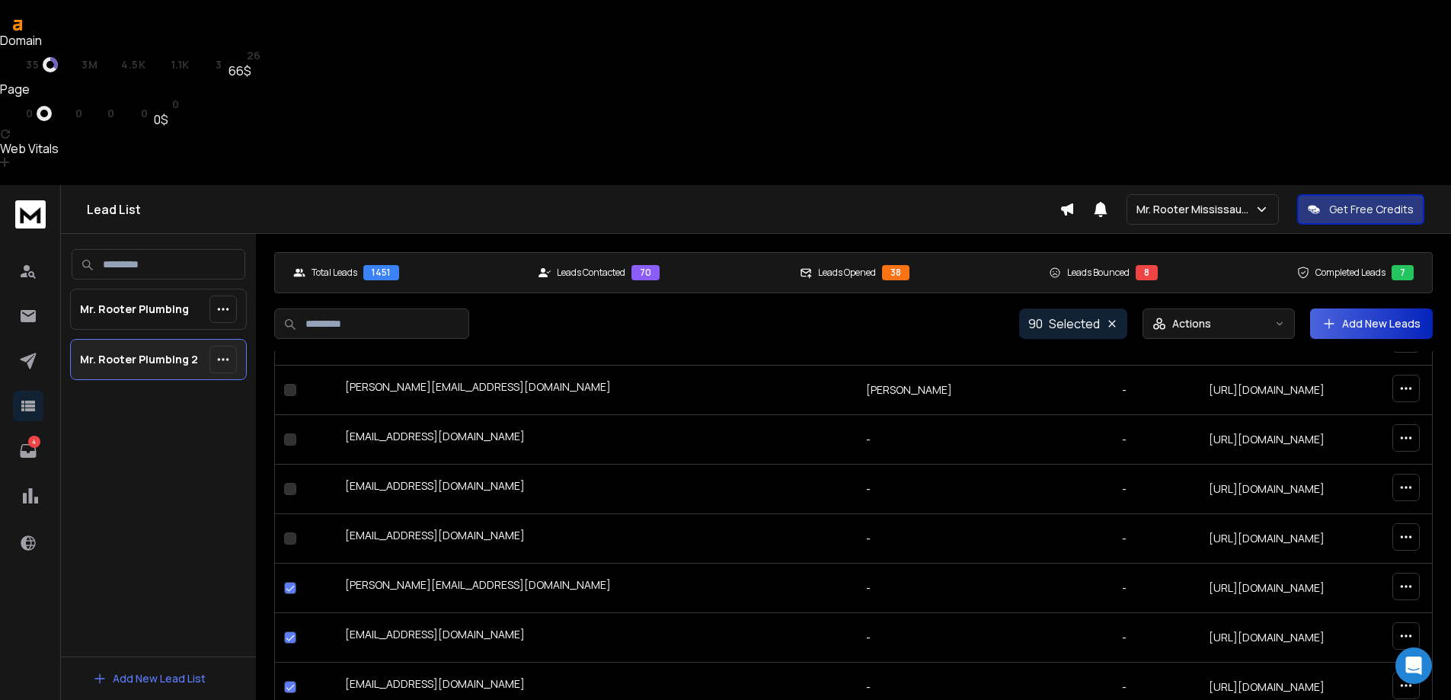
scroll to position [27, 0]
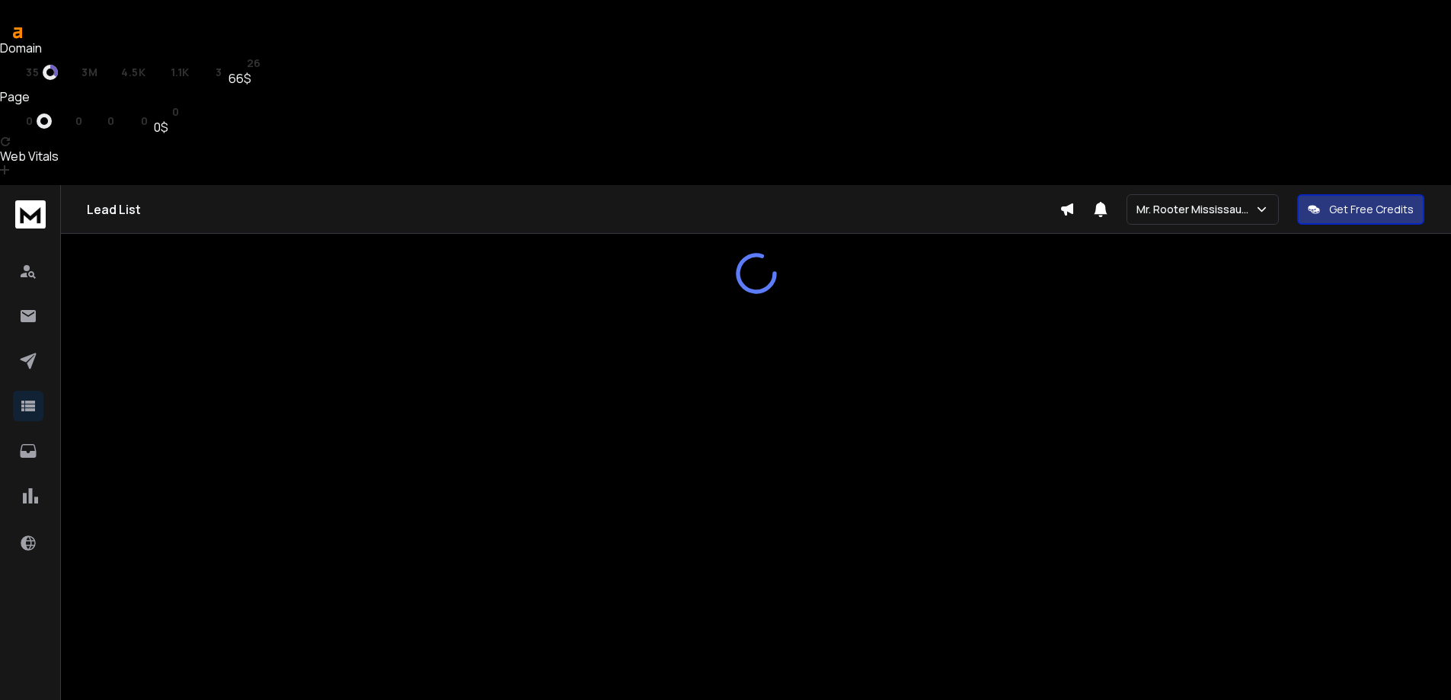
scroll to position [27, 0]
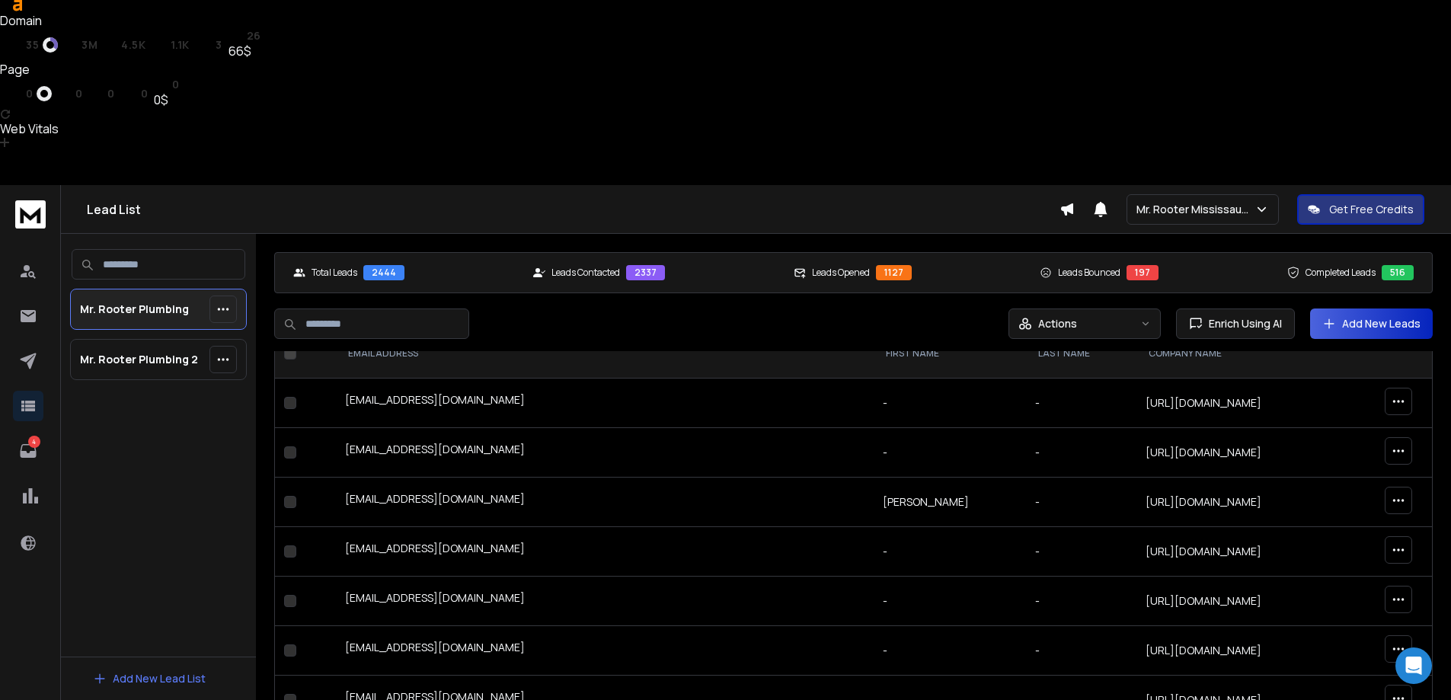
click at [173, 352] on p "Mr. Rooter Plumbing 2" at bounding box center [139, 359] width 118 height 15
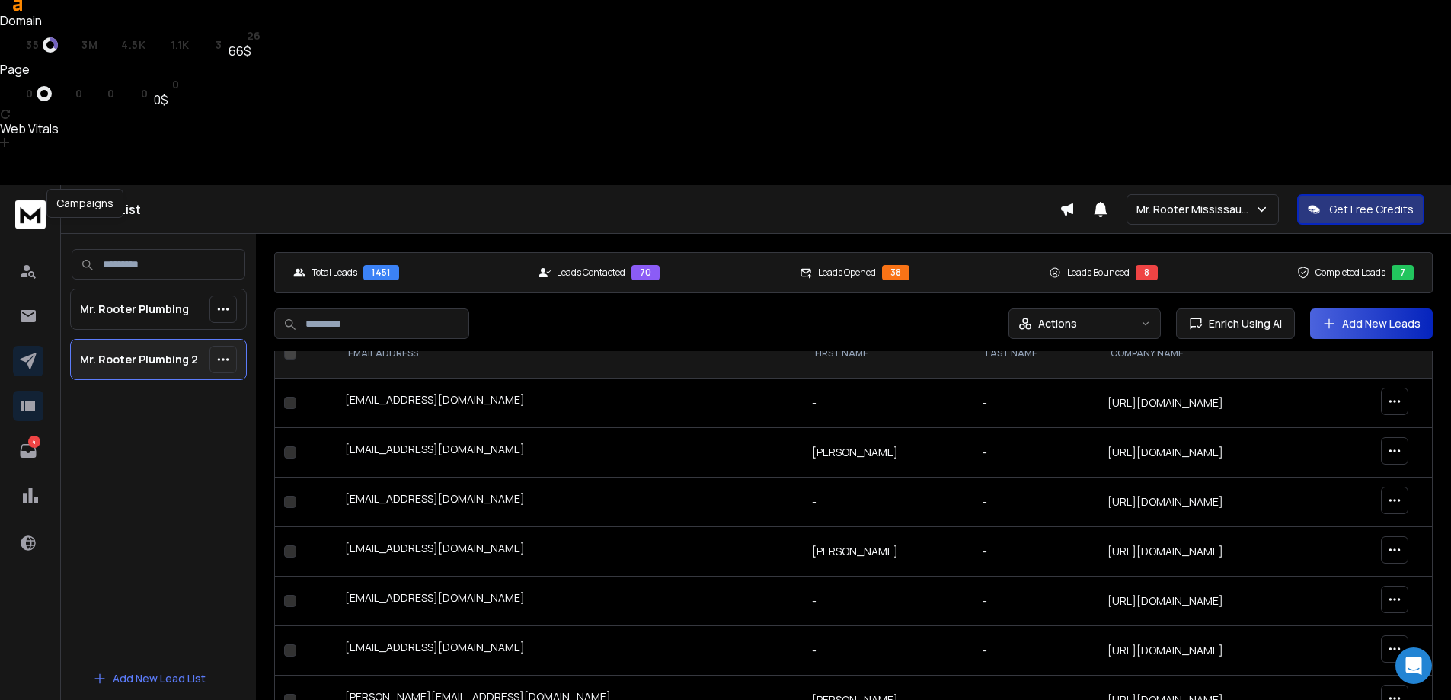
click at [26, 353] on icon at bounding box center [28, 361] width 16 height 16
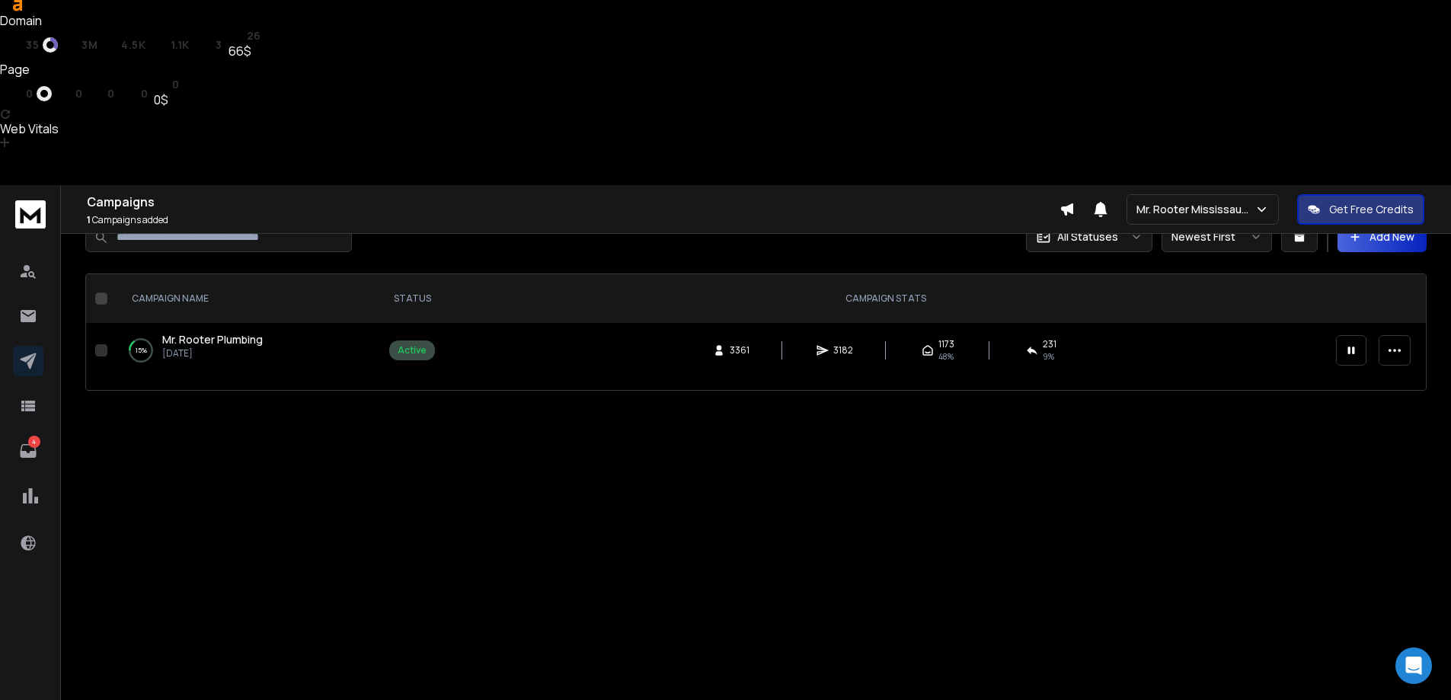
click at [1399, 349] on icon "button" at bounding box center [1395, 350] width 12 height 3
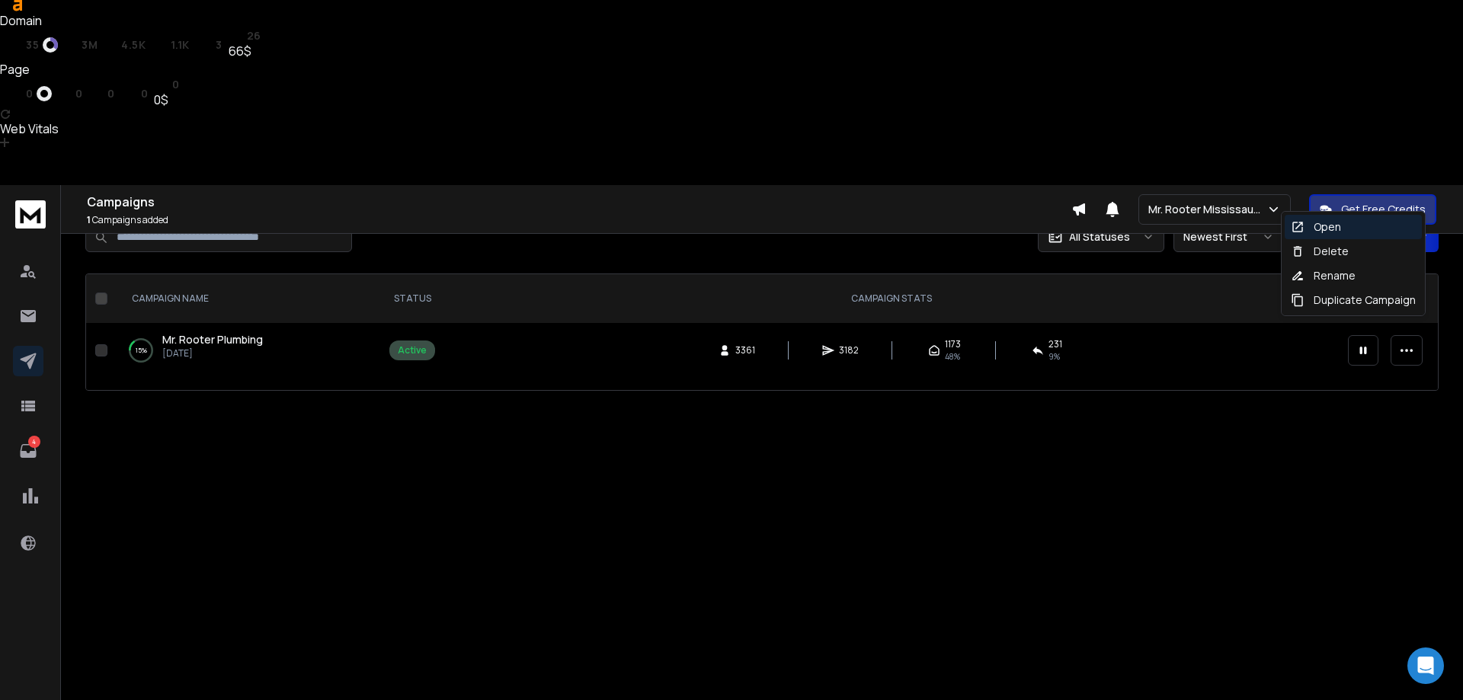
click at [1328, 229] on div "Open" at bounding box center [1315, 226] width 50 height 15
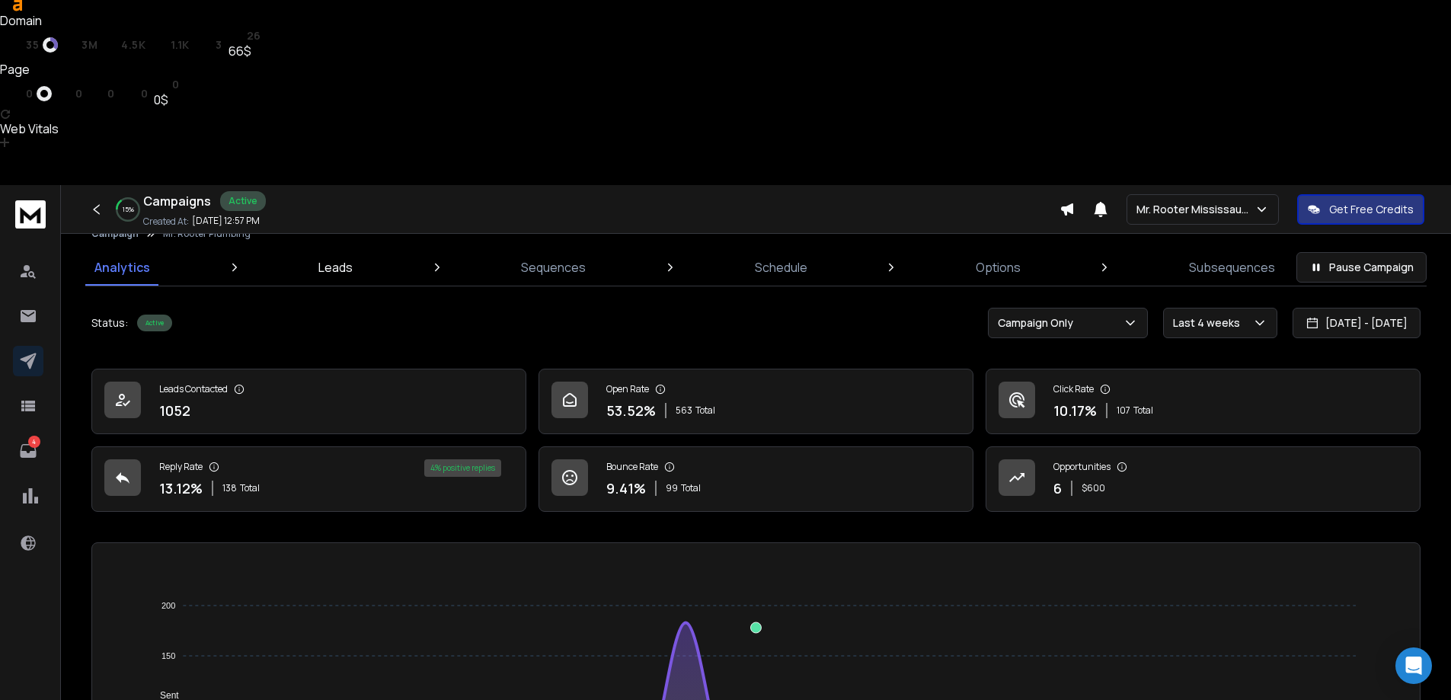
click at [343, 258] on p "Leads" at bounding box center [335, 267] width 34 height 18
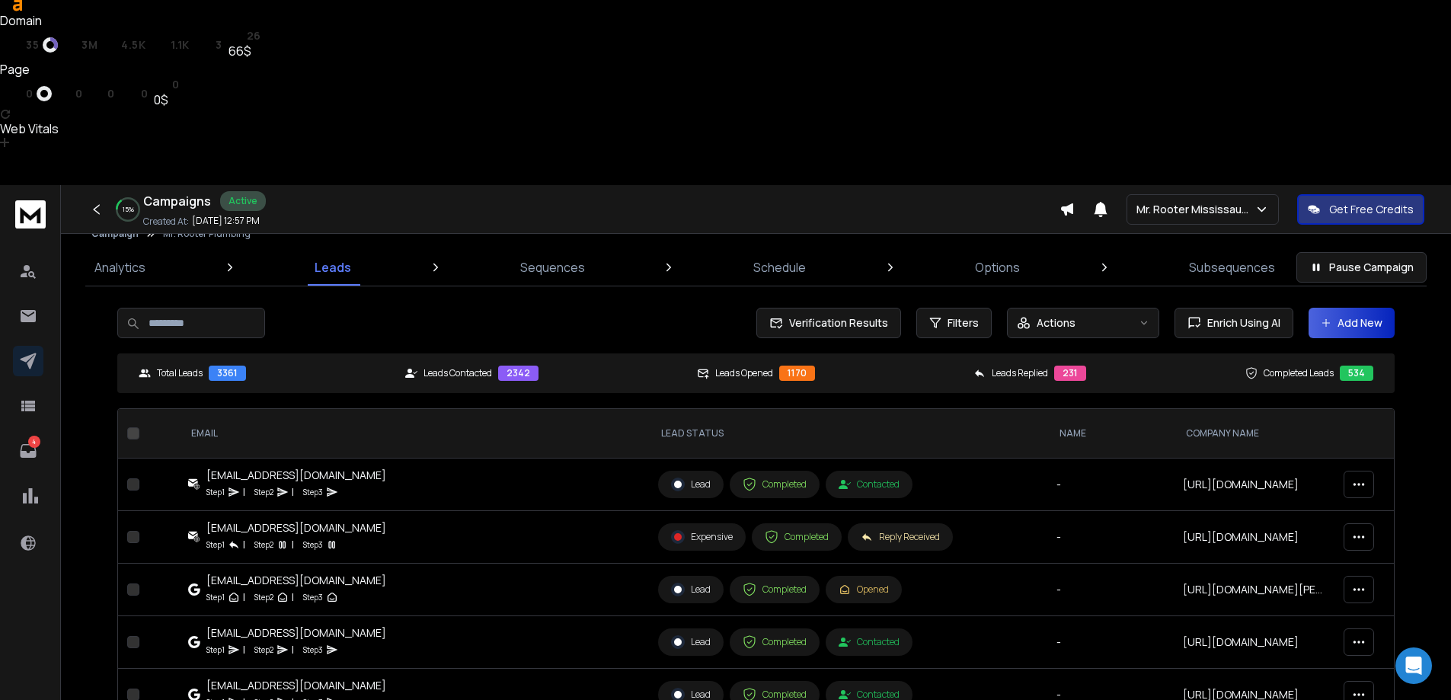
click at [198, 308] on input at bounding box center [191, 323] width 148 height 30
paste input "**********"
type input "**********"
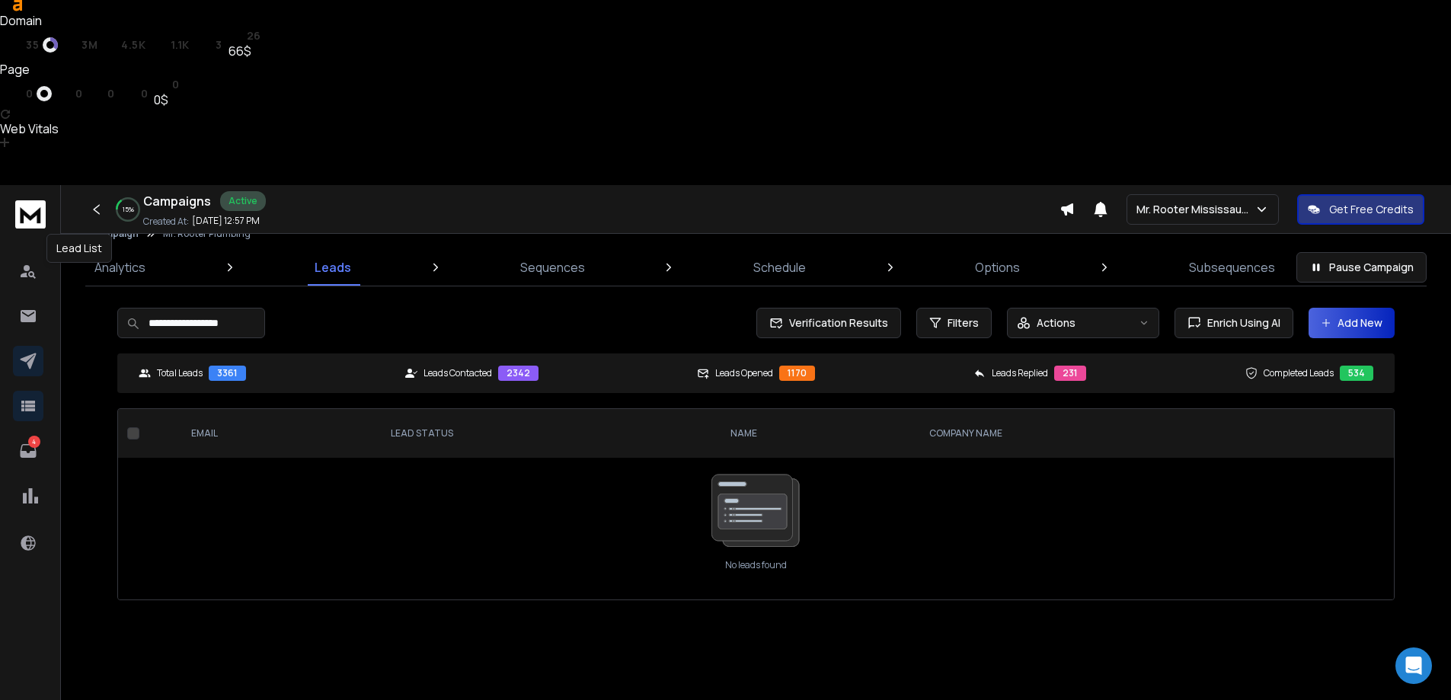
click at [24, 397] on icon at bounding box center [28, 406] width 18 height 18
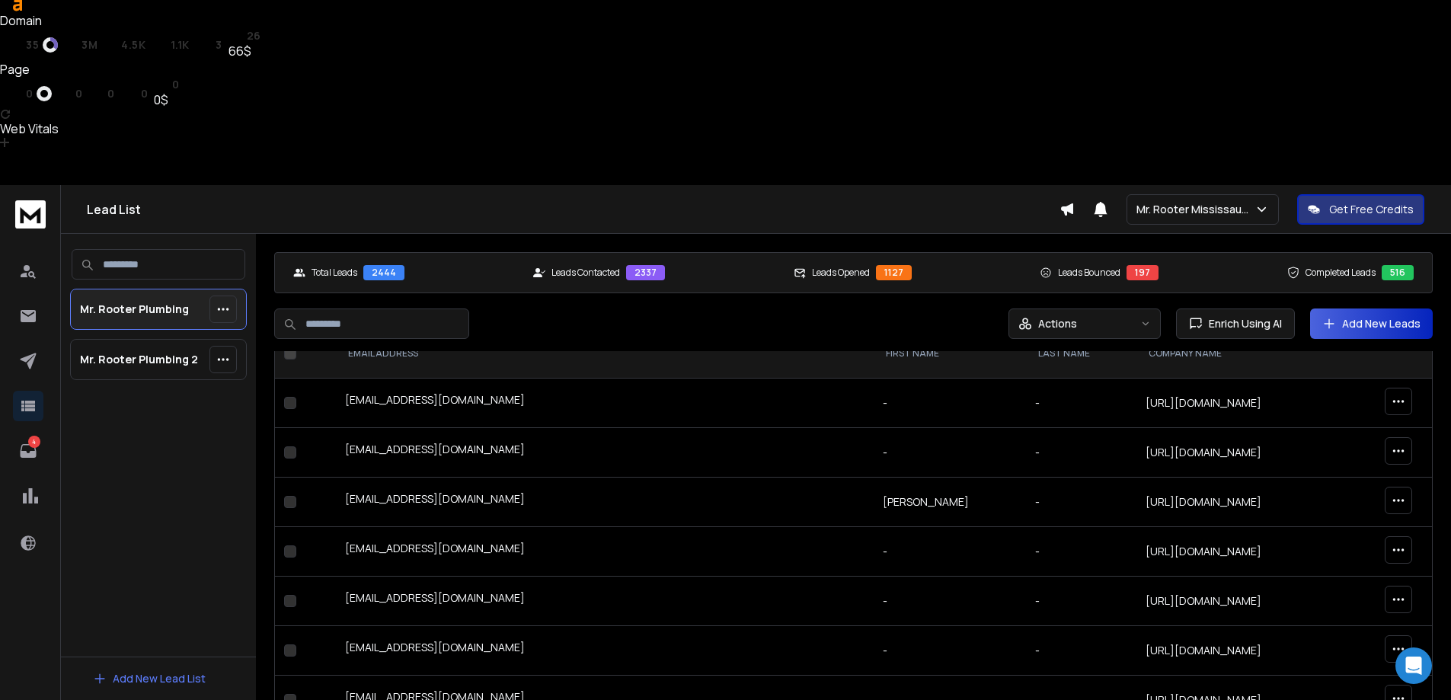
click at [178, 352] on p "Mr. Rooter Plumbing 2" at bounding box center [139, 359] width 118 height 15
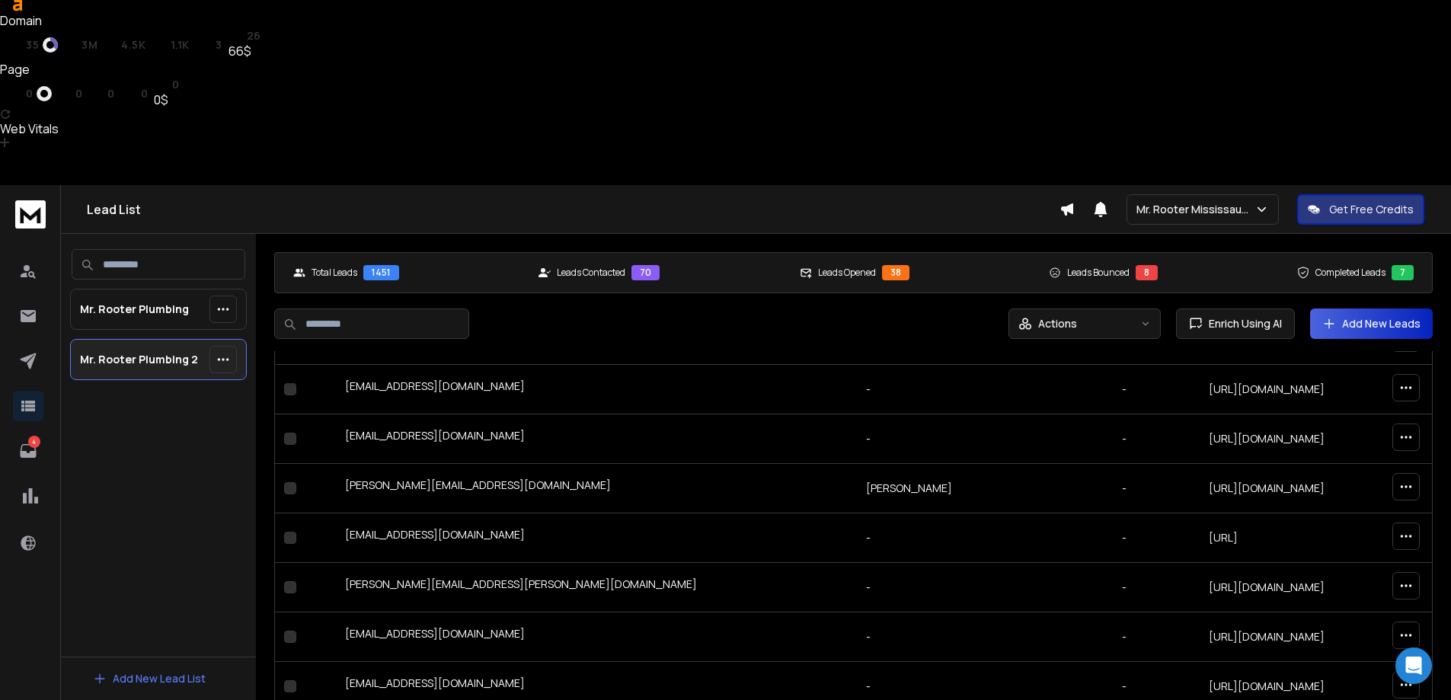
scroll to position [71410, 0]
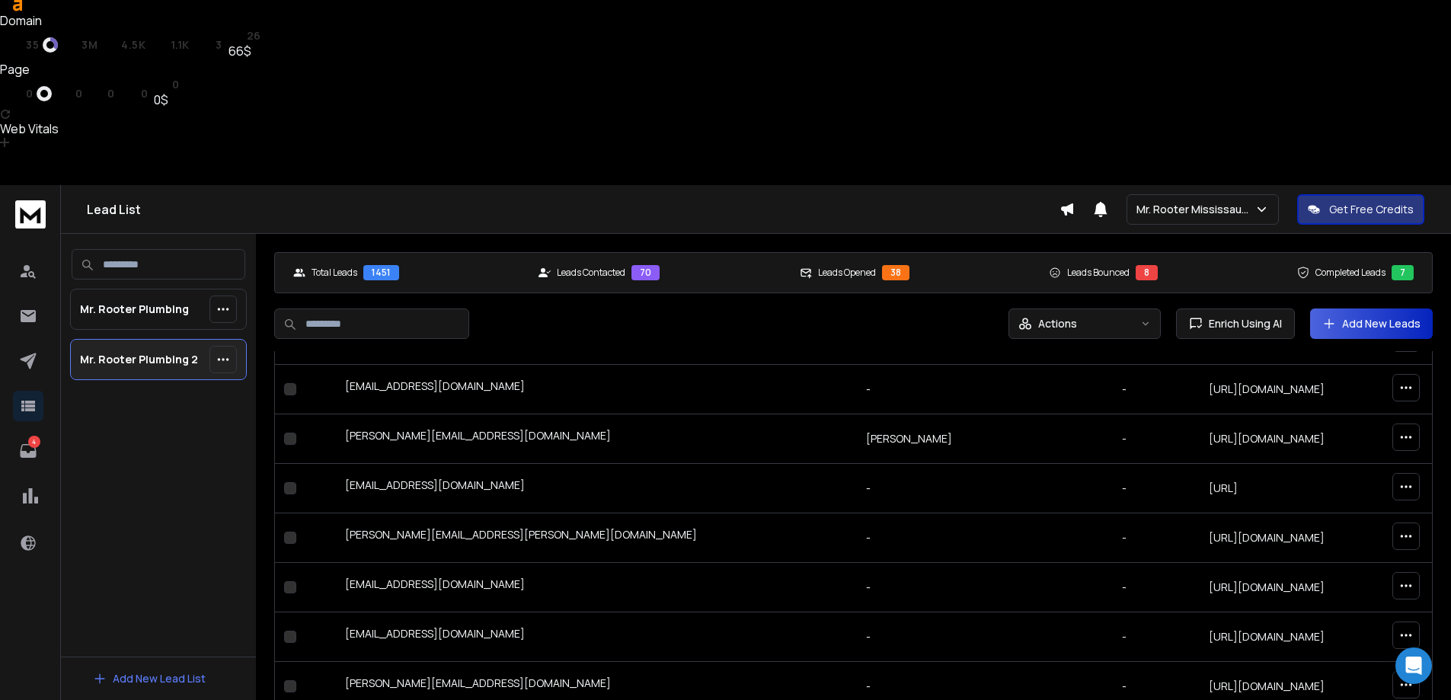
drag, startPoint x: 290, startPoint y: 580, endPoint x: 288, endPoint y: 528, distance: 52.6
click at [287, 680] on button "button" at bounding box center [290, 686] width 12 height 12
drag, startPoint x: 288, startPoint y: 478, endPoint x: 287, endPoint y: 433, distance: 45.7
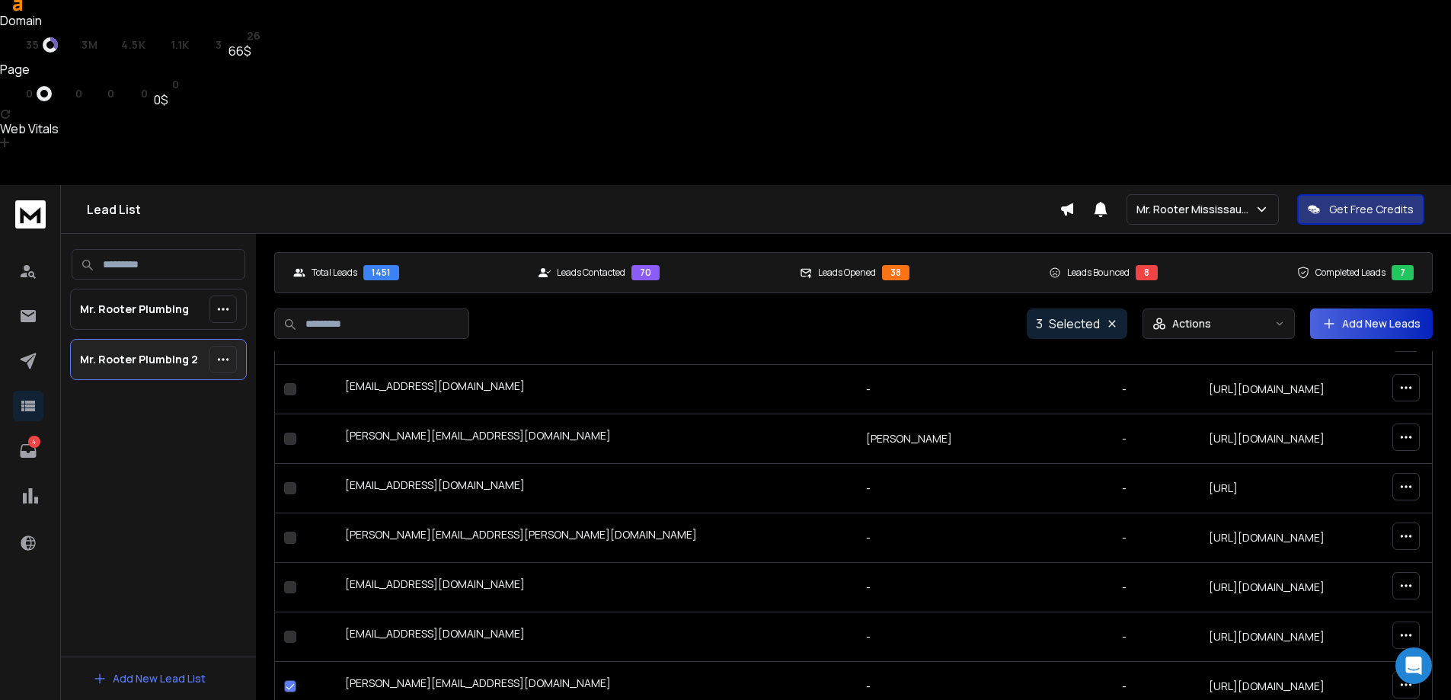
click at [288, 631] on button "button" at bounding box center [290, 637] width 12 height 12
click at [287, 581] on button "button" at bounding box center [290, 587] width 12 height 12
click at [289, 532] on button "button" at bounding box center [290, 538] width 12 height 12
drag, startPoint x: 289, startPoint y: 334, endPoint x: 288, endPoint y: 277, distance: 57.1
click at [289, 482] on button "button" at bounding box center [290, 488] width 12 height 12
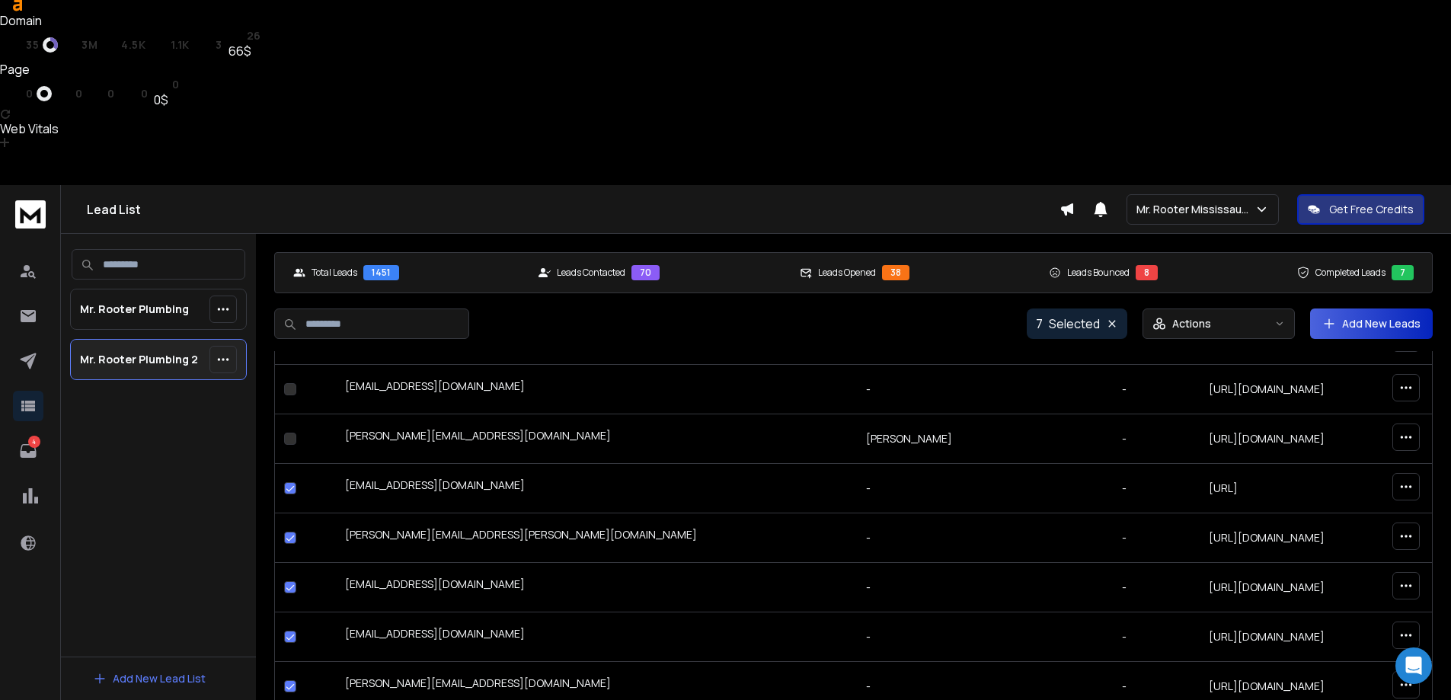
click at [288, 433] on button "button" at bounding box center [290, 439] width 12 height 12
click at [289, 383] on button "button" at bounding box center [290, 389] width 12 height 12
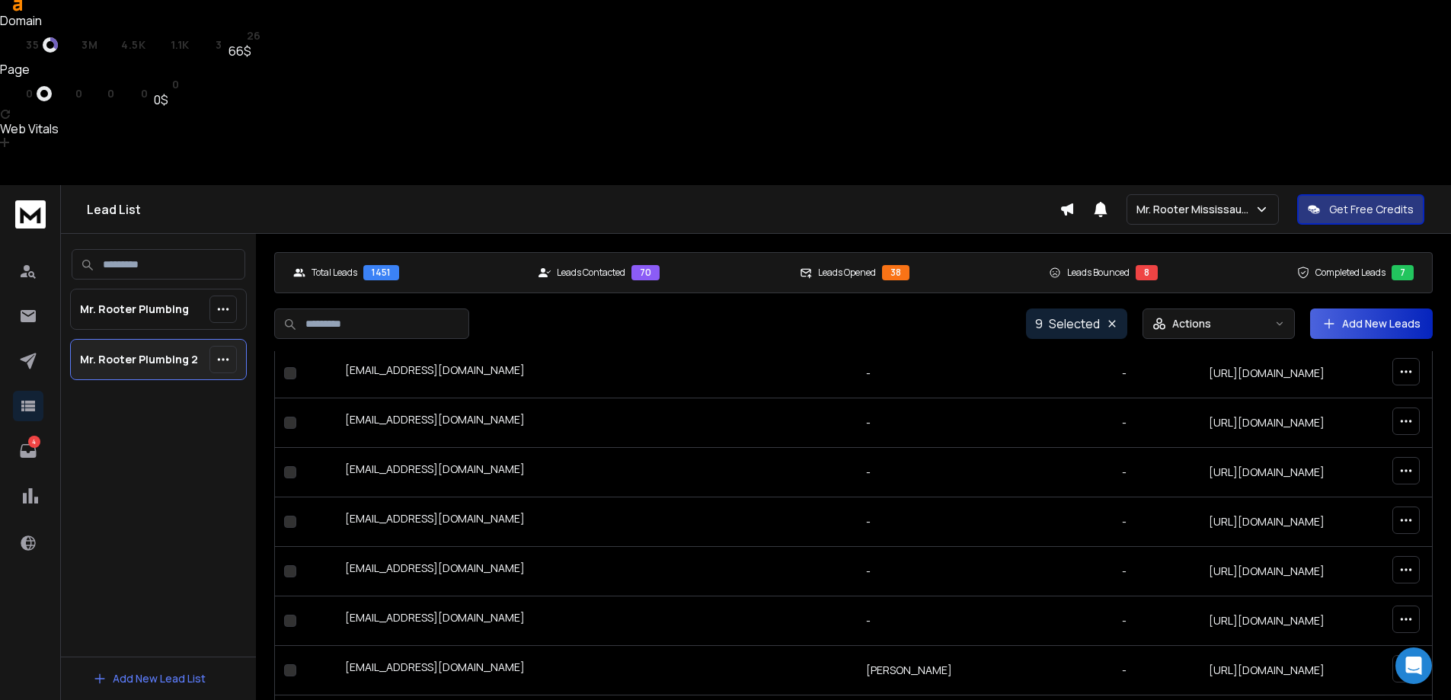
scroll to position [71029, 0]
drag, startPoint x: 289, startPoint y: 562, endPoint x: 287, endPoint y: 516, distance: 46.5
drag, startPoint x: 287, startPoint y: 516, endPoint x: 286, endPoint y: 461, distance: 54.8
click at [287, 665] on button "button" at bounding box center [290, 671] width 12 height 12
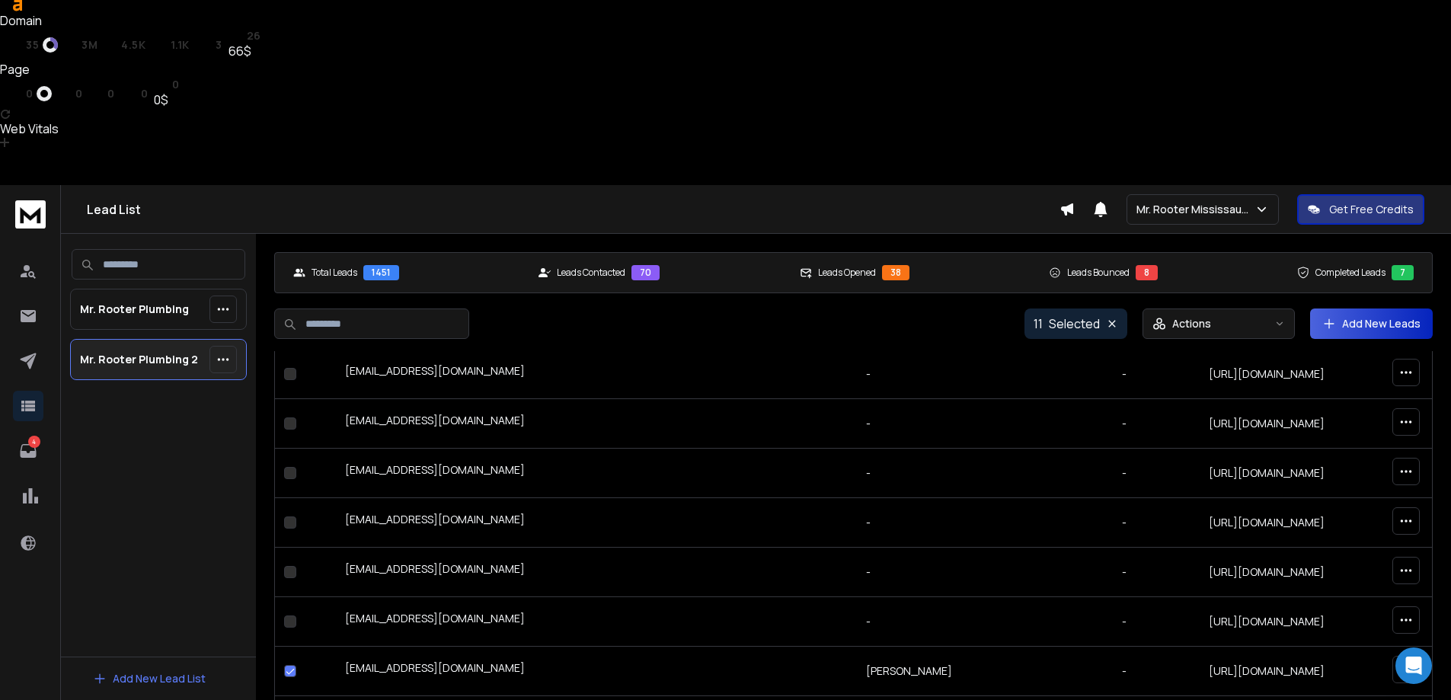
click at [286, 615] on button "button" at bounding box center [290, 621] width 12 height 12
click at [287, 566] on button "button" at bounding box center [290, 572] width 12 height 12
click at [287, 516] on button "button" at bounding box center [290, 522] width 12 height 12
click at [289, 467] on button "button" at bounding box center [290, 473] width 12 height 12
click at [291, 417] on button "button" at bounding box center [290, 423] width 12 height 12
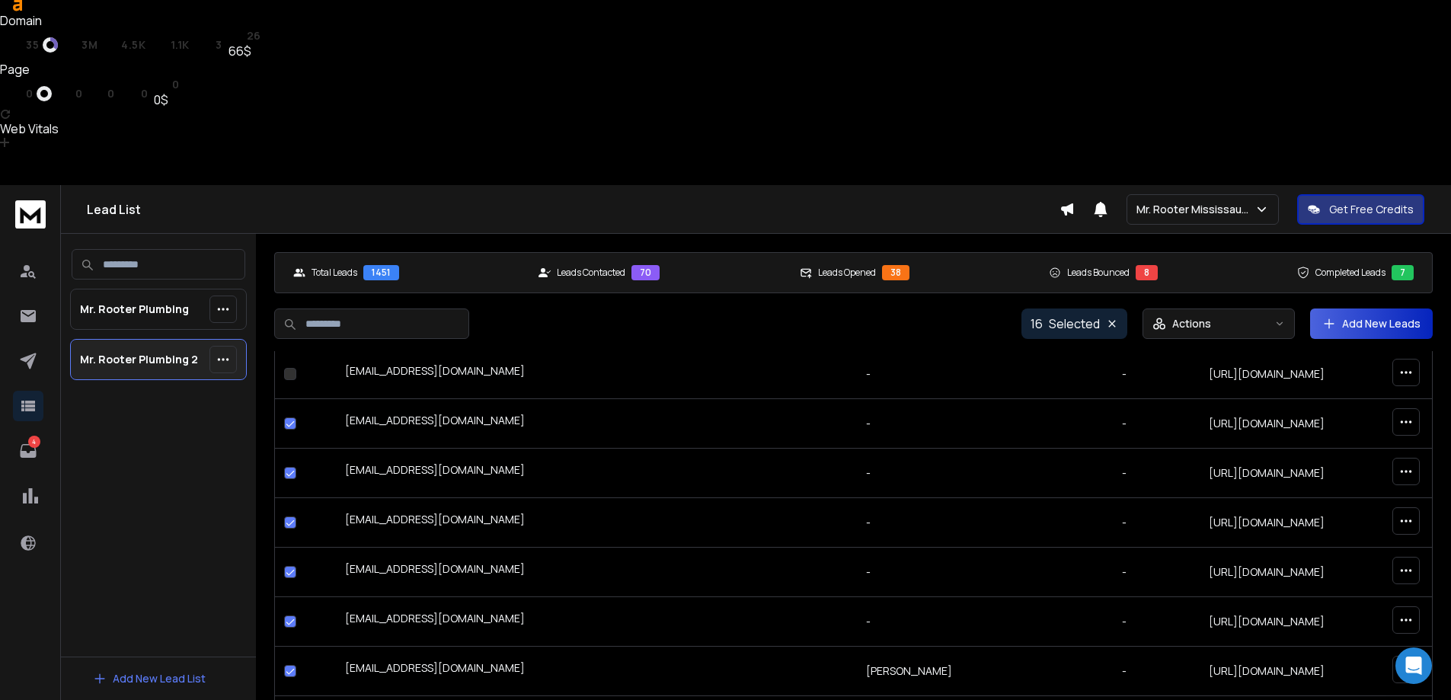
click at [287, 368] on button "button" at bounding box center [290, 374] width 12 height 12
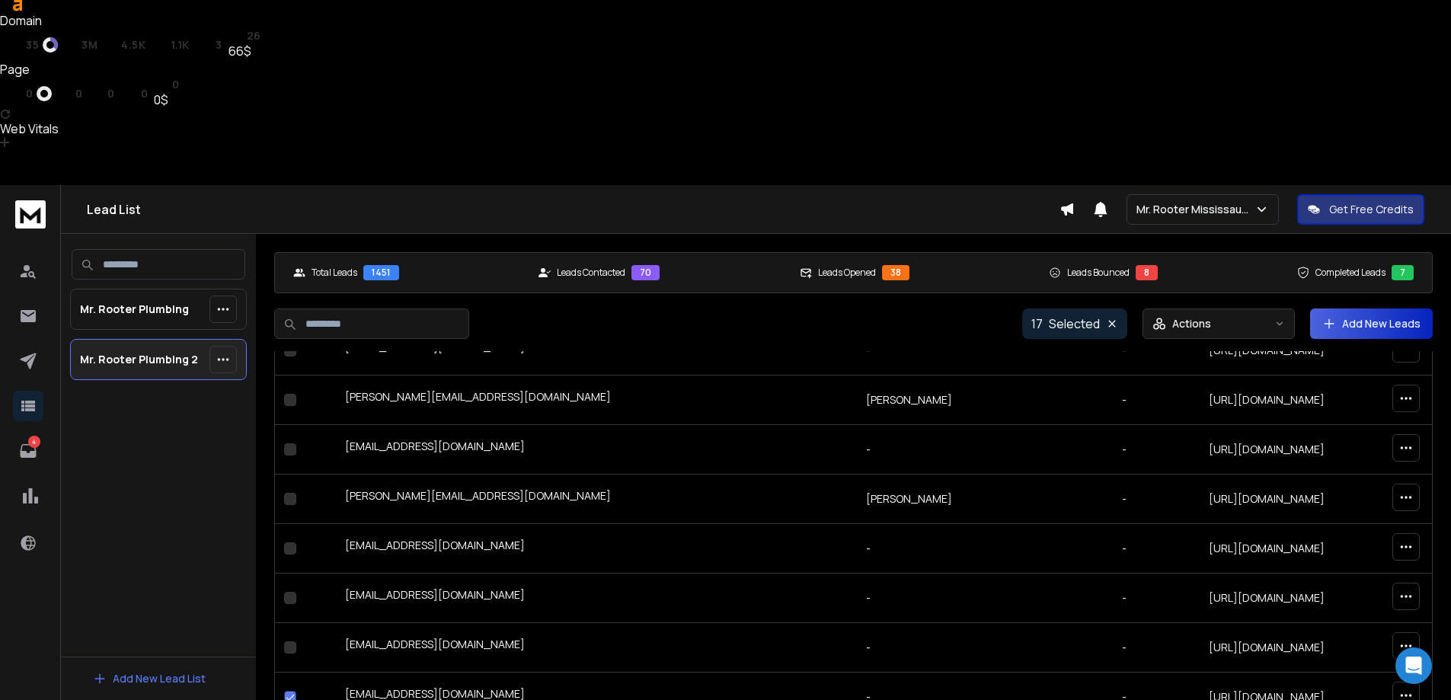
scroll to position [70649, 0]
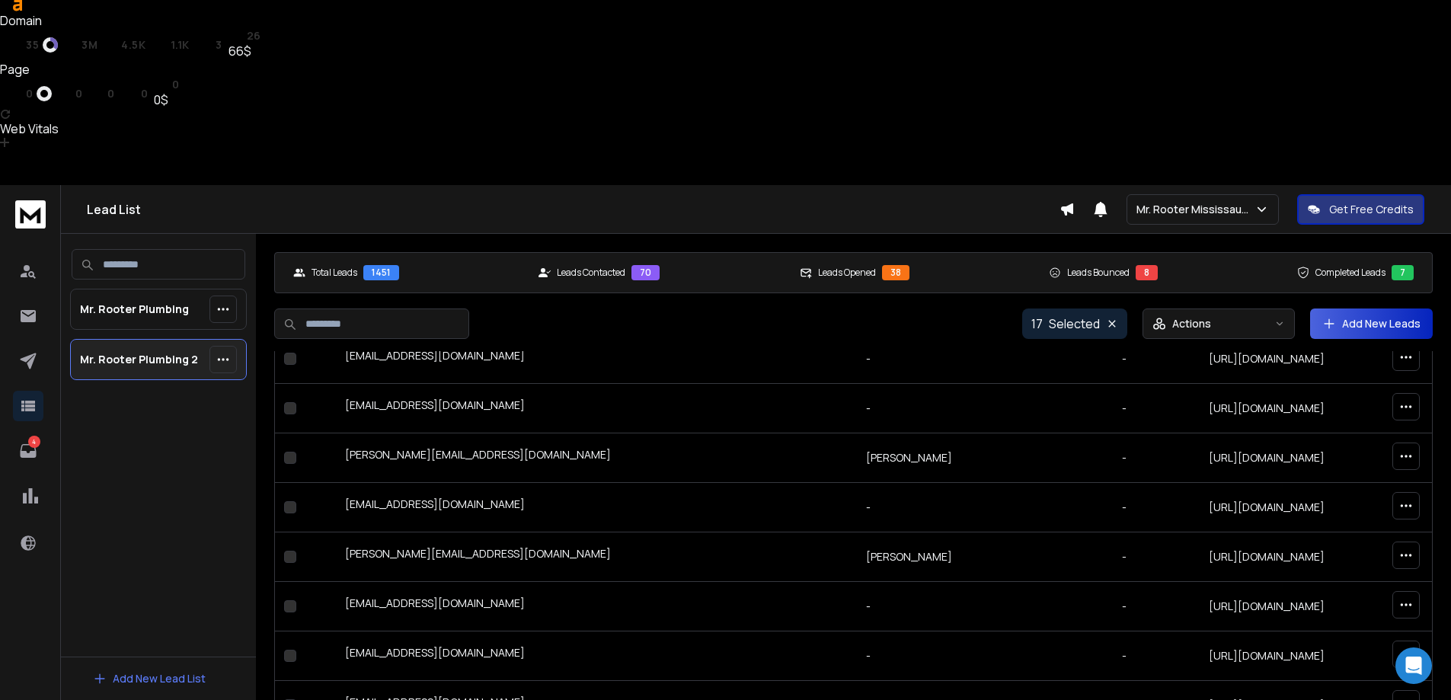
drag, startPoint x: 287, startPoint y: 544, endPoint x: 287, endPoint y: 496, distance: 48.0
click at [286, 699] on button "button" at bounding box center [290, 705] width 12 height 12
click at [287, 650] on button "button" at bounding box center [290, 656] width 12 height 12
click at [288, 600] on button "button" at bounding box center [290, 606] width 12 height 12
drag, startPoint x: 289, startPoint y: 396, endPoint x: 292, endPoint y: 348, distance: 48.0
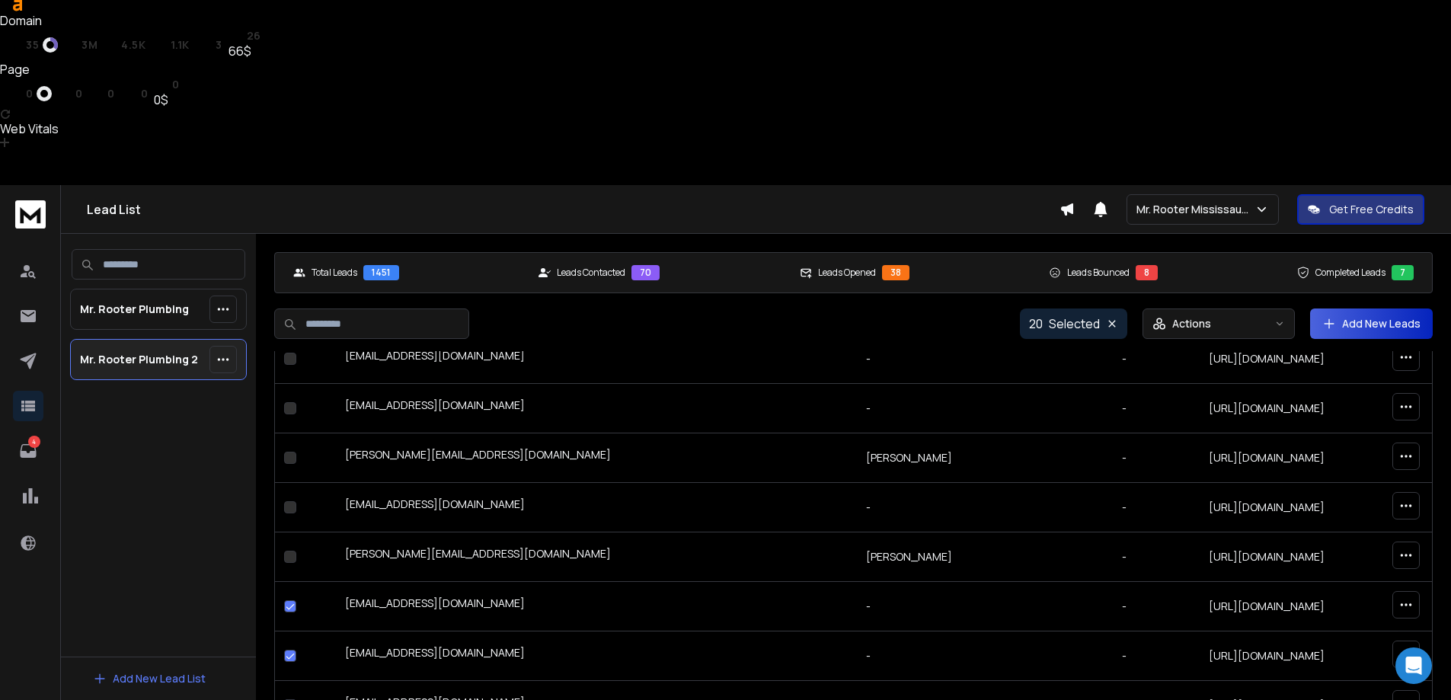
click at [289, 551] on button "button" at bounding box center [290, 557] width 12 height 12
click at [292, 501] on button "button" at bounding box center [290, 507] width 12 height 12
click at [292, 452] on button "button" at bounding box center [290, 458] width 12 height 12
drag, startPoint x: 288, startPoint y: 251, endPoint x: 288, endPoint y: 203, distance: 48.0
click at [288, 402] on button "button" at bounding box center [290, 408] width 12 height 12
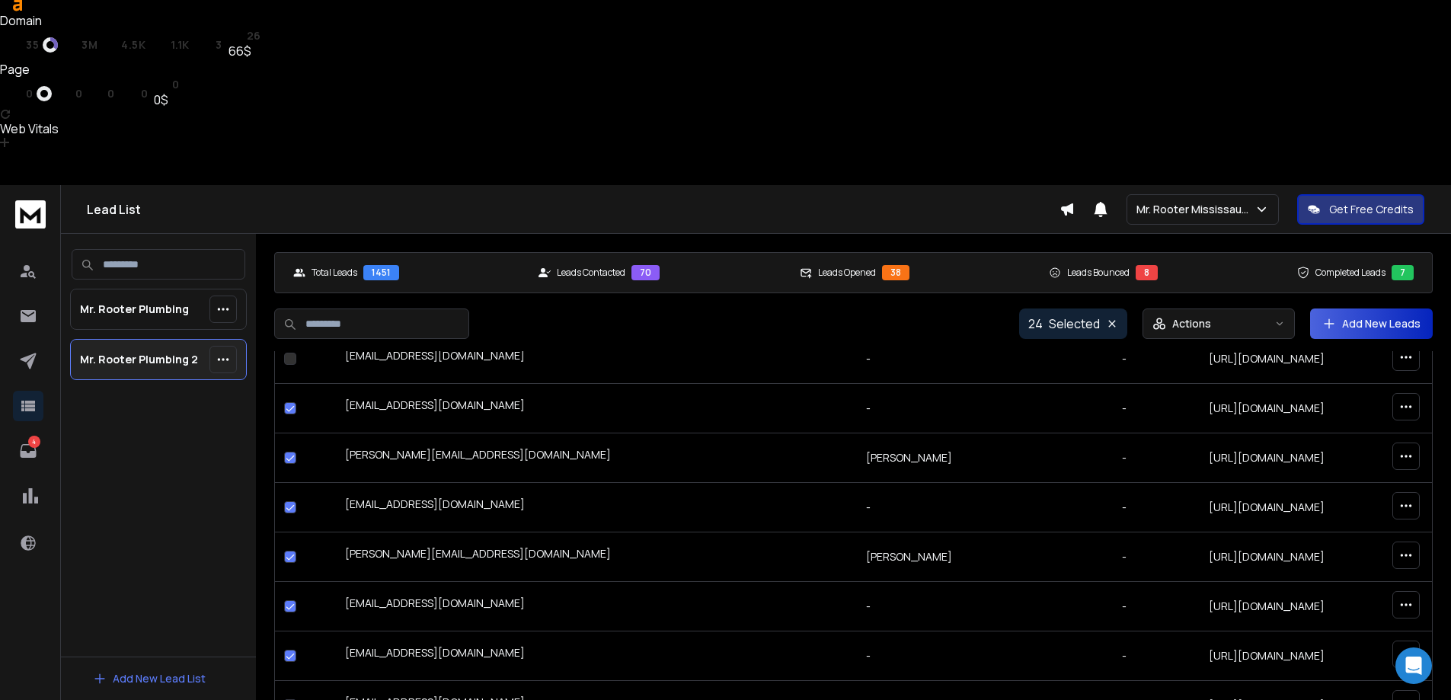
click at [288, 353] on button "button" at bounding box center [290, 359] width 12 height 12
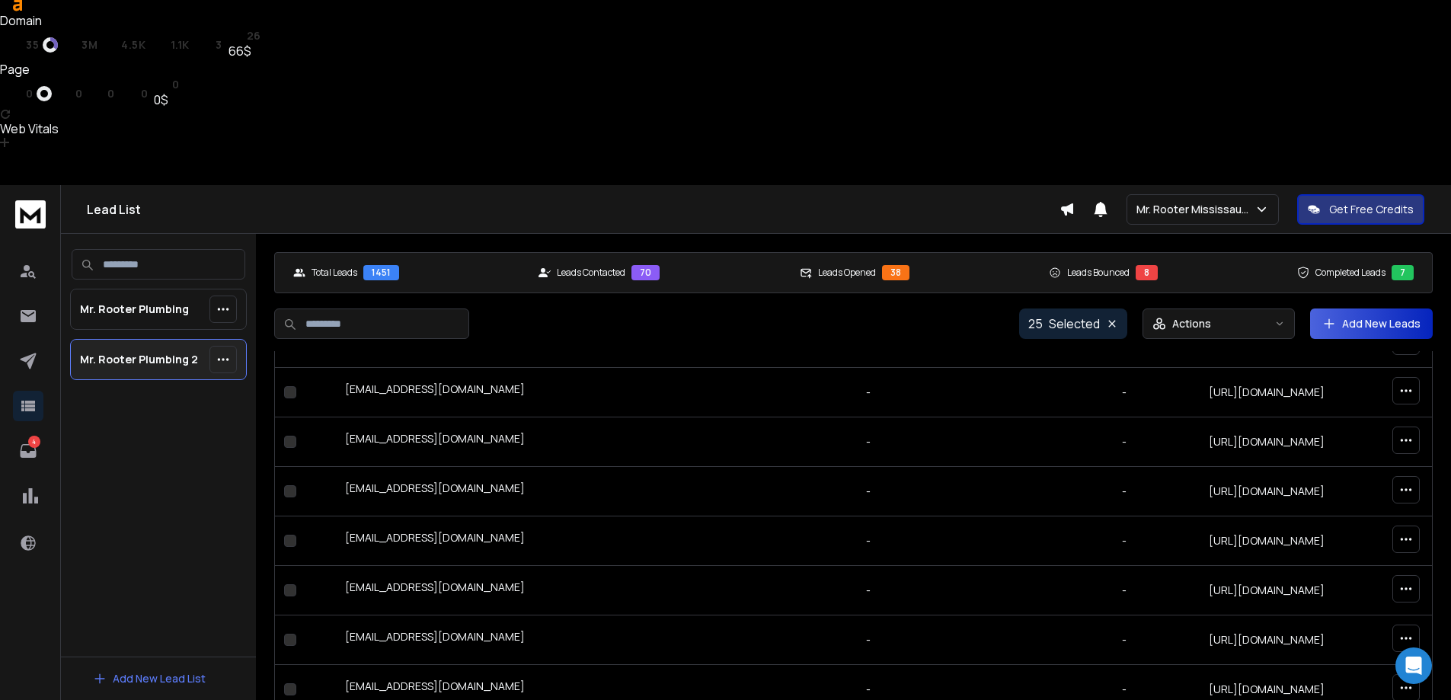
scroll to position [70268, 0]
click at [287, 684] on button "button" at bounding box center [290, 690] width 12 height 12
drag, startPoint x: 291, startPoint y: 485, endPoint x: 289, endPoint y: 433, distance: 52.6
click at [291, 635] on button "button" at bounding box center [290, 641] width 12 height 12
drag, startPoint x: 289, startPoint y: 433, endPoint x: 293, endPoint y: 380, distance: 52.8
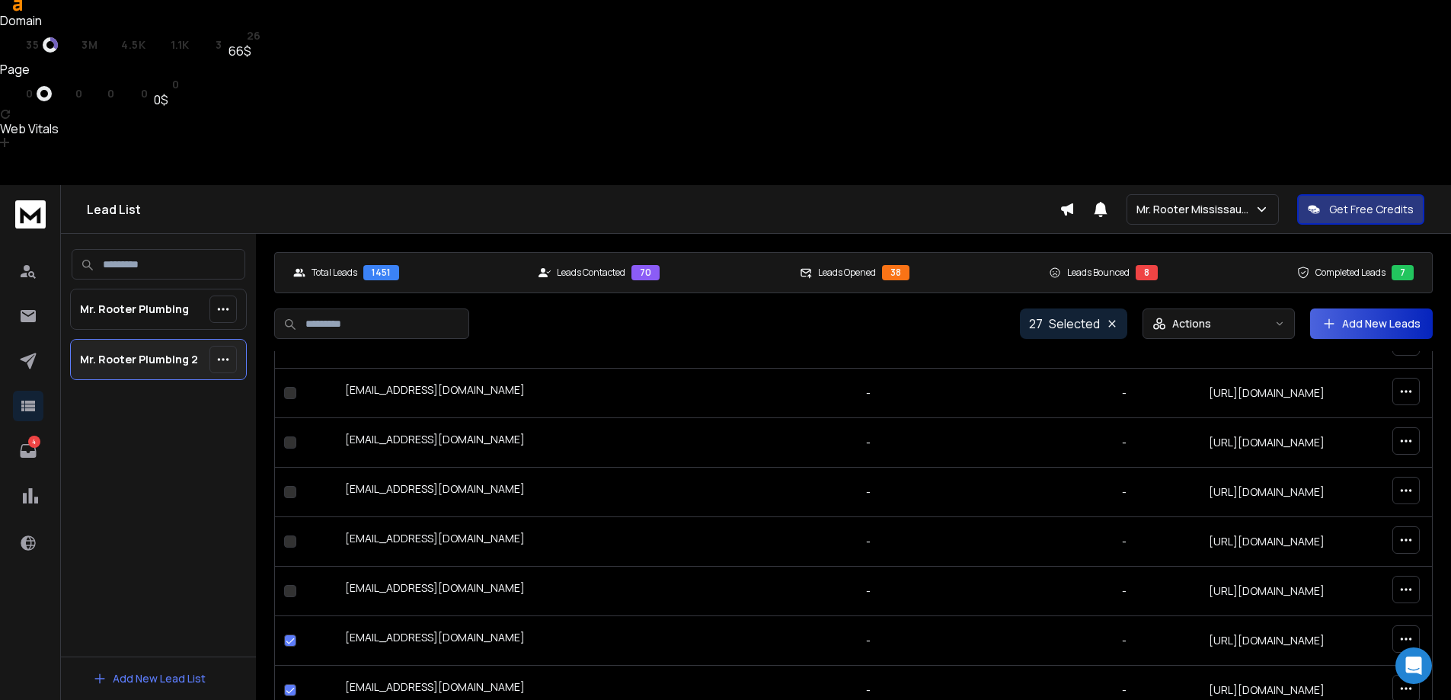
click at [289, 585] on button "button" at bounding box center [290, 591] width 12 height 12
drag, startPoint x: 293, startPoint y: 380, endPoint x: 290, endPoint y: 340, distance: 40.4
click at [292, 535] on button "button" at bounding box center [290, 541] width 12 height 12
click at [290, 486] on button "button" at bounding box center [290, 492] width 12 height 12
click at [290, 436] on button "button" at bounding box center [290, 442] width 12 height 12
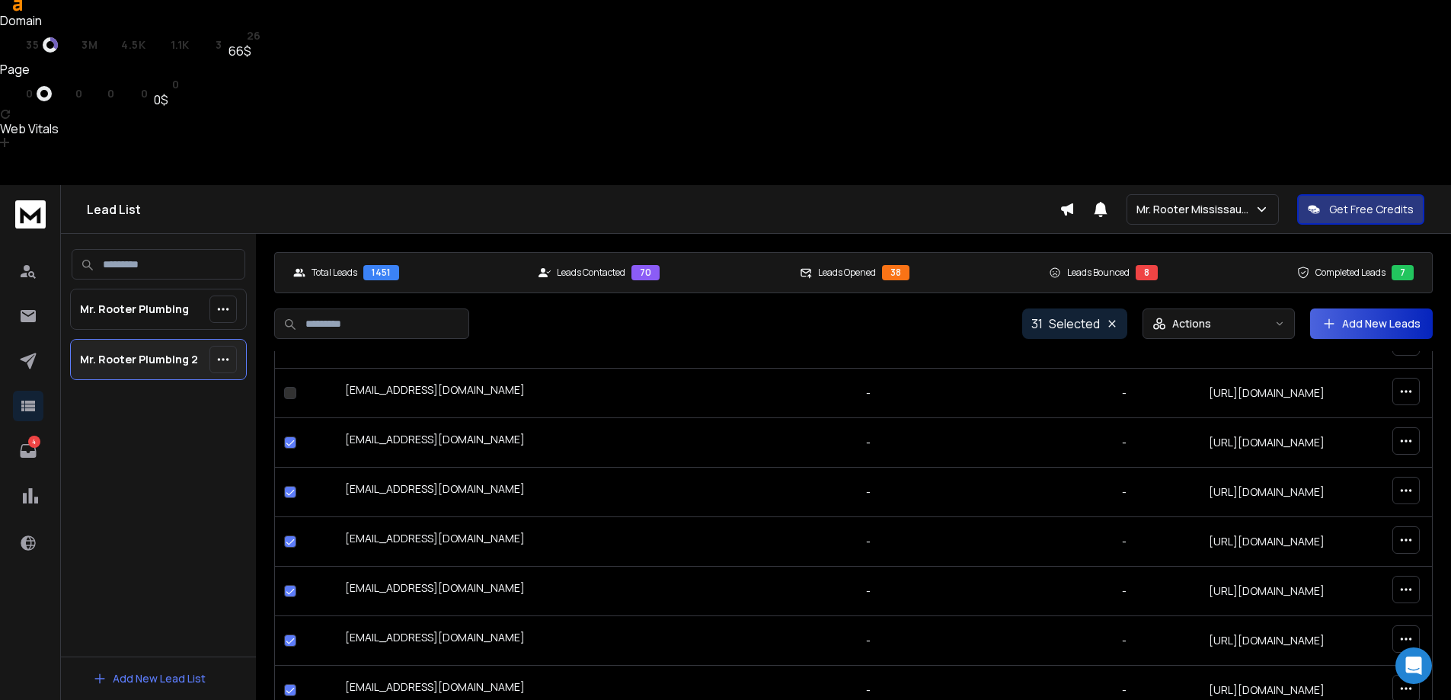
click at [288, 387] on button "button" at bounding box center [290, 393] width 12 height 12
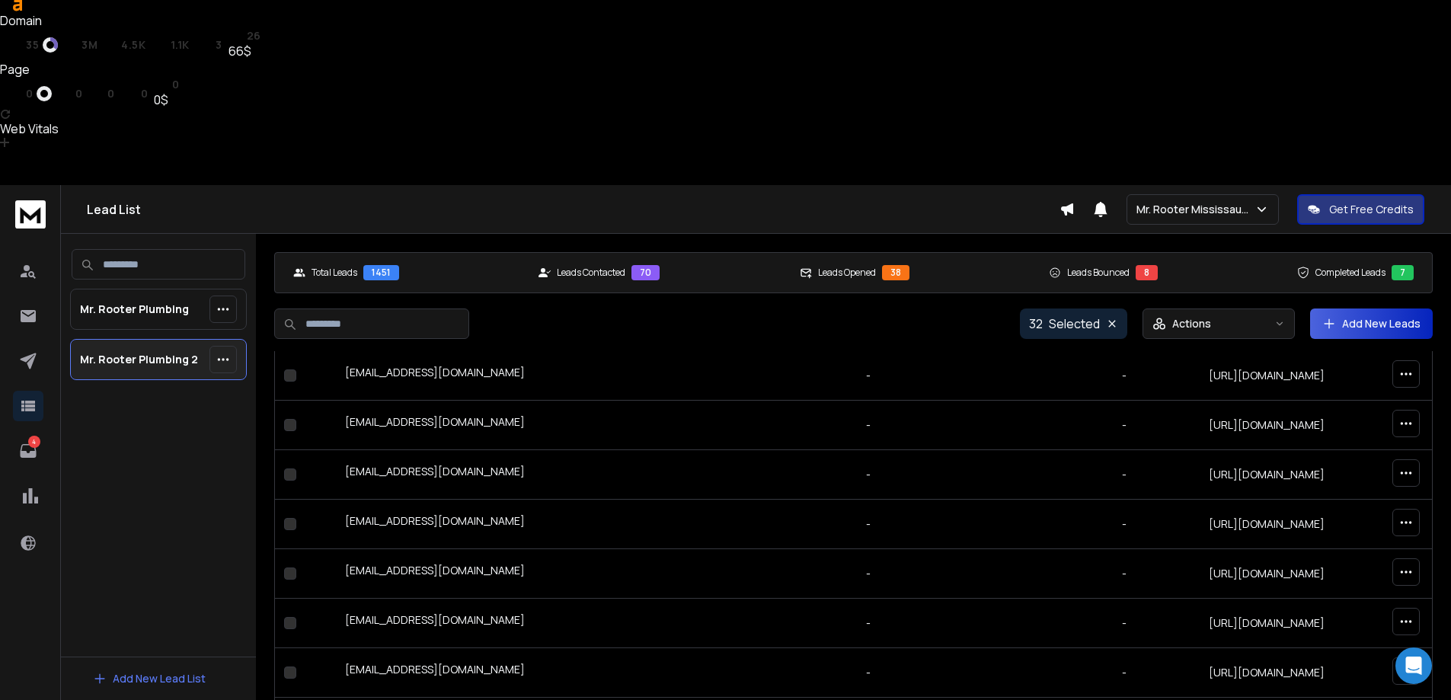
scroll to position [69887, 0]
drag, startPoint x: 286, startPoint y: 517, endPoint x: 289, endPoint y: 468, distance: 48.8
click at [286, 669] on button "button" at bounding box center [290, 675] width 12 height 12
drag, startPoint x: 289, startPoint y: 468, endPoint x: 290, endPoint y: 420, distance: 47.2
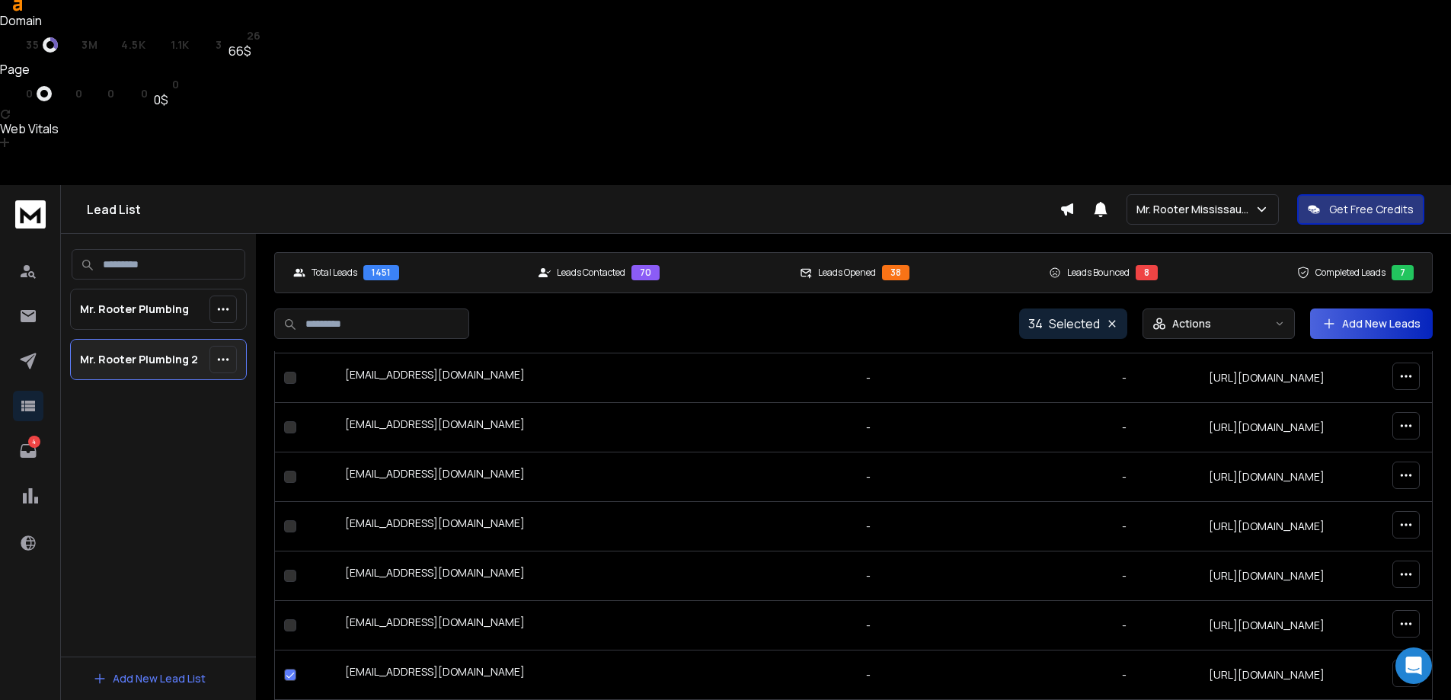
click at [289, 619] on button "button" at bounding box center [290, 625] width 12 height 12
drag, startPoint x: 290, startPoint y: 420, endPoint x: 285, endPoint y: 321, distance: 99.9
click at [289, 570] on button "button" at bounding box center [290, 576] width 12 height 12
click at [286, 520] on button "button" at bounding box center [290, 526] width 12 height 12
click at [285, 471] on button "button" at bounding box center [290, 477] width 12 height 12
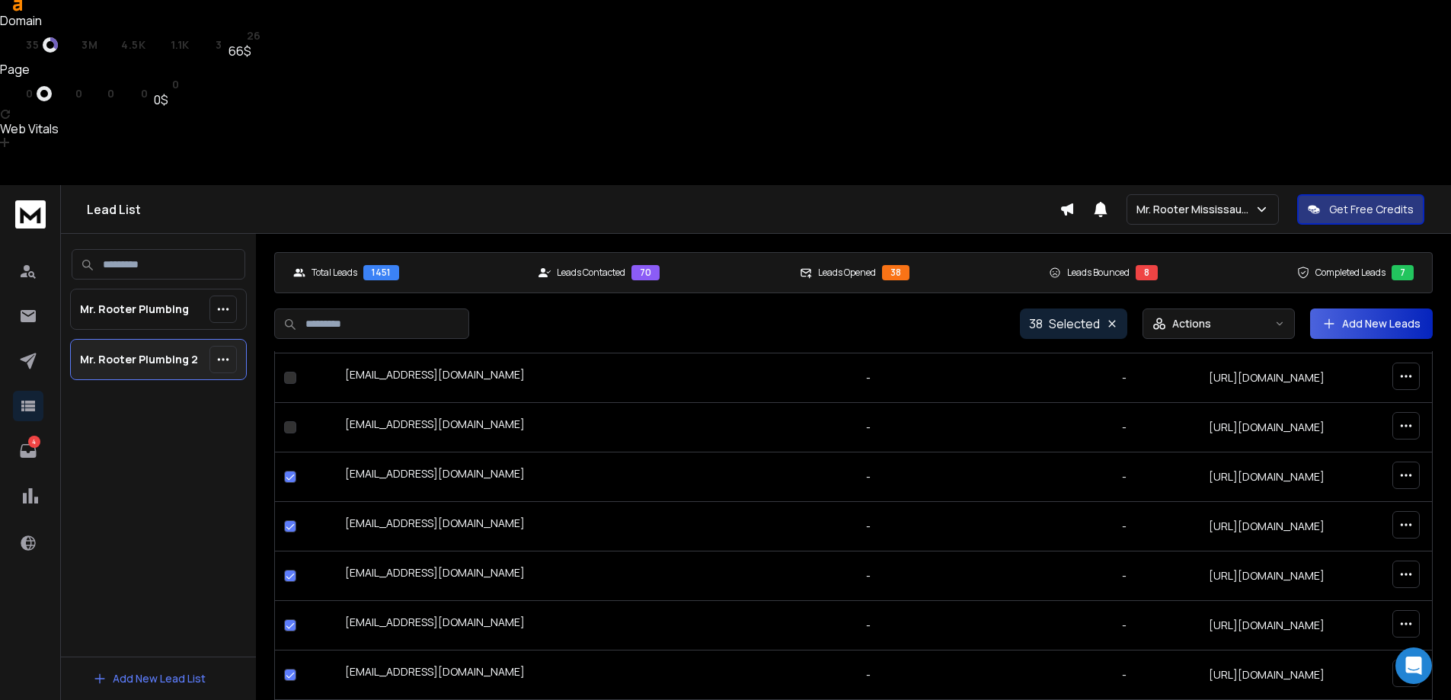
drag, startPoint x: 294, startPoint y: 270, endPoint x: 293, endPoint y: 213, distance: 57.1
click at [293, 421] on button "button" at bounding box center [290, 427] width 12 height 12
click at [289, 372] on button "button" at bounding box center [290, 378] width 12 height 12
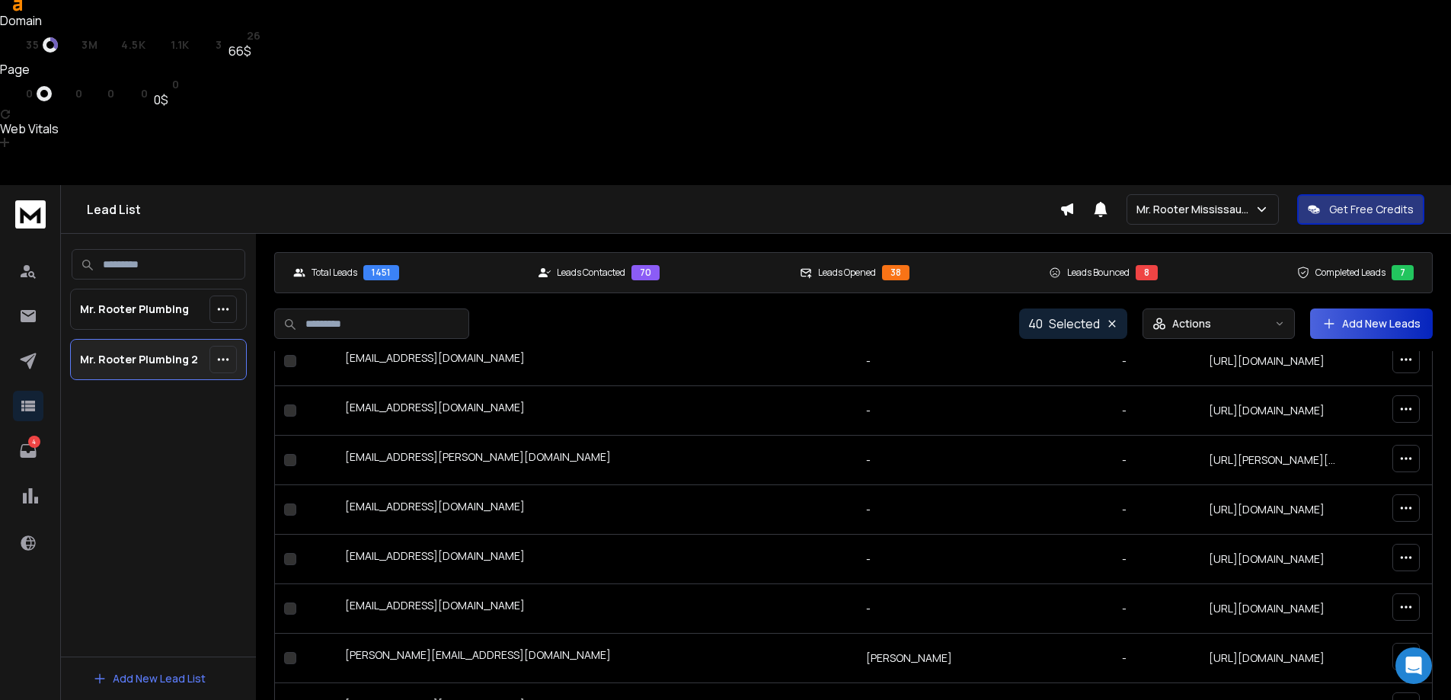
scroll to position [69506, 0]
click at [287, 699] on button "button" at bounding box center [290, 709] width 12 height 12
click at [289, 654] on button "button" at bounding box center [290, 660] width 12 height 12
drag, startPoint x: 291, startPoint y: 450, endPoint x: 292, endPoint y: 402, distance: 48.0
click at [290, 604] on button "button" at bounding box center [290, 610] width 12 height 12
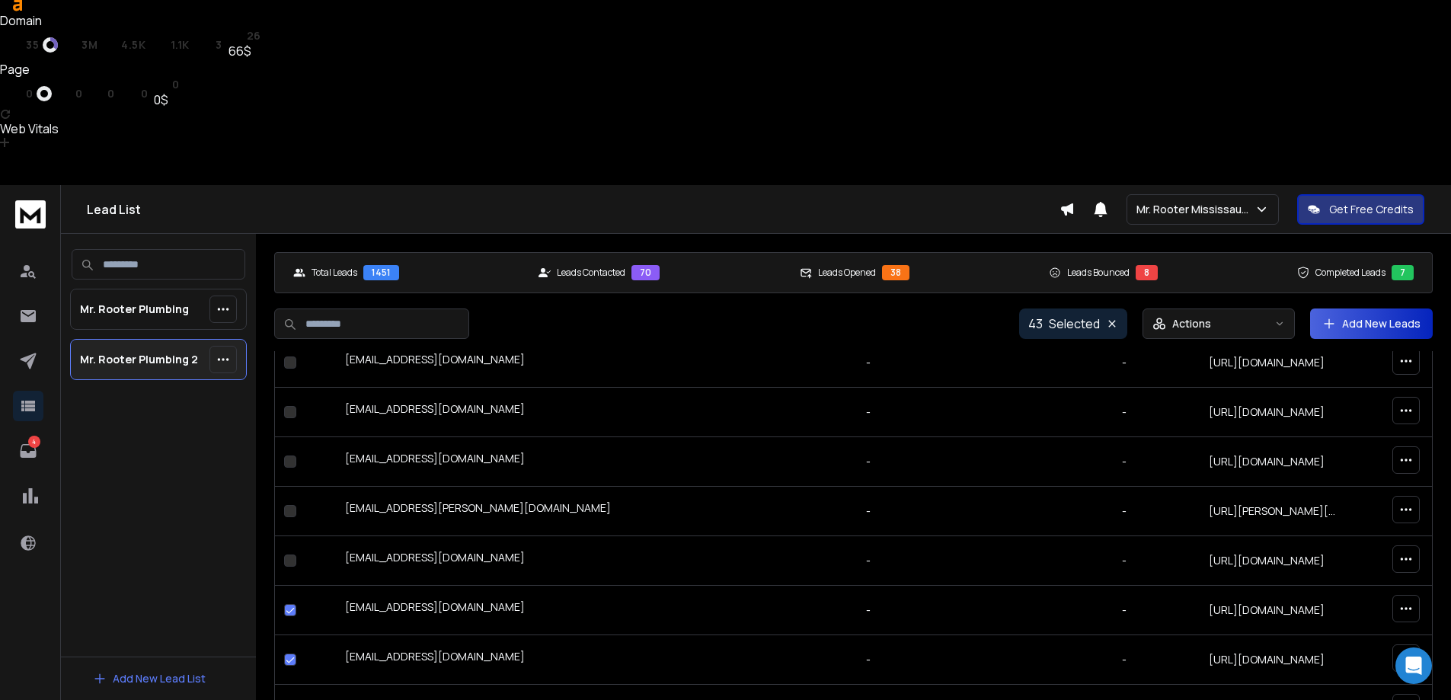
drag, startPoint x: 292, startPoint y: 402, endPoint x: 288, endPoint y: 352, distance: 50.4
click at [291, 555] on button "button" at bounding box center [290, 561] width 12 height 12
click at [288, 505] on button "button" at bounding box center [290, 511] width 12 height 12
click at [290, 437] on td at bounding box center [305, 462] width 61 height 50
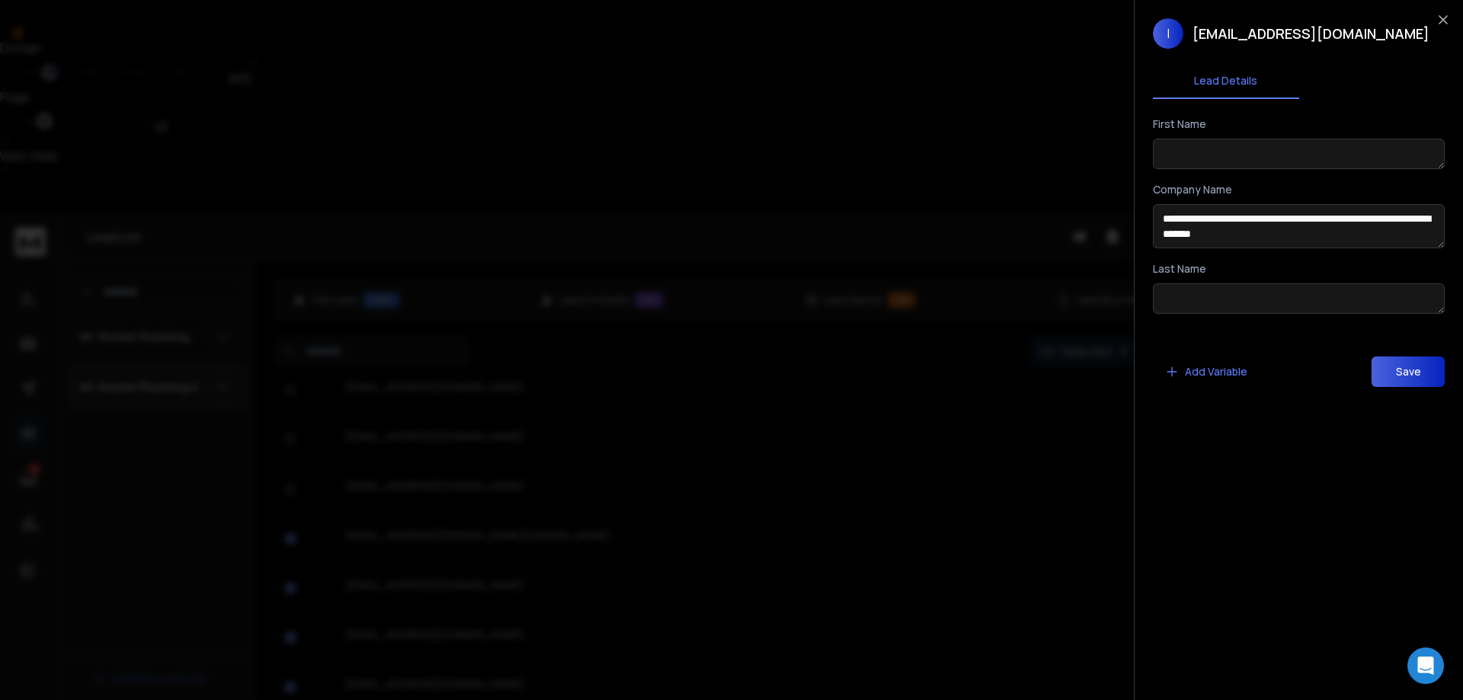
click at [286, 430] on div at bounding box center [731, 350] width 1463 height 700
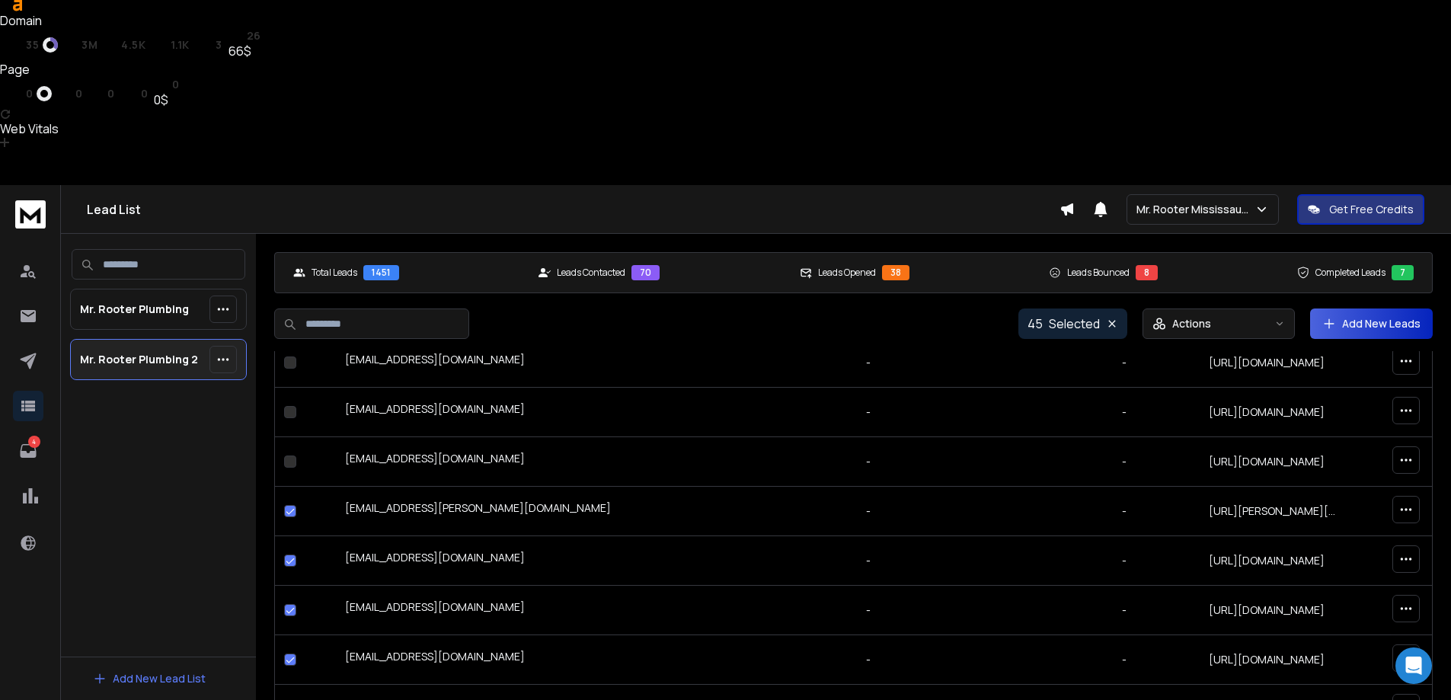
click at [292, 456] on button "button" at bounding box center [290, 462] width 12 height 12
click at [292, 406] on button "button" at bounding box center [290, 412] width 12 height 12
click at [291, 356] on button "button" at bounding box center [290, 362] width 12 height 12
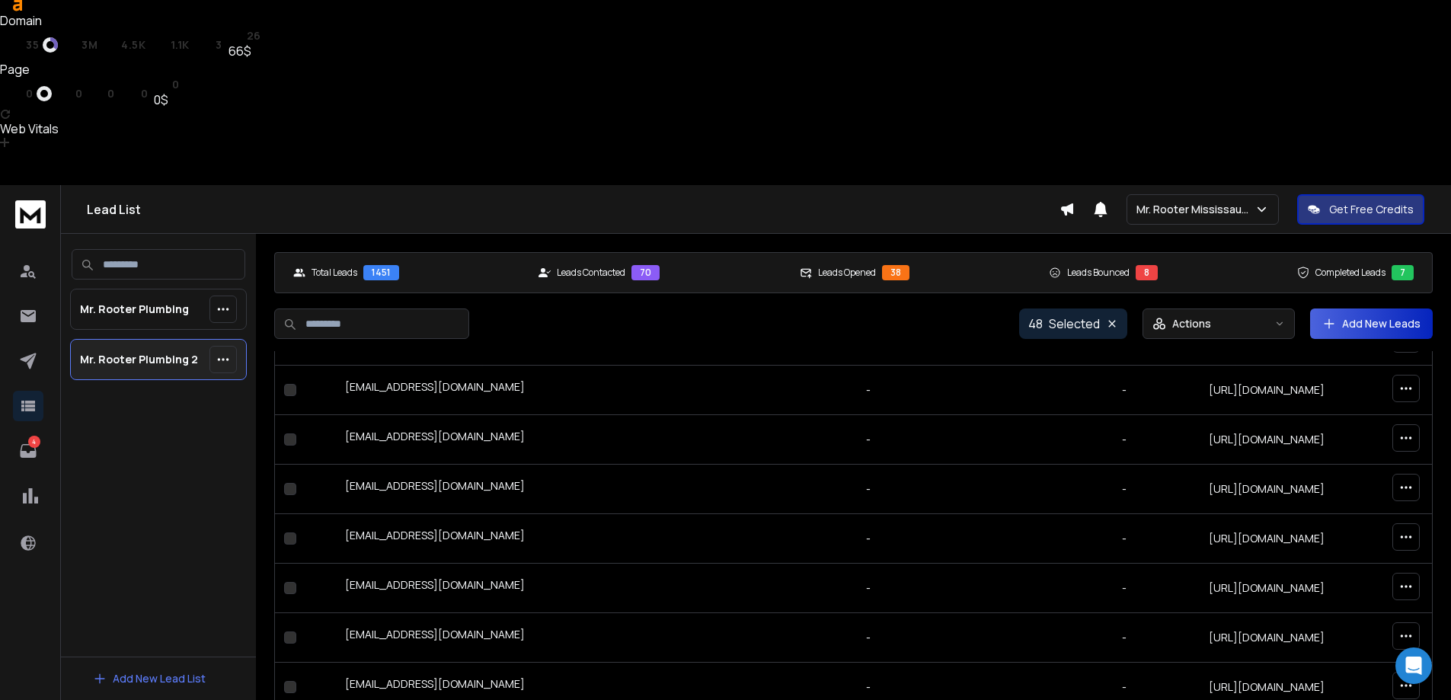
scroll to position [69125, 0]
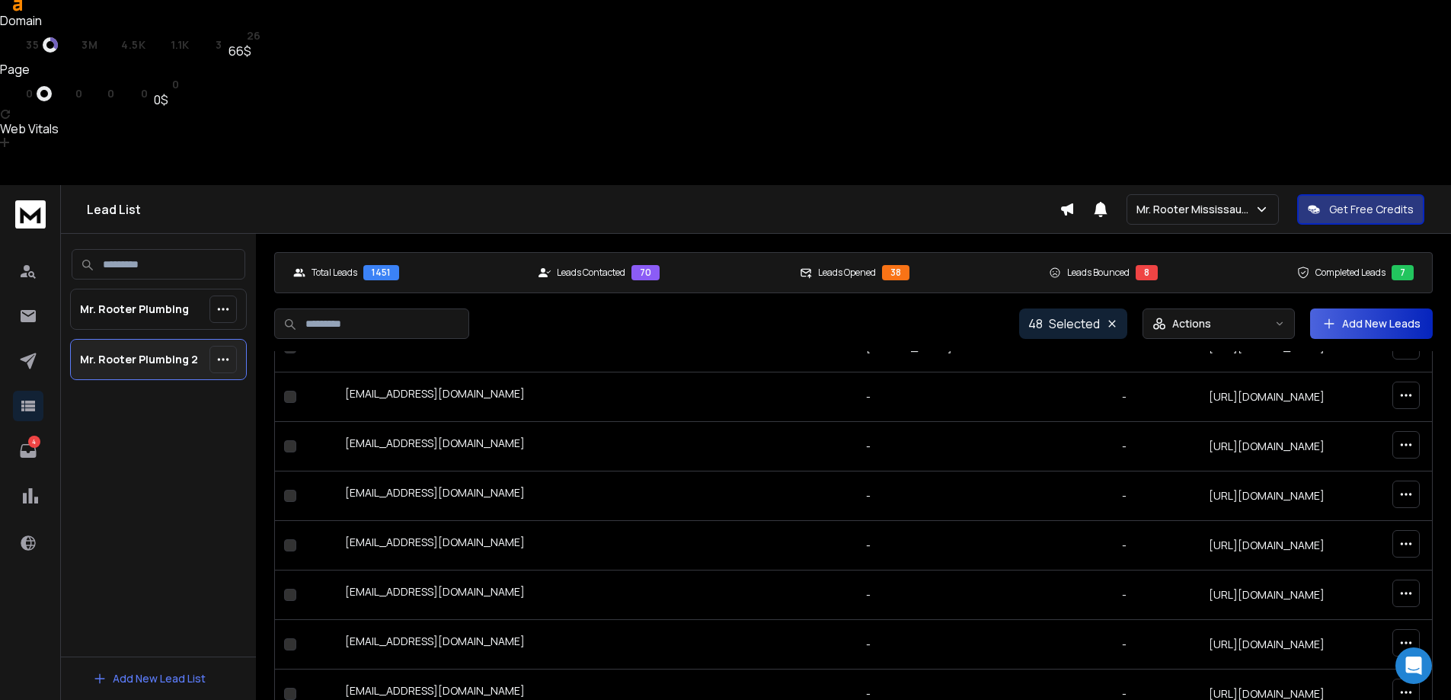
drag, startPoint x: 292, startPoint y: 536, endPoint x: 288, endPoint y: 486, distance: 50.4
click at [292, 688] on button "button" at bounding box center [290, 694] width 12 height 12
drag, startPoint x: 288, startPoint y: 486, endPoint x: 295, endPoint y: 431, distance: 55.3
click at [288, 638] on button "button" at bounding box center [290, 644] width 12 height 12
drag, startPoint x: 291, startPoint y: 436, endPoint x: 289, endPoint y: 339, distance: 97.5
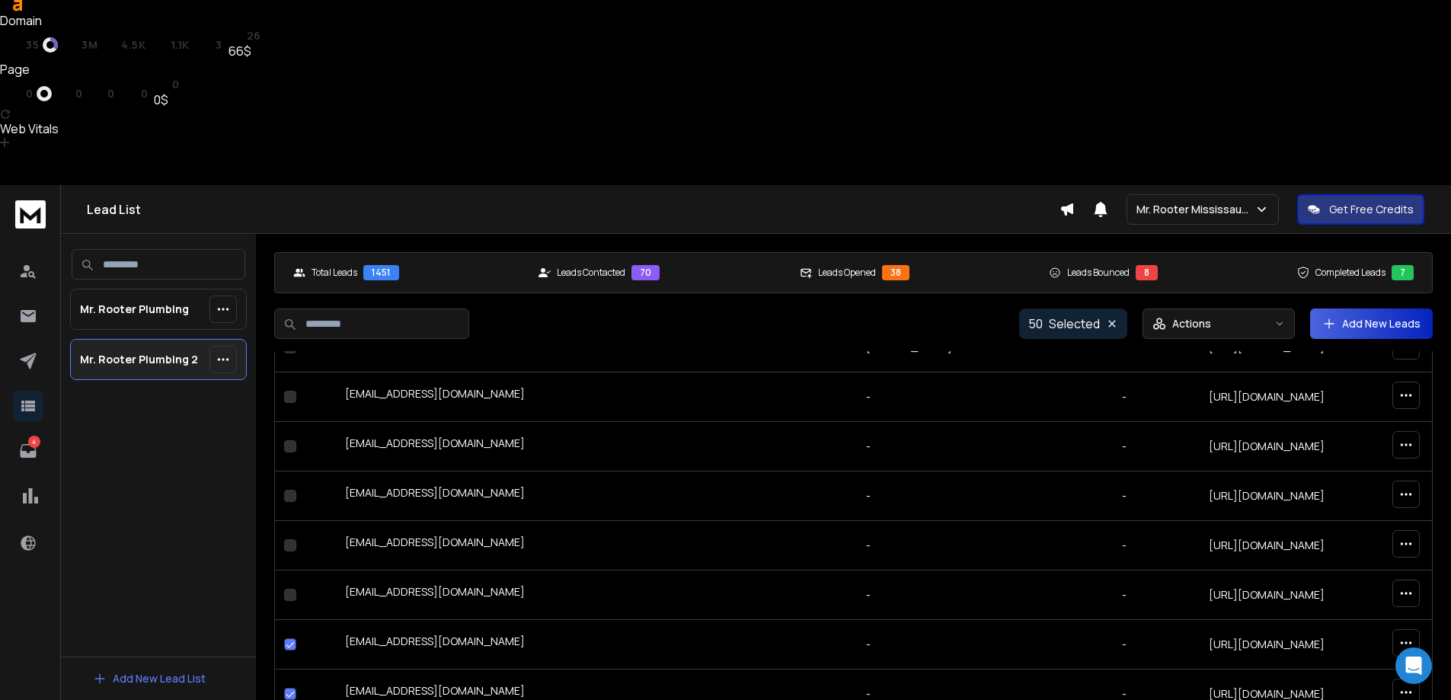
click at [290, 589] on button "button" at bounding box center [290, 595] width 12 height 12
click at [290, 539] on button "button" at bounding box center [290, 545] width 12 height 12
drag, startPoint x: 289, startPoint y: 335, endPoint x: 289, endPoint y: 286, distance: 48.8
click at [289, 490] on button "button" at bounding box center [290, 496] width 12 height 12
click at [289, 440] on button "button" at bounding box center [290, 446] width 12 height 12
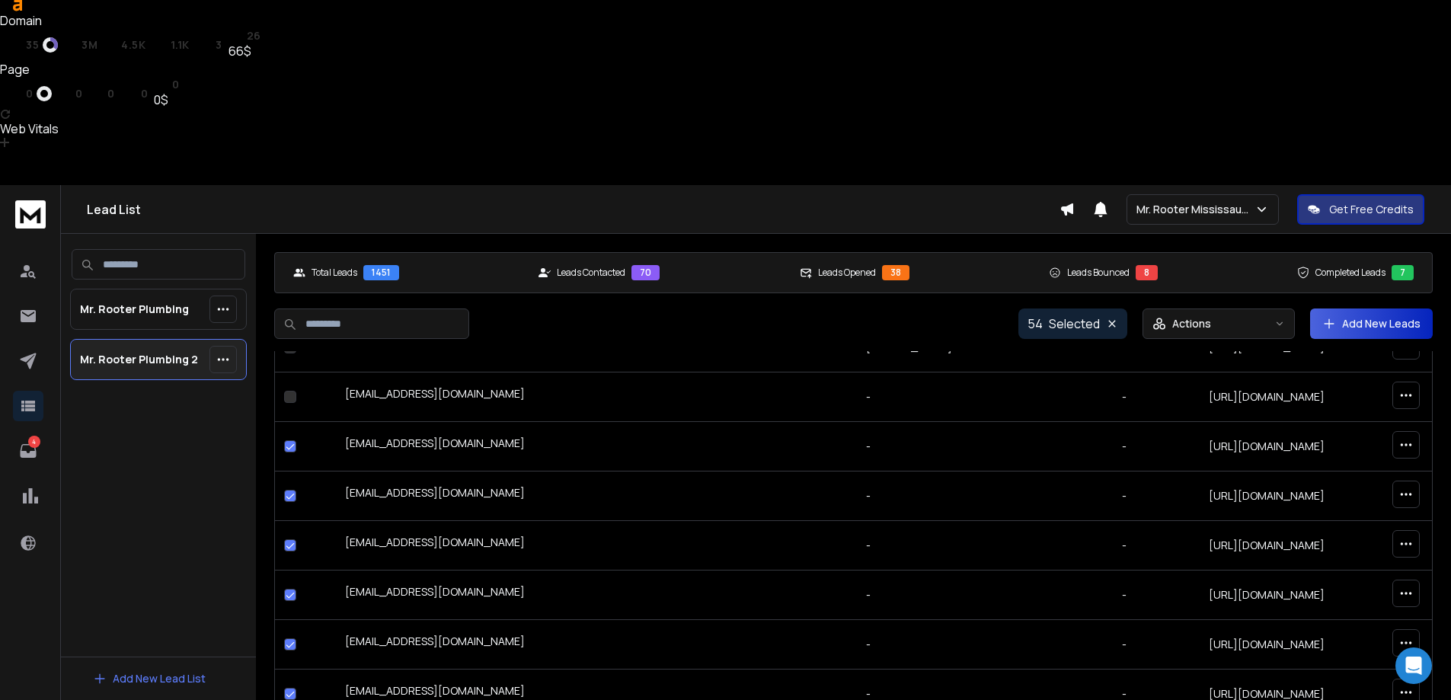
click at [288, 391] on button "button" at bounding box center [290, 397] width 12 height 12
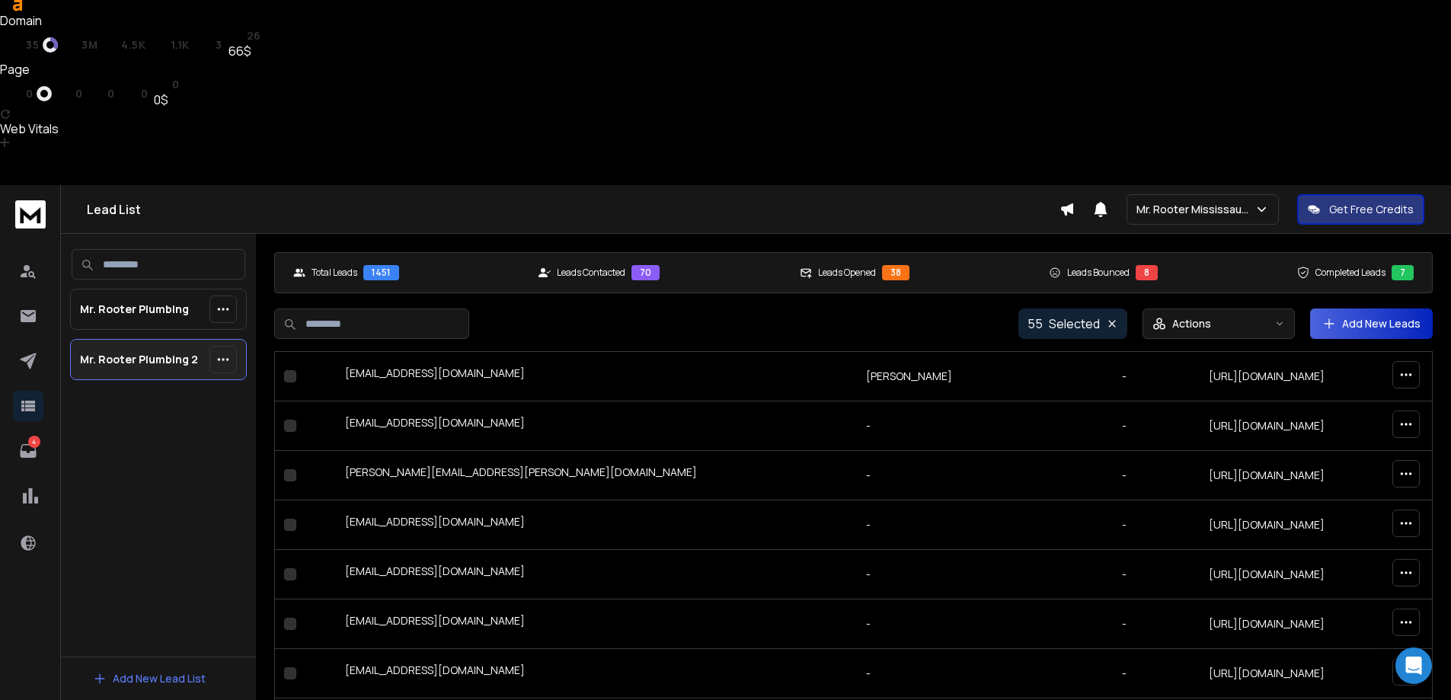
scroll to position [68744, 0]
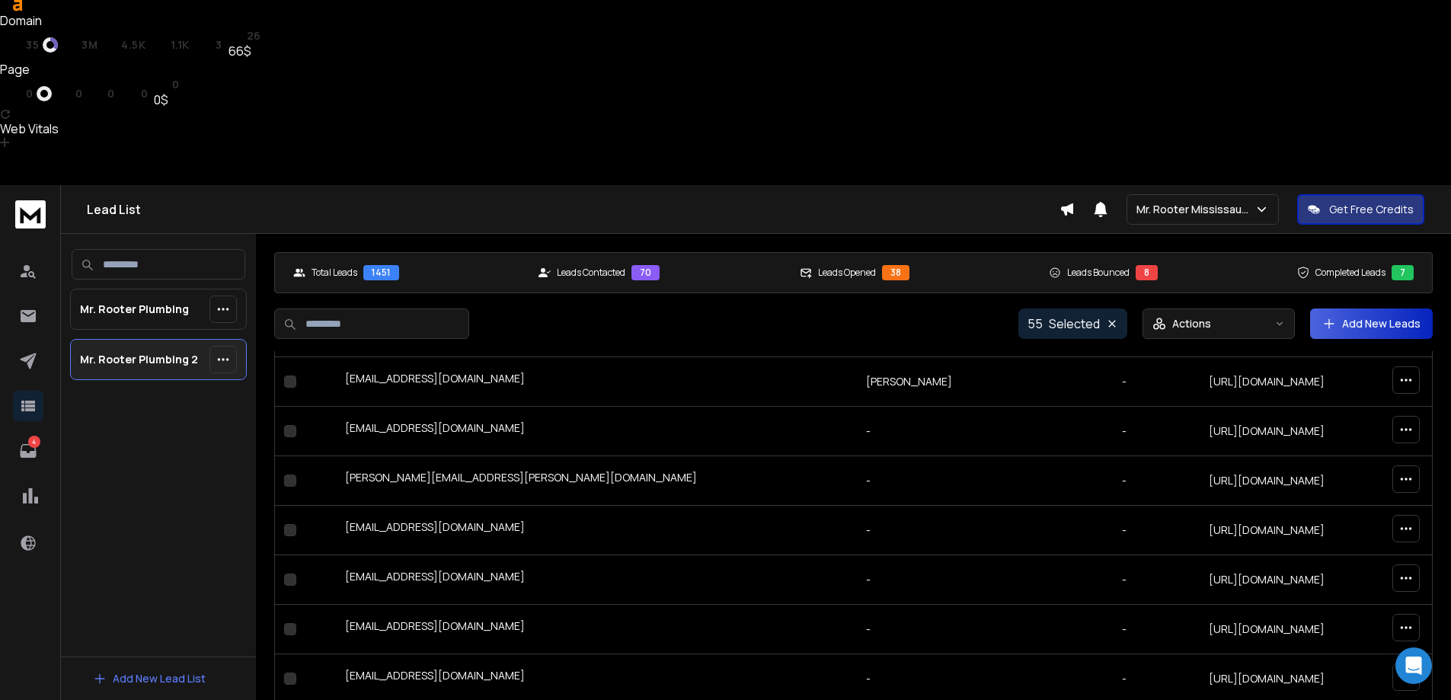
drag, startPoint x: 286, startPoint y: 571, endPoint x: 289, endPoint y: 516, distance: 54.9
click at [289, 654] on td at bounding box center [305, 679] width 61 height 50
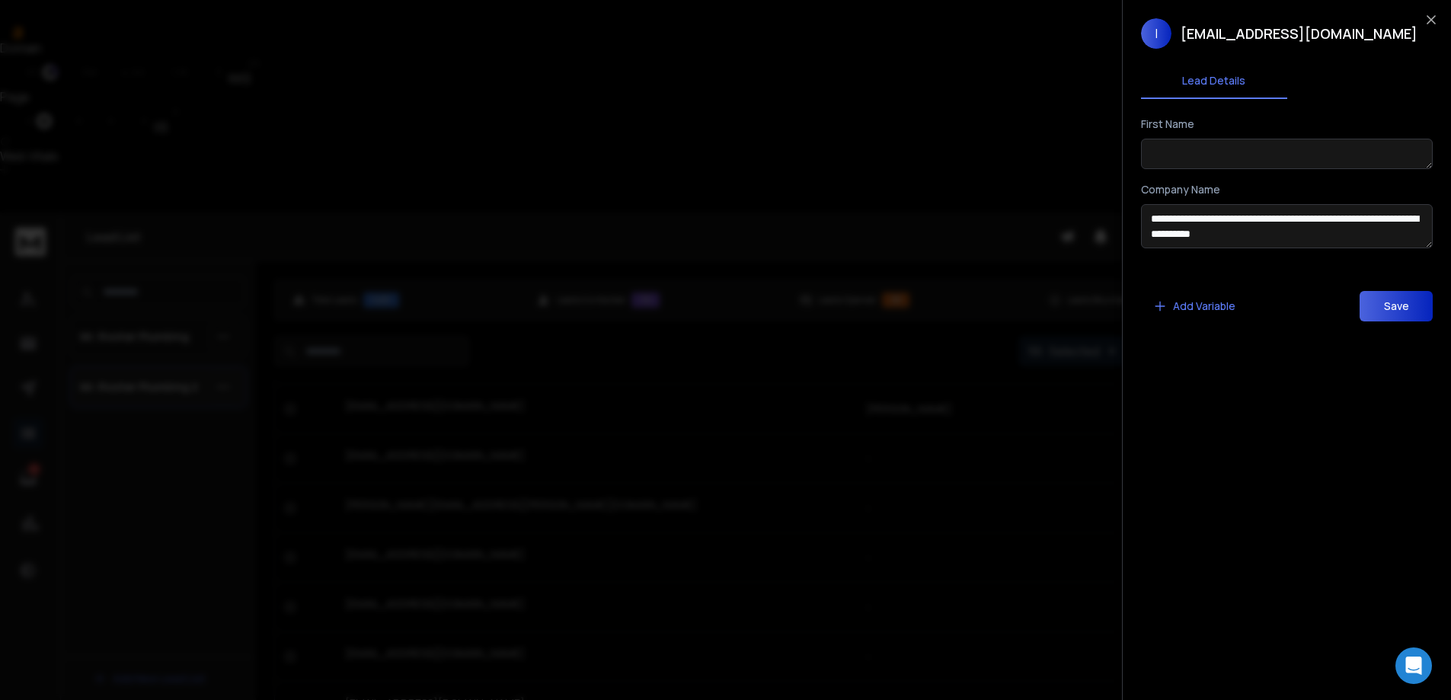
click at [291, 367] on div at bounding box center [725, 350] width 1451 height 700
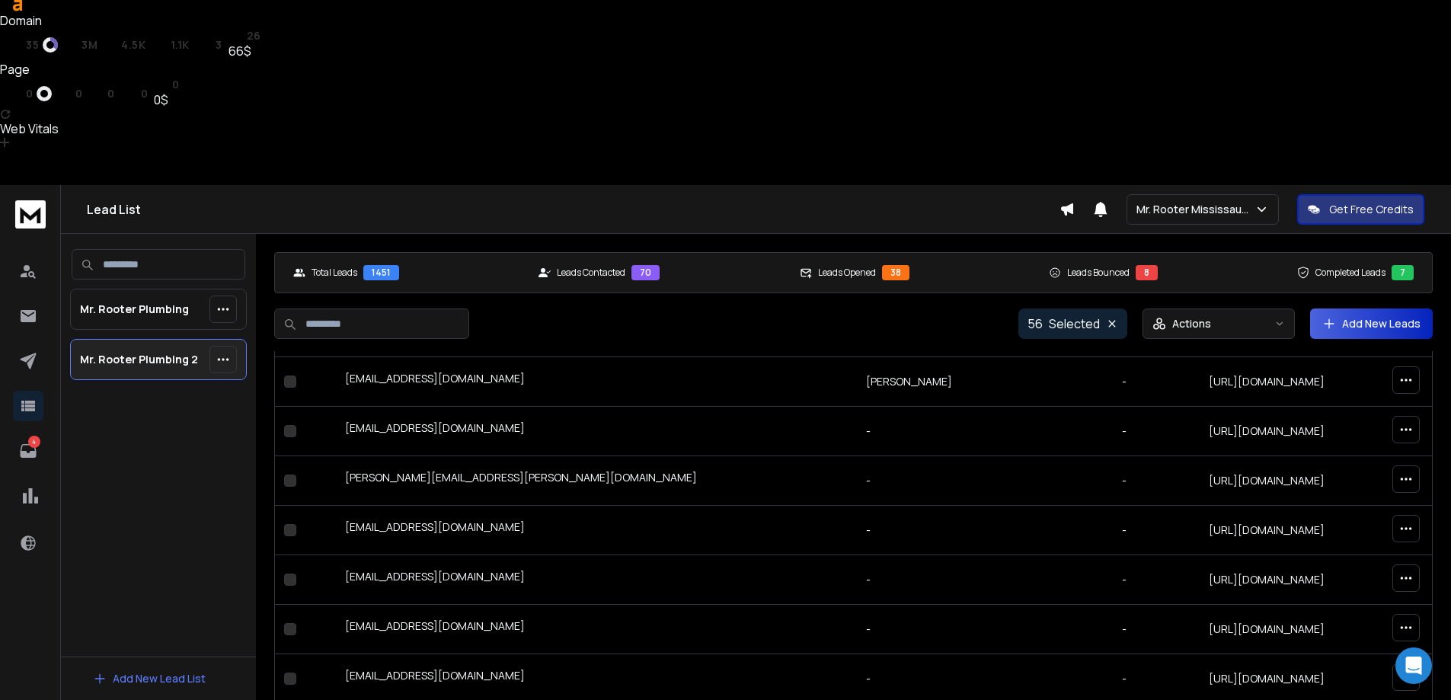
drag, startPoint x: 293, startPoint y: 519, endPoint x: 280, endPoint y: 476, distance: 44.8
click at [293, 673] on button "button" at bounding box center [290, 679] width 12 height 12
drag, startPoint x: 292, startPoint y: 472, endPoint x: 293, endPoint y: 419, distance: 52.6
click at [293, 623] on button "button" at bounding box center [290, 629] width 12 height 12
click at [293, 574] on button "button" at bounding box center [290, 580] width 12 height 12
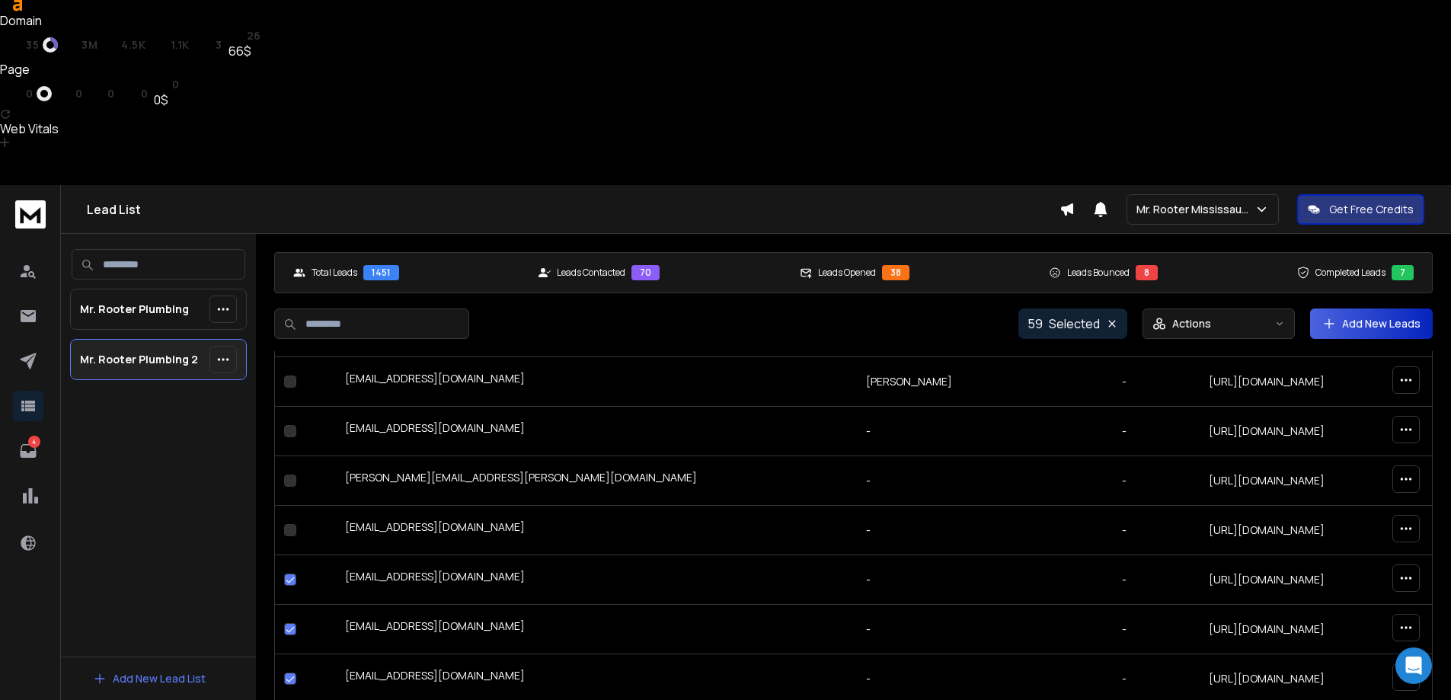
drag, startPoint x: 289, startPoint y: 372, endPoint x: 289, endPoint y: 321, distance: 51.8
click at [289, 524] on button "button" at bounding box center [290, 530] width 12 height 12
drag, startPoint x: 289, startPoint y: 321, endPoint x: 289, endPoint y: 267, distance: 54.1
click at [289, 475] on button "button" at bounding box center [290, 481] width 12 height 12
click at [289, 407] on td at bounding box center [305, 432] width 61 height 50
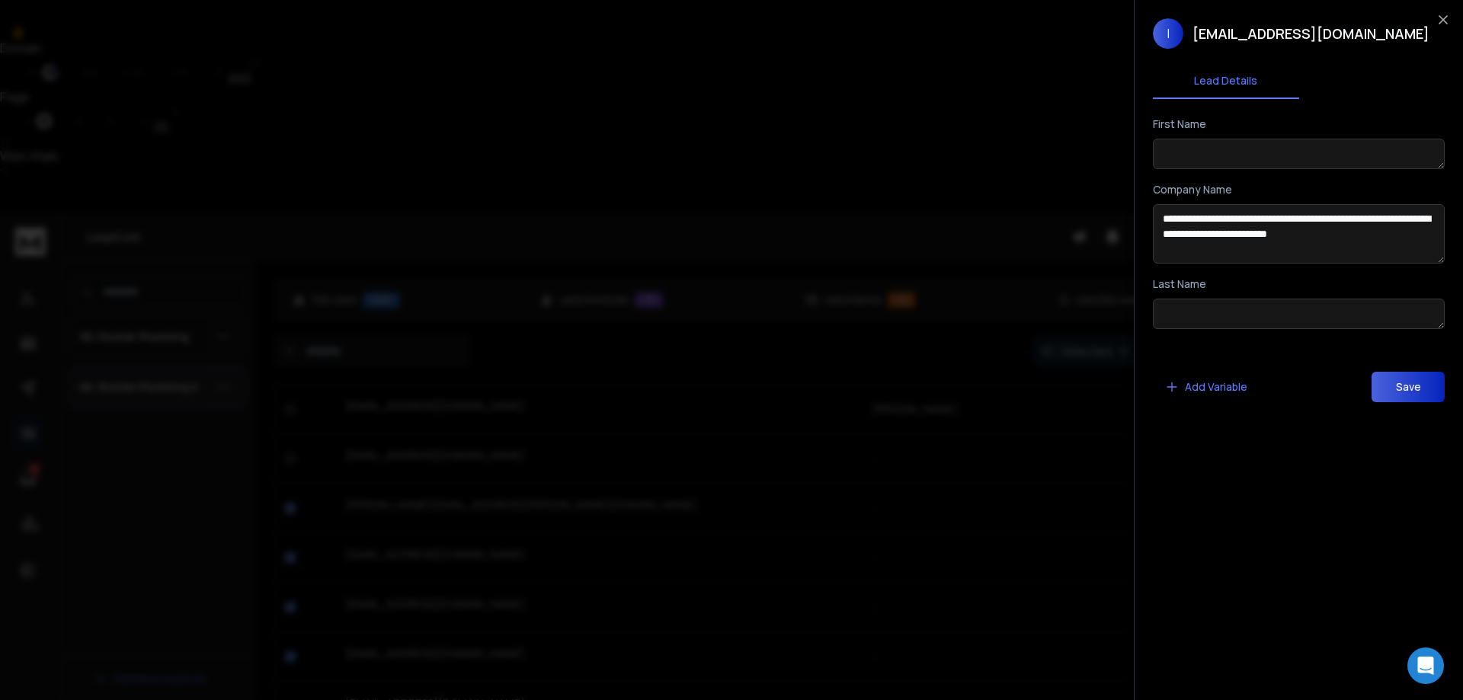
click at [197, 385] on div at bounding box center [731, 350] width 1463 height 700
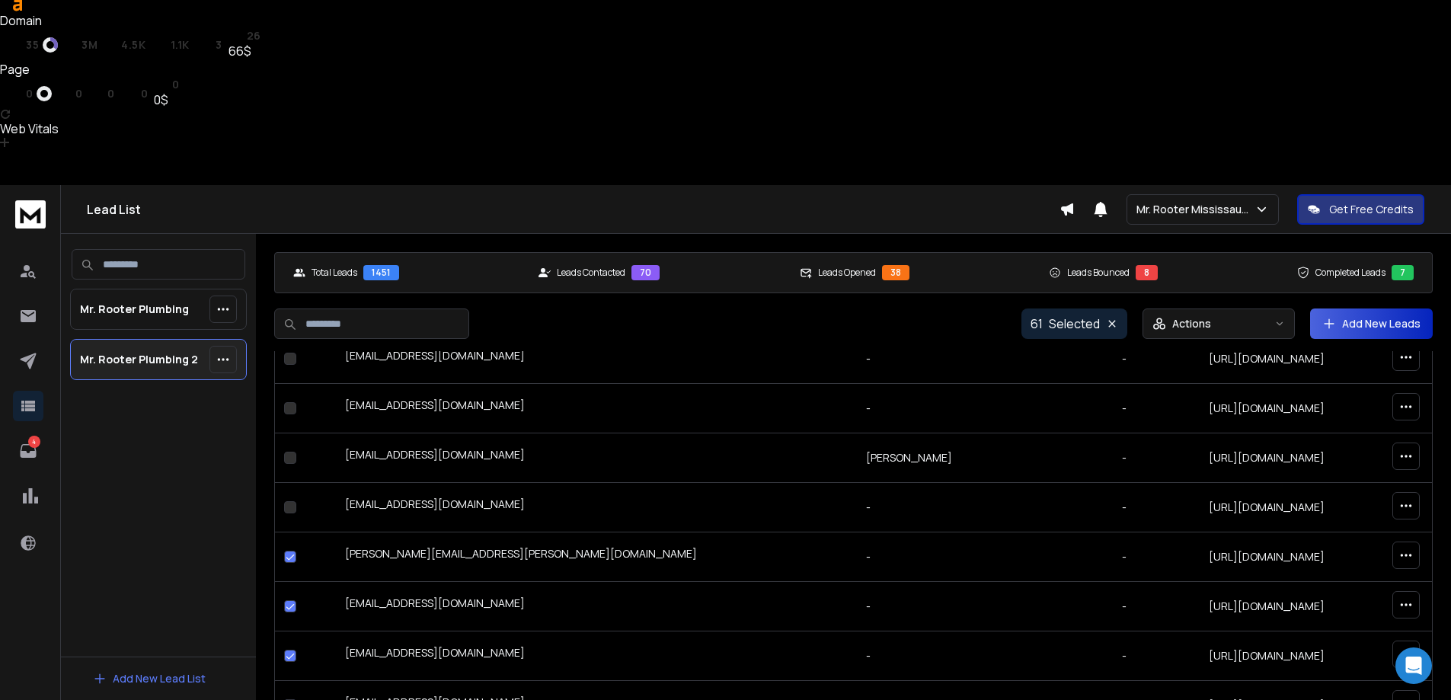
scroll to position [68516, 0]
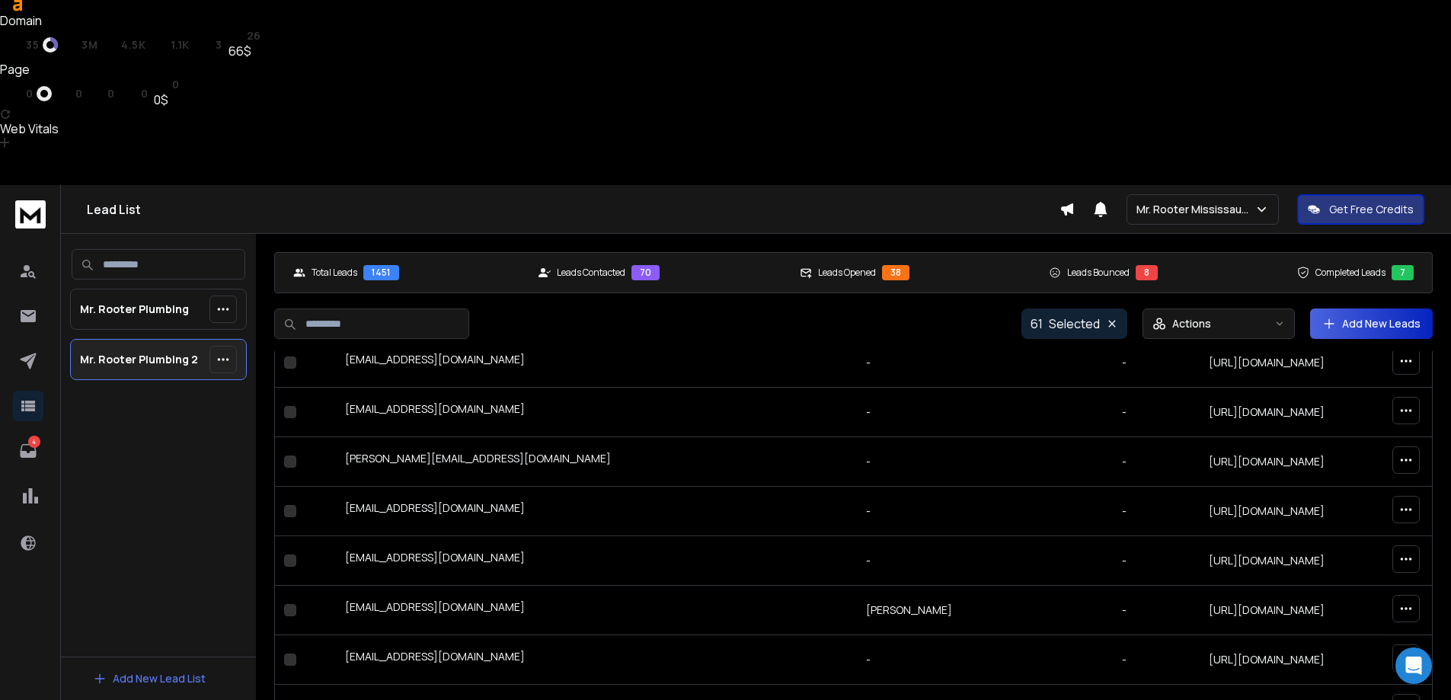
click at [291, 654] on button "button" at bounding box center [290, 660] width 12 height 12
drag, startPoint x: 291, startPoint y: 452, endPoint x: 295, endPoint y: 401, distance: 51.9
click at [291, 604] on button "button" at bounding box center [290, 610] width 12 height 12
click at [294, 555] on button "button" at bounding box center [290, 561] width 12 height 12
click at [289, 505] on button "button" at bounding box center [290, 511] width 12 height 12
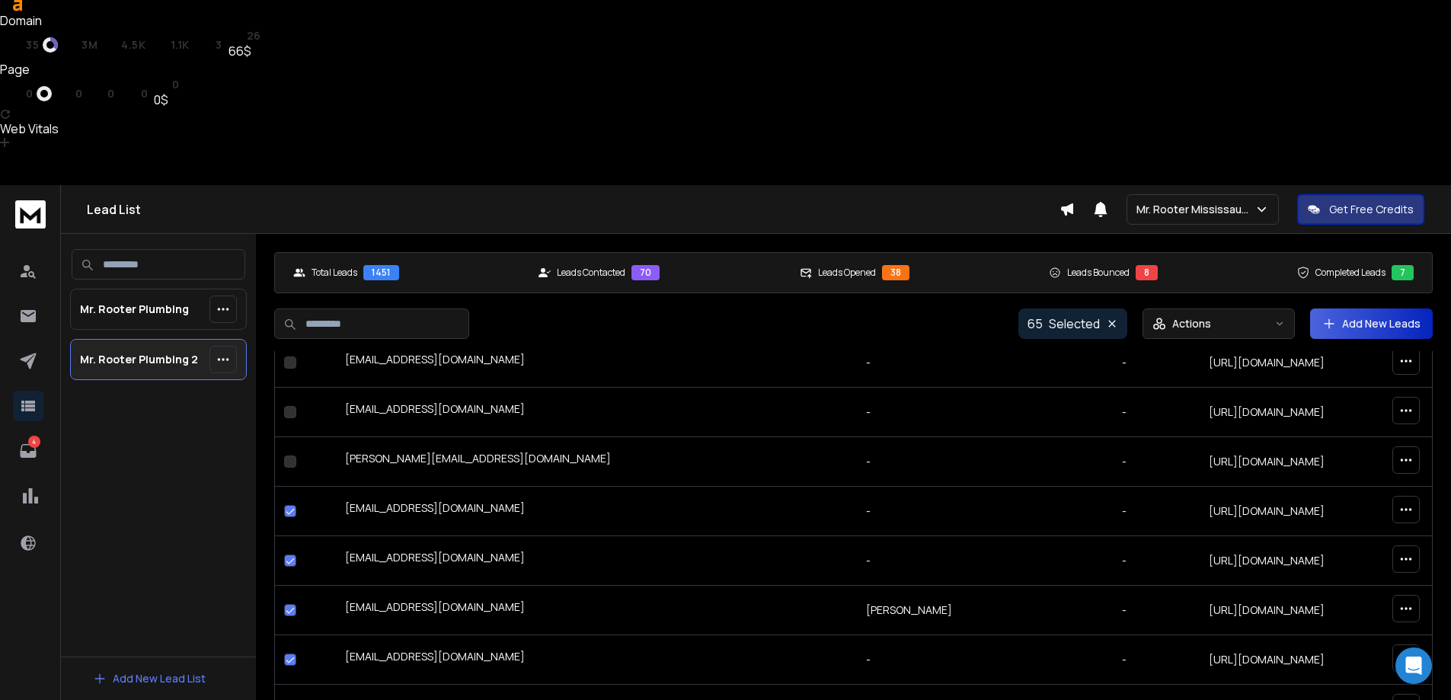
click at [291, 437] on td at bounding box center [305, 462] width 61 height 50
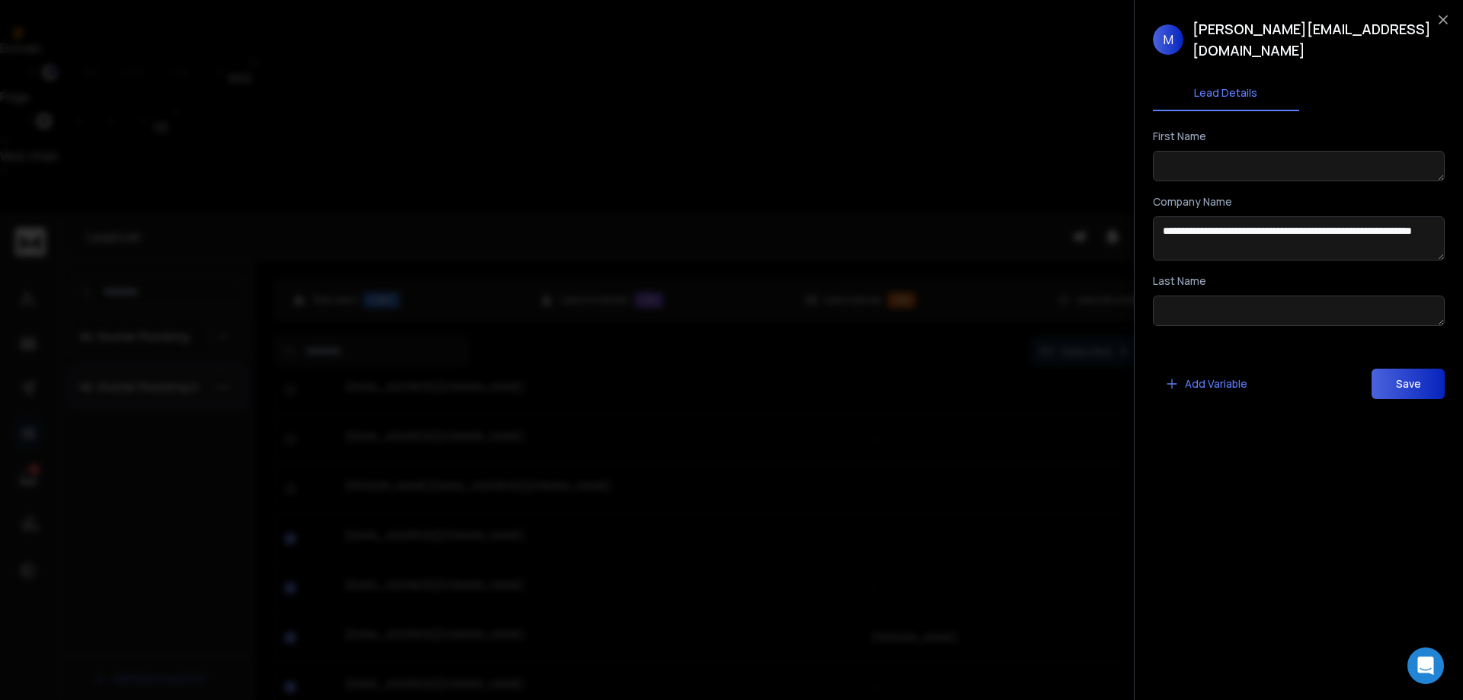
click at [201, 392] on div at bounding box center [731, 350] width 1463 height 700
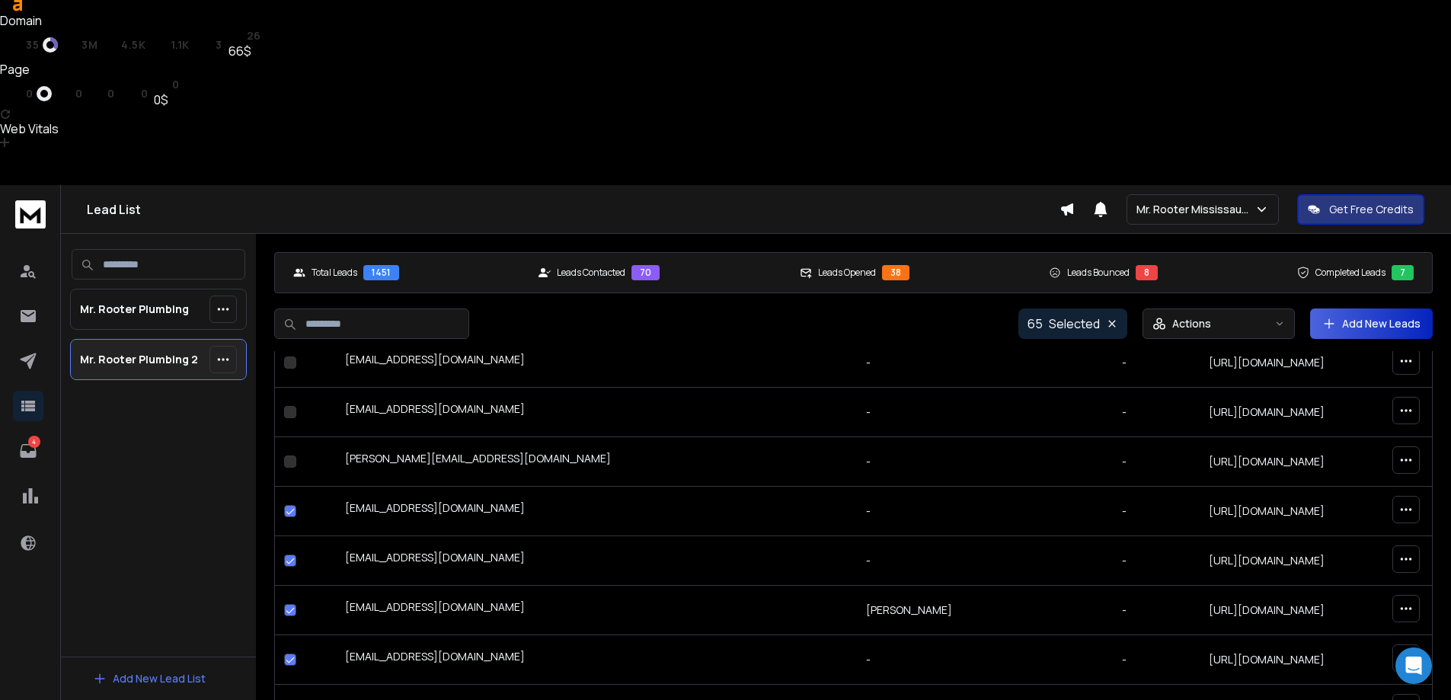
drag, startPoint x: 289, startPoint y: 305, endPoint x: 291, endPoint y: 254, distance: 50.3
click at [289, 456] on button "button" at bounding box center [290, 462] width 12 height 12
drag, startPoint x: 290, startPoint y: 253, endPoint x: 289, endPoint y: 205, distance: 48.0
click at [290, 406] on button "button" at bounding box center [290, 412] width 12 height 12
click at [289, 356] on button "button" at bounding box center [290, 362] width 12 height 12
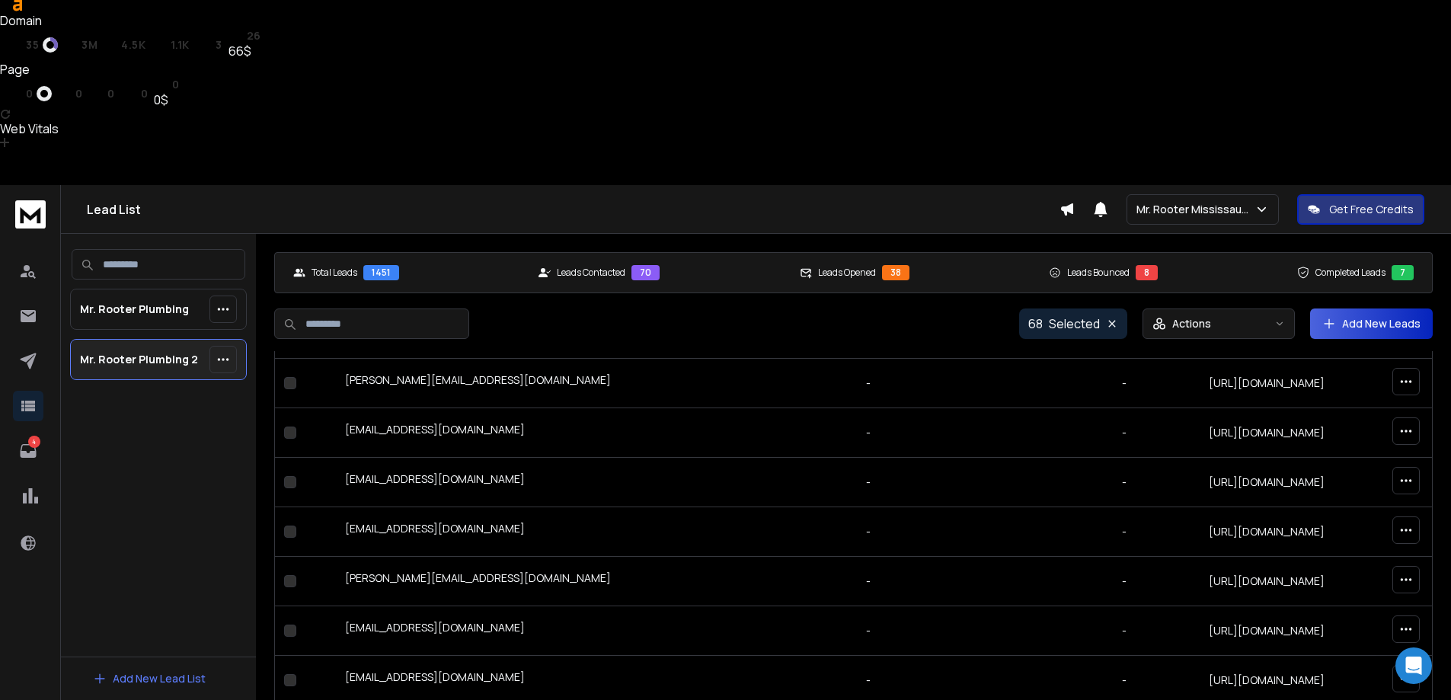
scroll to position [68135, 0]
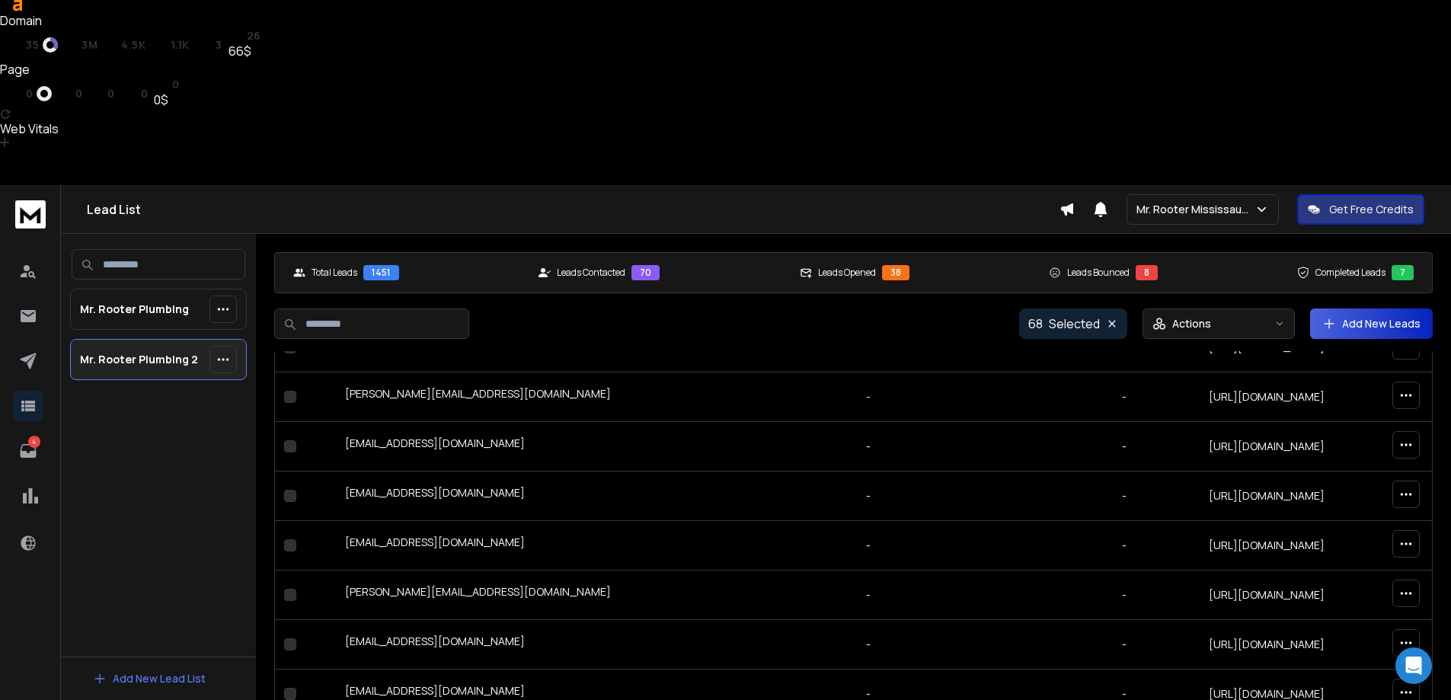
drag, startPoint x: 291, startPoint y: 535, endPoint x: 286, endPoint y: 488, distance: 48.3
click at [290, 688] on button "button" at bounding box center [290, 694] width 12 height 12
drag, startPoint x: 292, startPoint y: 483, endPoint x: 286, endPoint y: 438, distance: 45.3
click at [293, 638] on button "button" at bounding box center [290, 644] width 12 height 12
click at [288, 589] on button "button" at bounding box center [290, 595] width 12 height 12
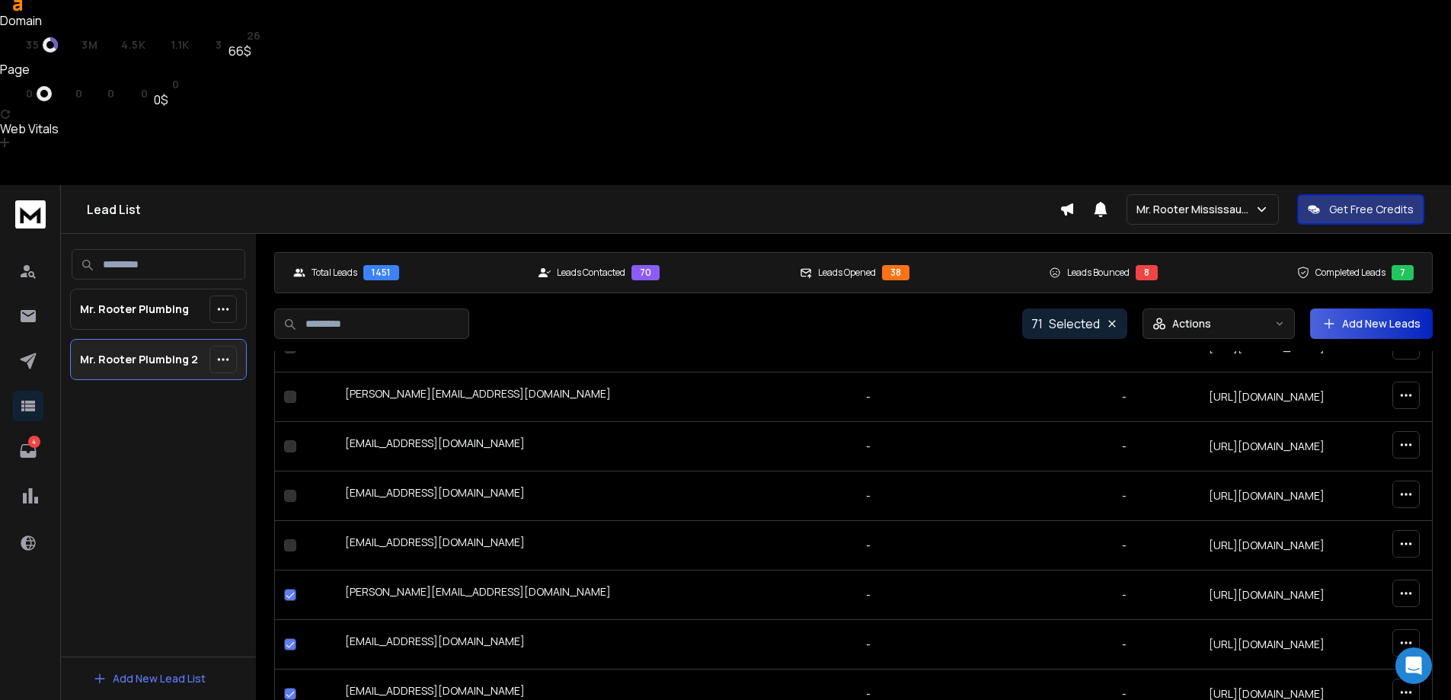
drag, startPoint x: 287, startPoint y: 386, endPoint x: 289, endPoint y: 338, distance: 48.0
click at [287, 539] on button "button" at bounding box center [290, 545] width 12 height 12
click at [289, 490] on button "button" at bounding box center [290, 496] width 12 height 12
click at [292, 440] on button "button" at bounding box center [290, 446] width 12 height 12
click at [288, 391] on button "button" at bounding box center [290, 397] width 12 height 12
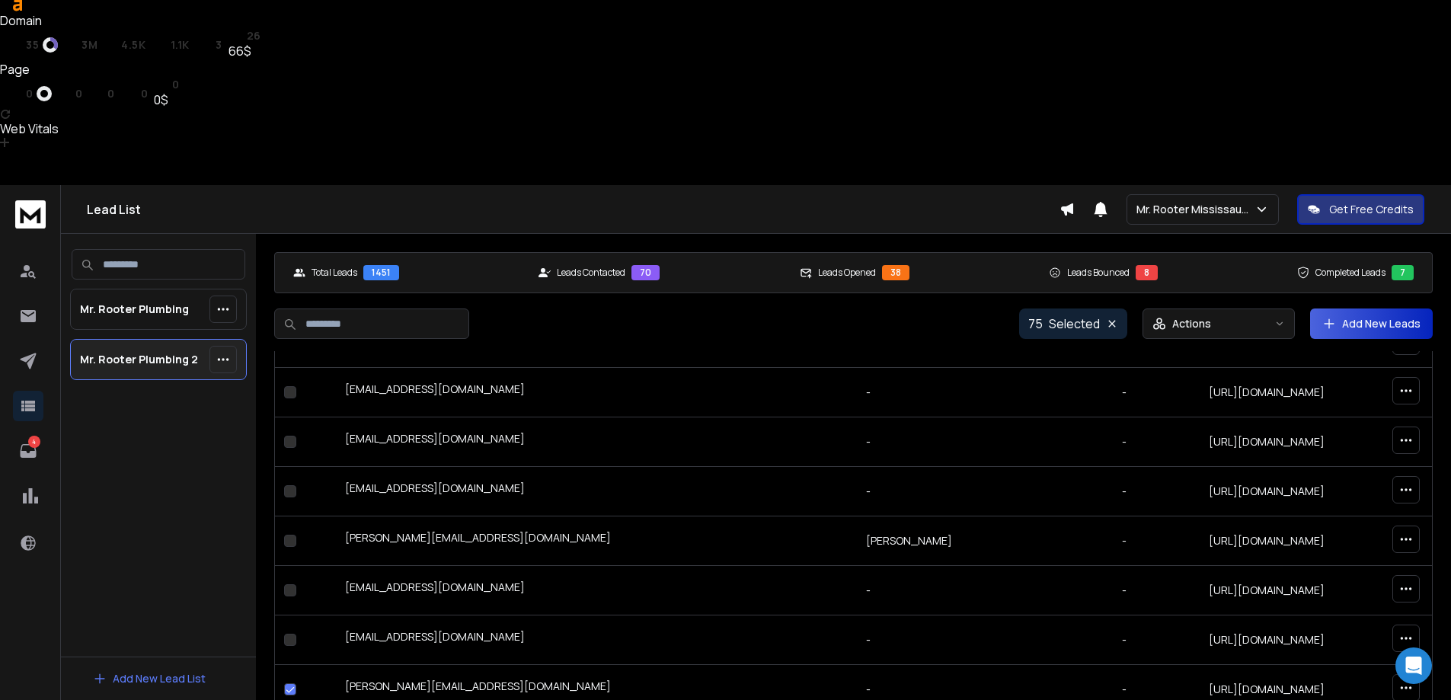
scroll to position [67830, 0]
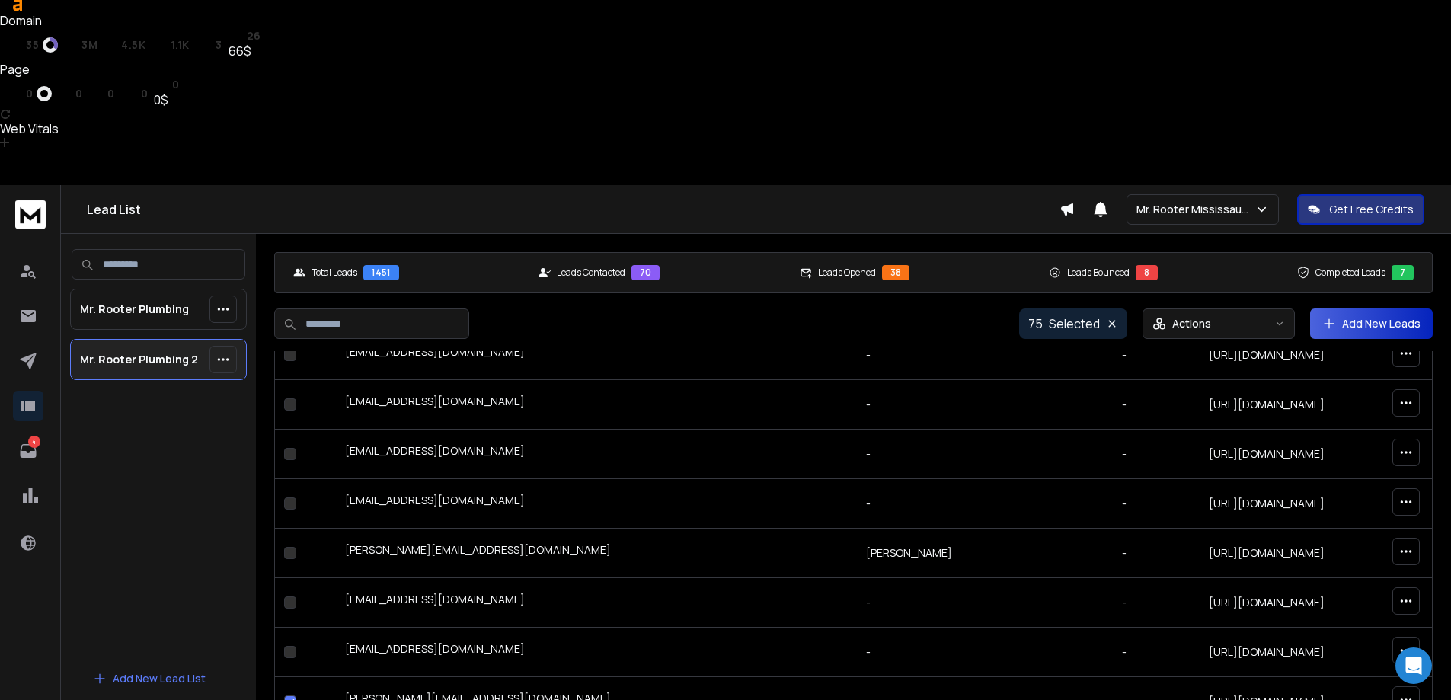
click at [290, 646] on button "button" at bounding box center [290, 652] width 12 height 12
drag, startPoint x: 288, startPoint y: 445, endPoint x: 286, endPoint y: 395, distance: 50.3
click at [288, 596] on button "button" at bounding box center [290, 602] width 12 height 12
click at [286, 547] on button "button" at bounding box center [290, 553] width 12 height 12
click at [290, 497] on button "button" at bounding box center [290, 503] width 12 height 12
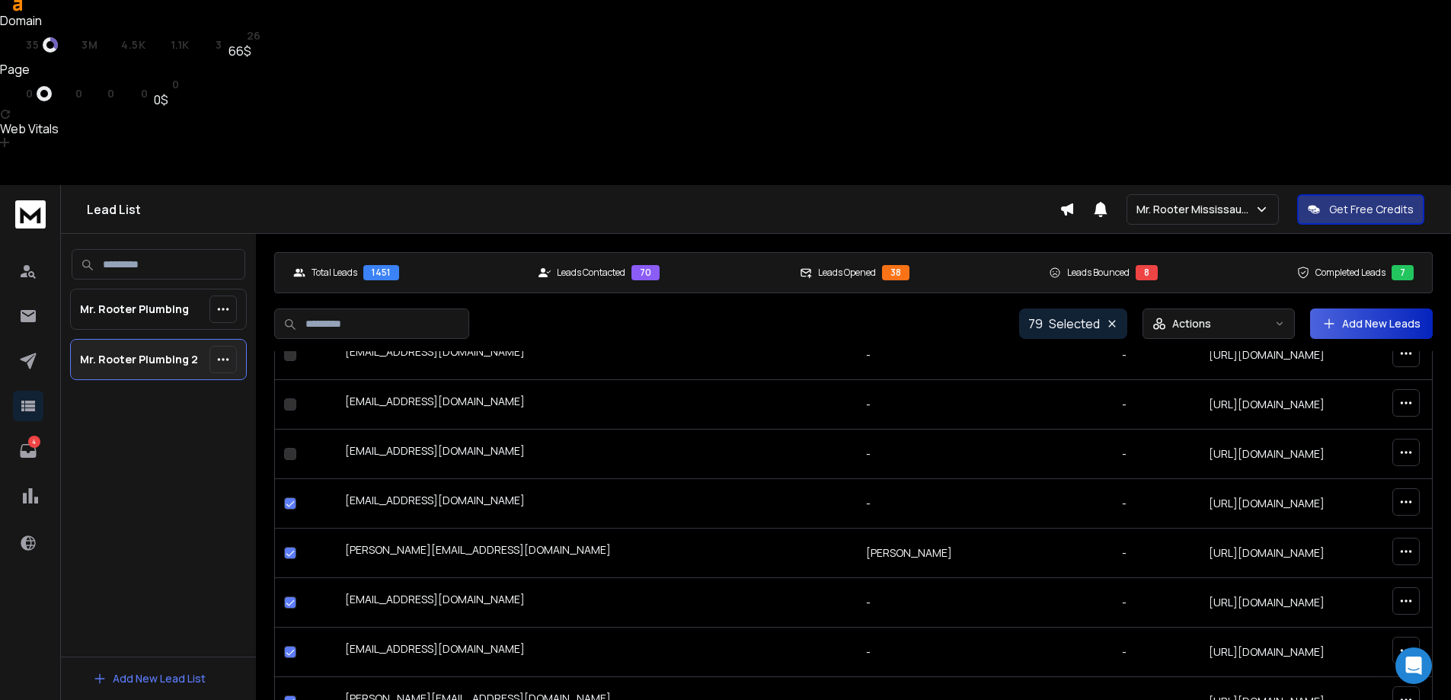
click at [290, 448] on button "button" at bounding box center [290, 454] width 12 height 12
click at [1211, 316] on p "Actions" at bounding box center [1191, 323] width 39 height 15
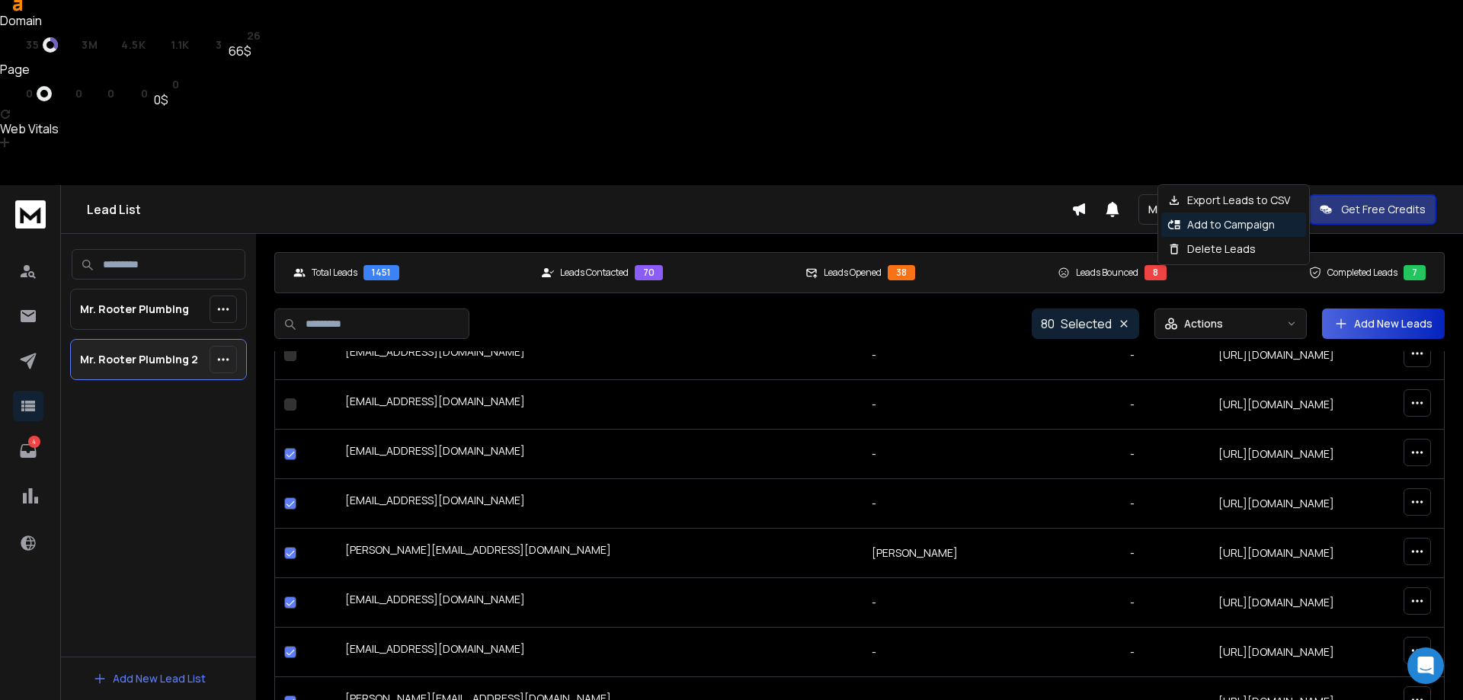
click at [1222, 222] on p "Add to Campaign" at bounding box center [1231, 224] width 88 height 15
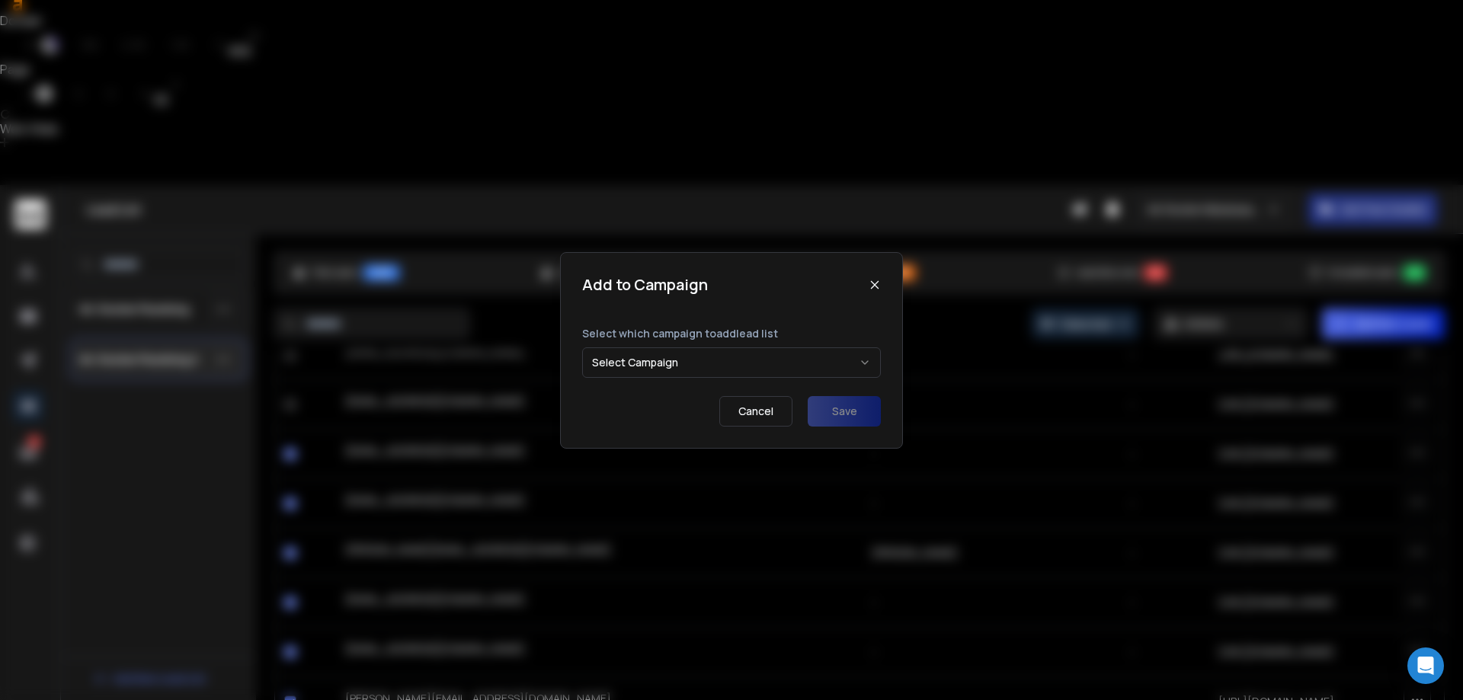
click at [654, 356] on button "Select Campaign" at bounding box center [731, 362] width 299 height 30
click at [835, 411] on button "Save" at bounding box center [843, 411] width 73 height 30
